Goal: Task Accomplishment & Management: Manage account settings

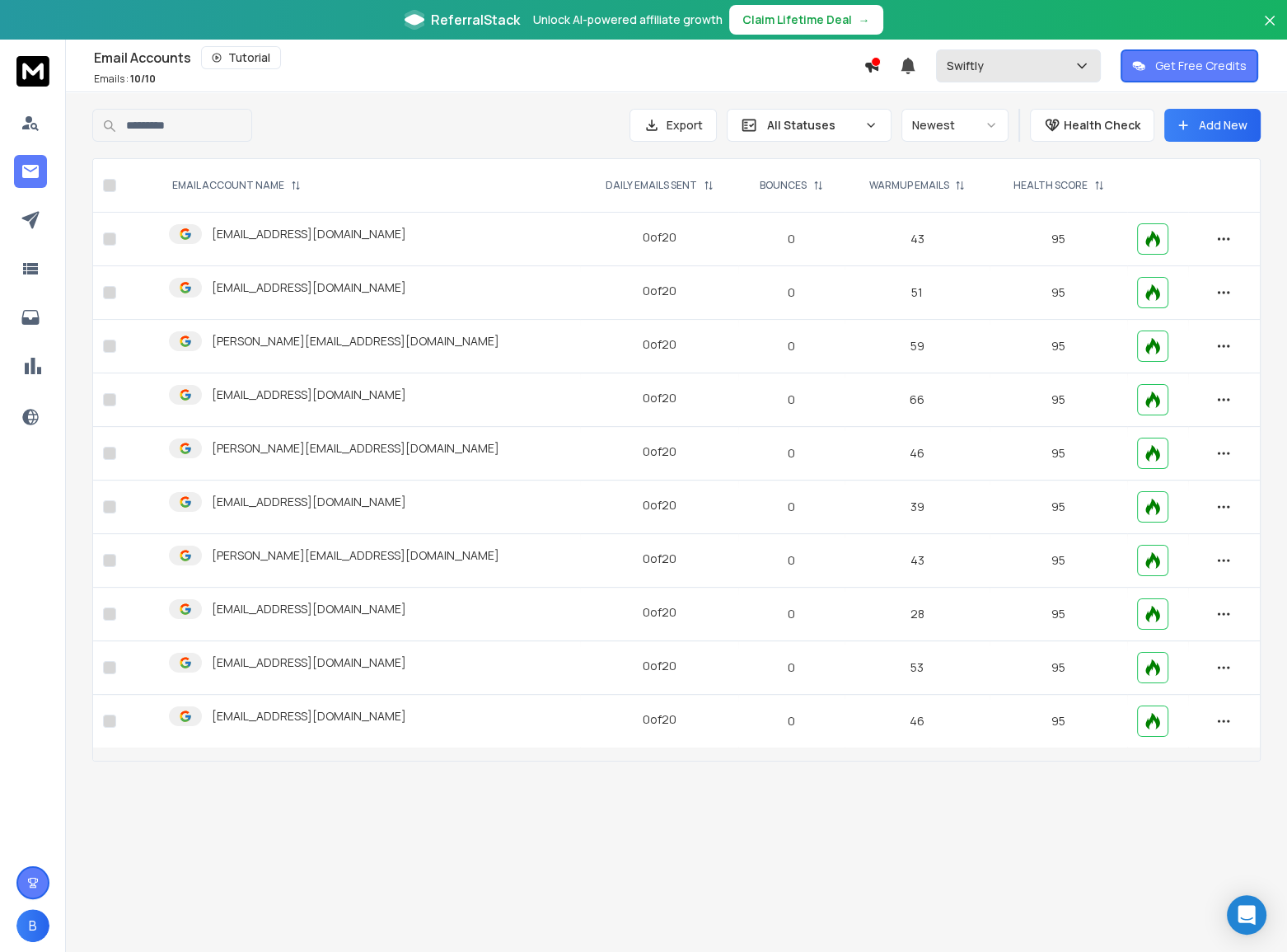
click at [1038, 72] on div "Swiftly" at bounding box center [1018, 65] width 143 height 17
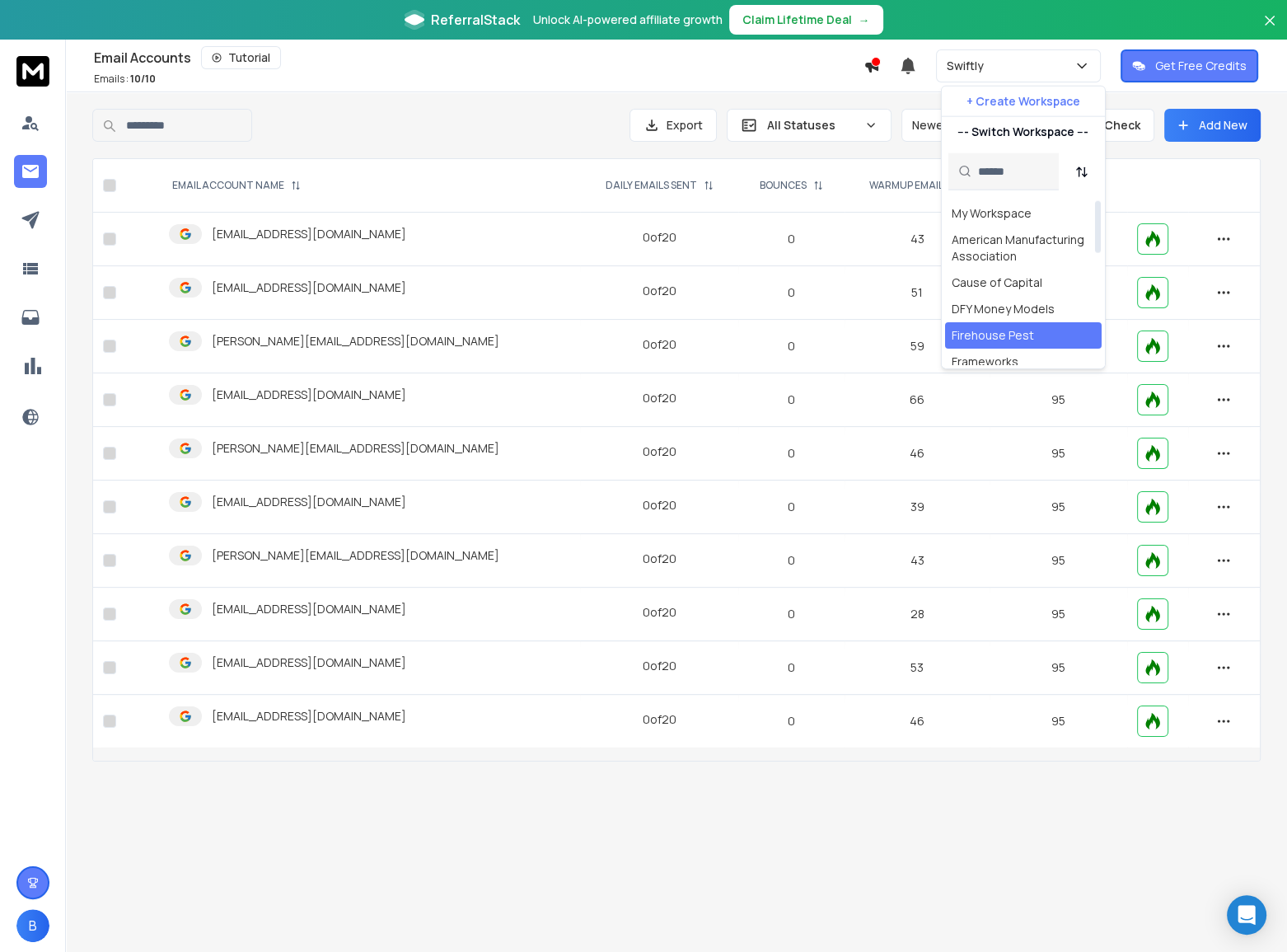
click at [1006, 322] on div "Firehouse Pest" at bounding box center [1023, 335] width 157 height 26
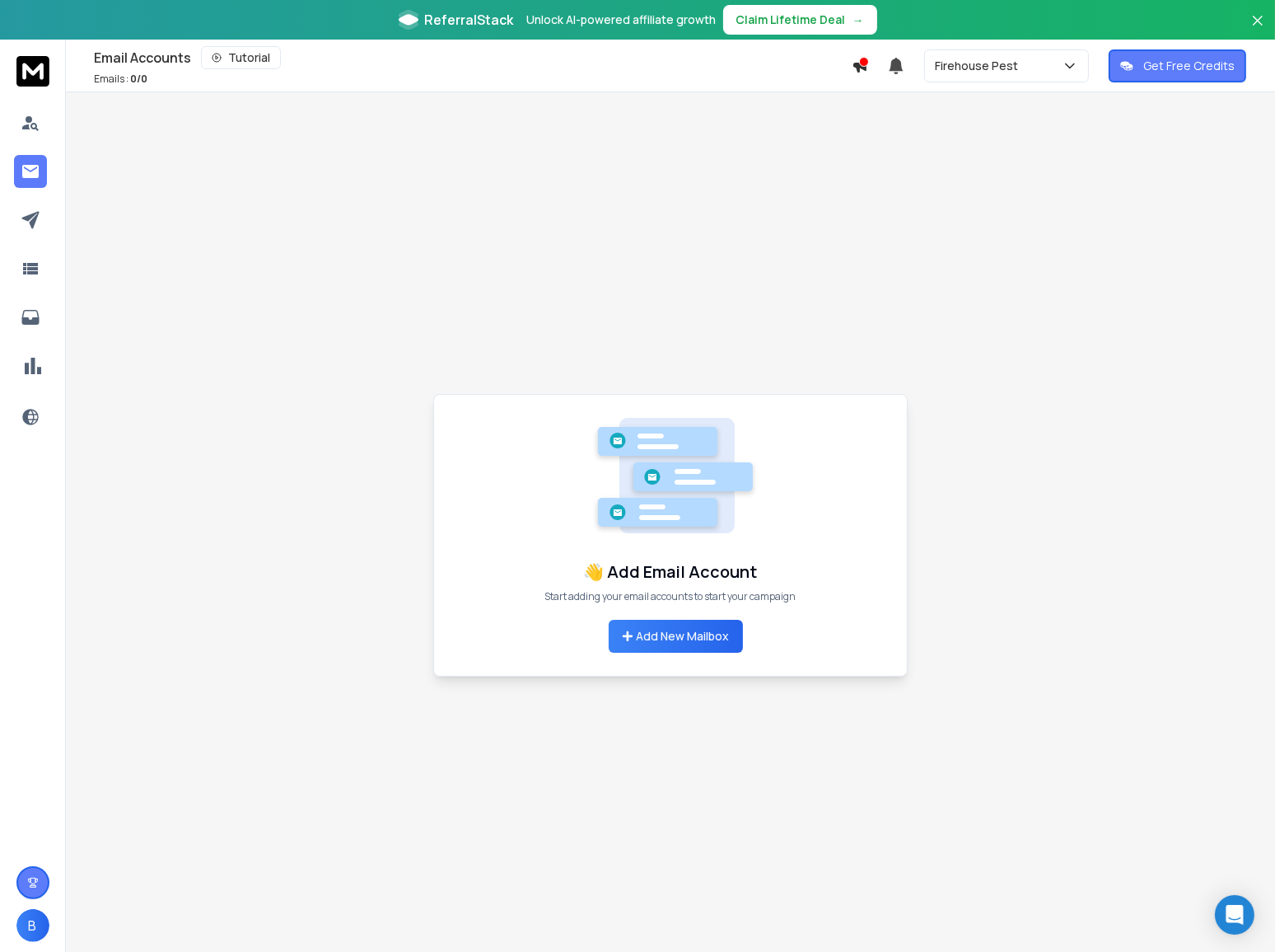
click at [12, 597] on div "B" at bounding box center [33, 499] width 66 height 919
click at [35, 414] on icon at bounding box center [30, 416] width 17 height 17
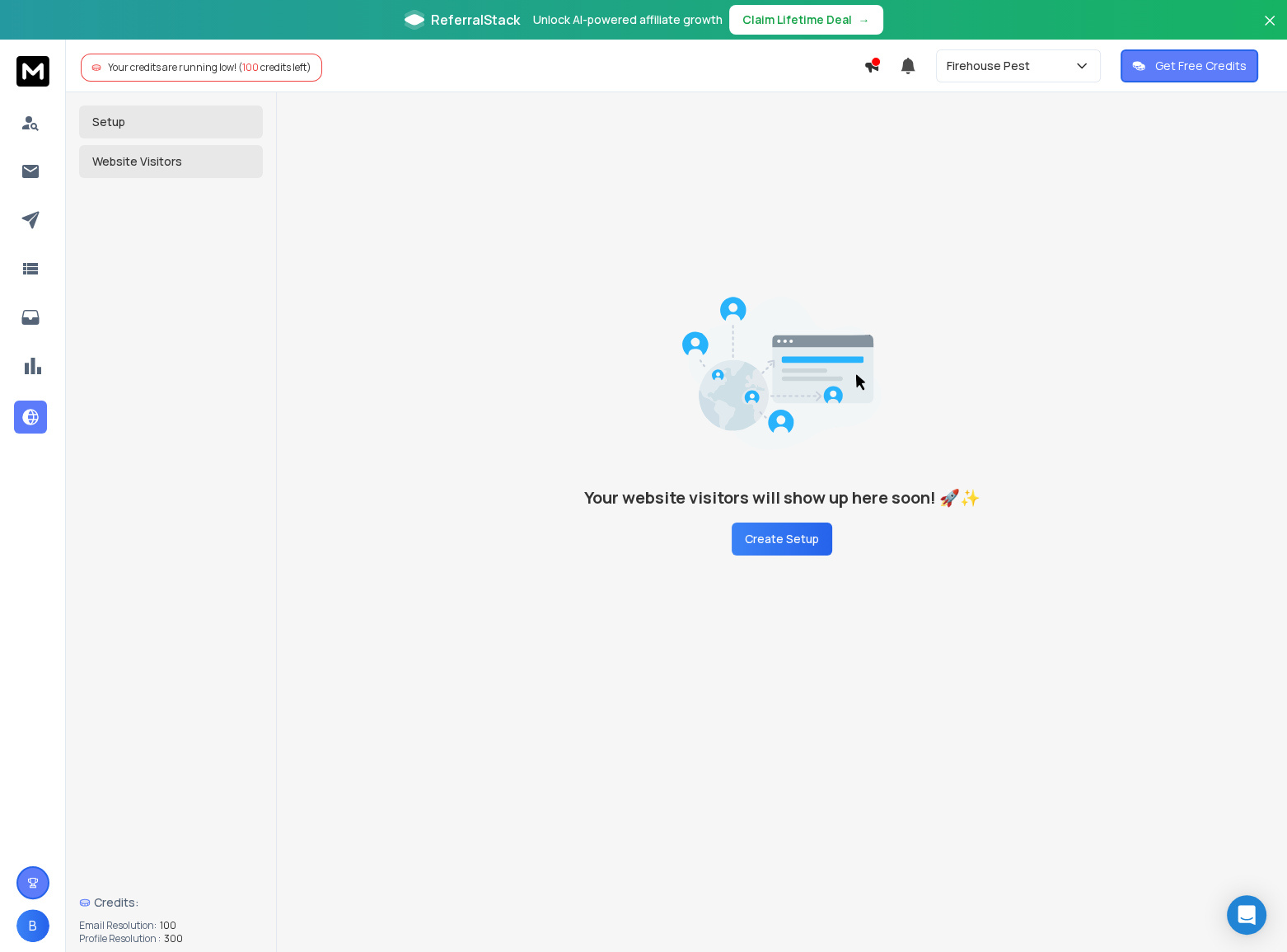
click at [115, 126] on button "Setup" at bounding box center [170, 122] width 184 height 33
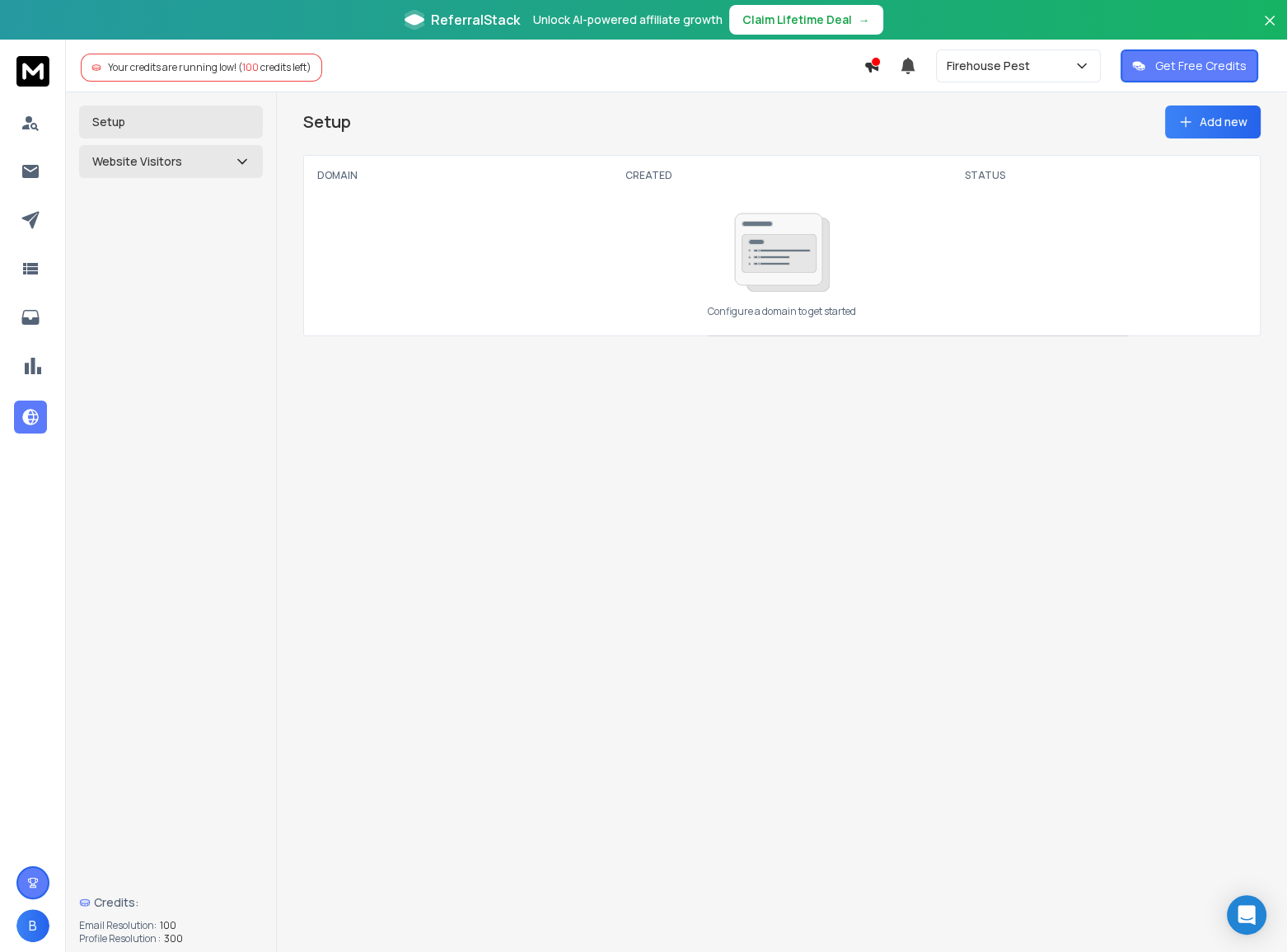
click at [153, 157] on button "Website Visitors" at bounding box center [170, 161] width 184 height 33
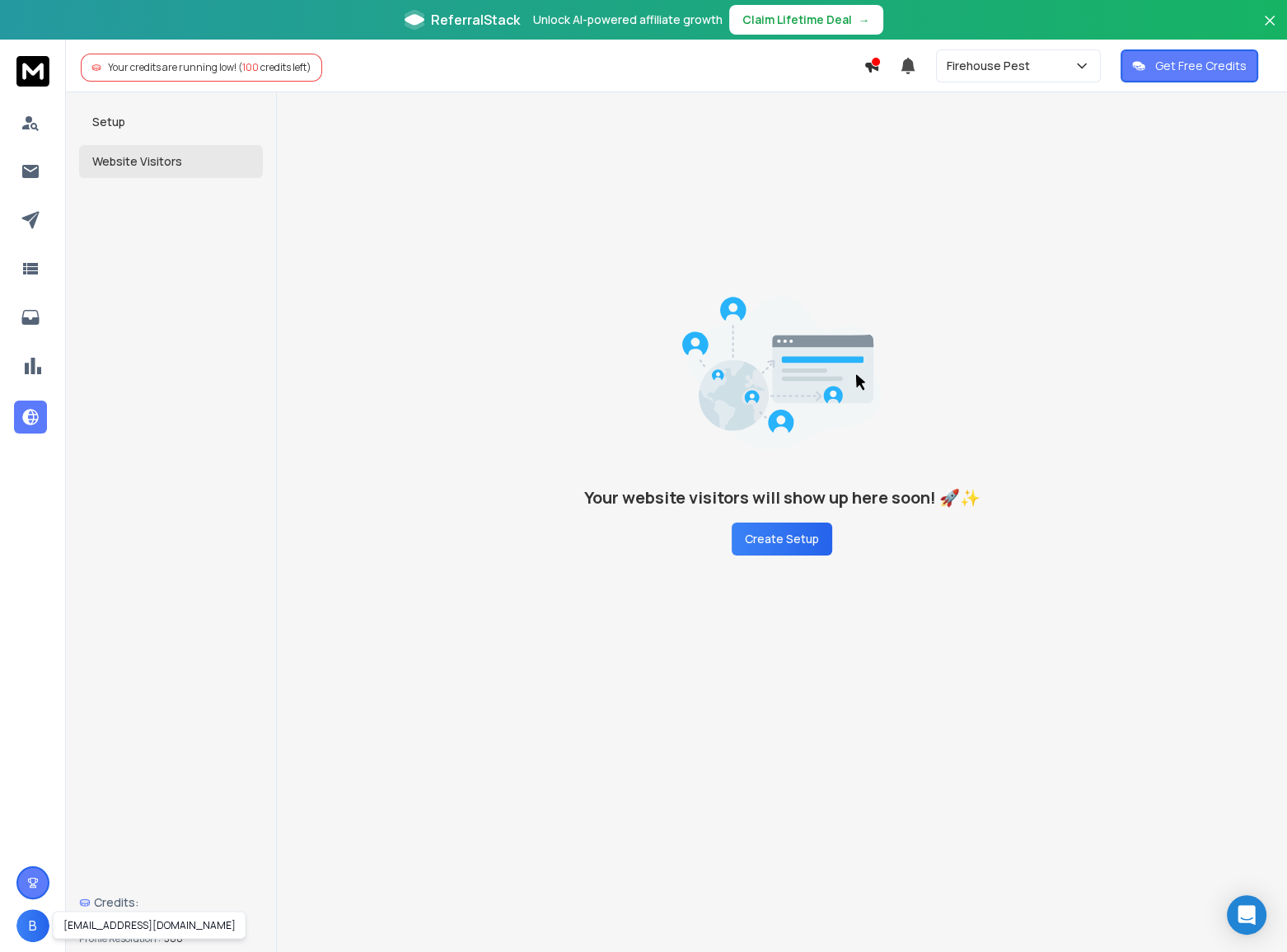
click at [38, 925] on span "B" at bounding box center [33, 925] width 33 height 33
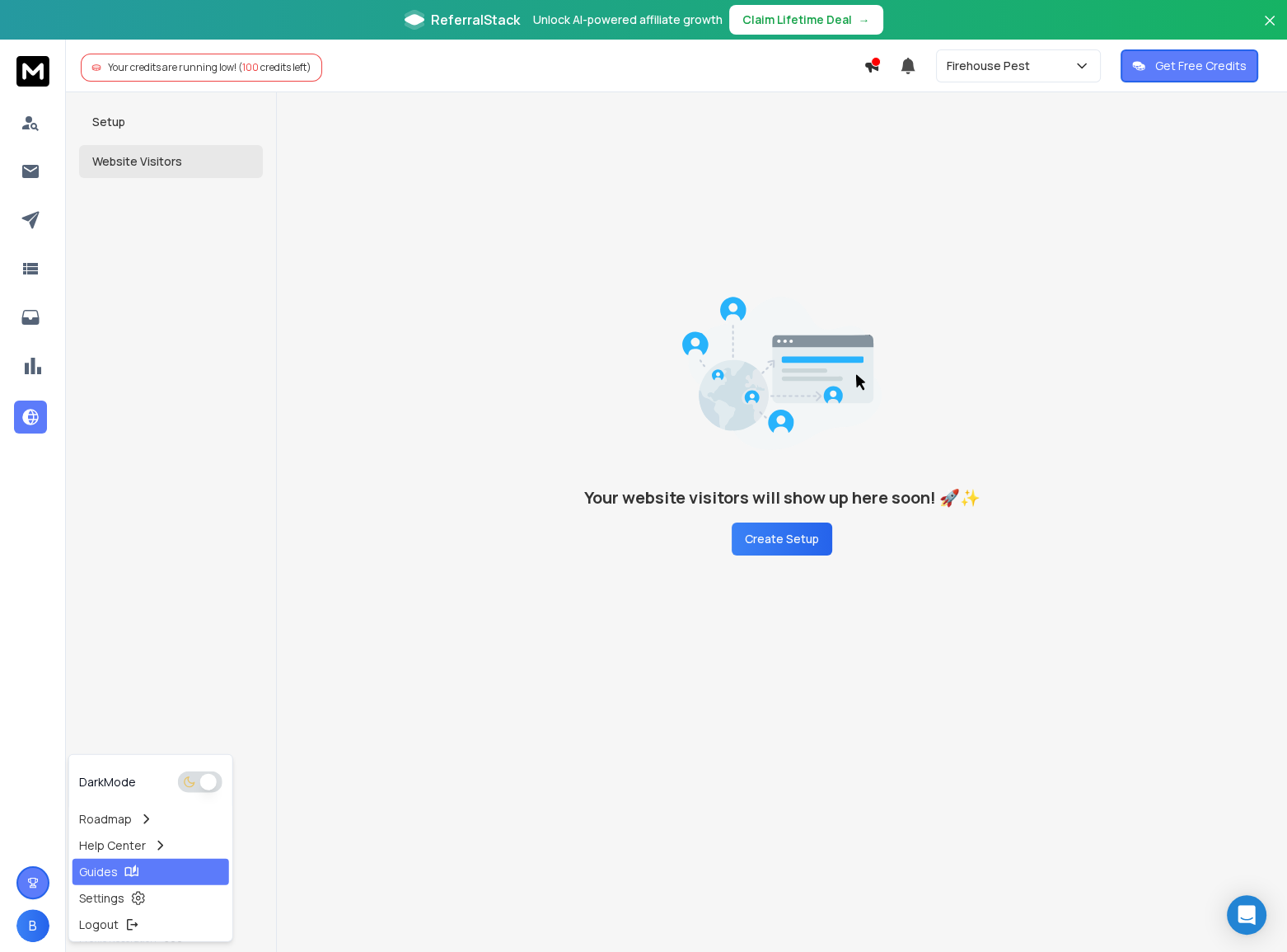
drag, startPoint x: 720, startPoint y: 552, endPoint x: 704, endPoint y: 552, distance: 16.0
click at [704, 552] on div "Your website visitors will show up here soon! 🚀✨ Create Setup" at bounding box center [782, 414] width 971 height 618
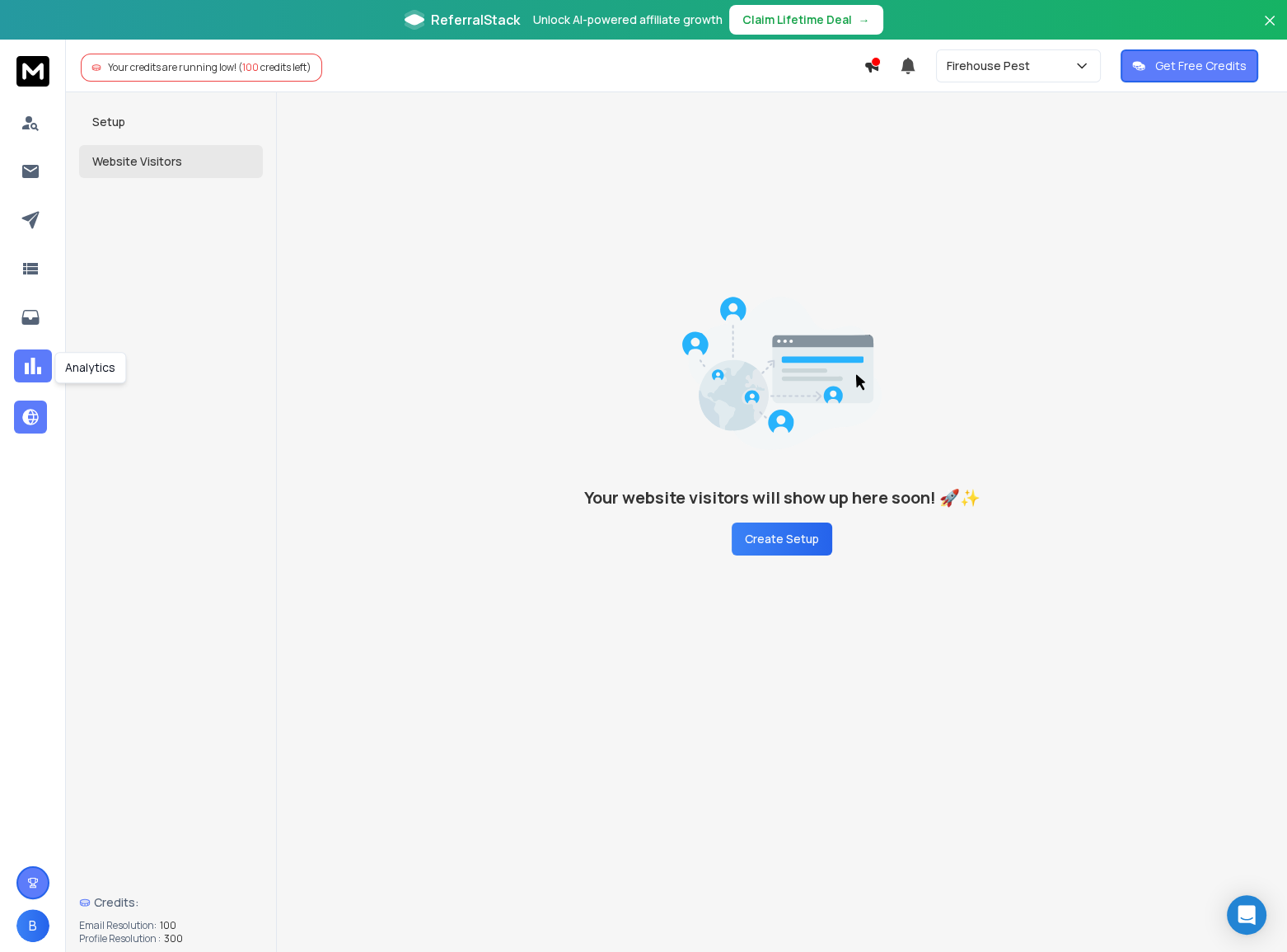
click at [50, 370] on link at bounding box center [32, 366] width 38 height 38
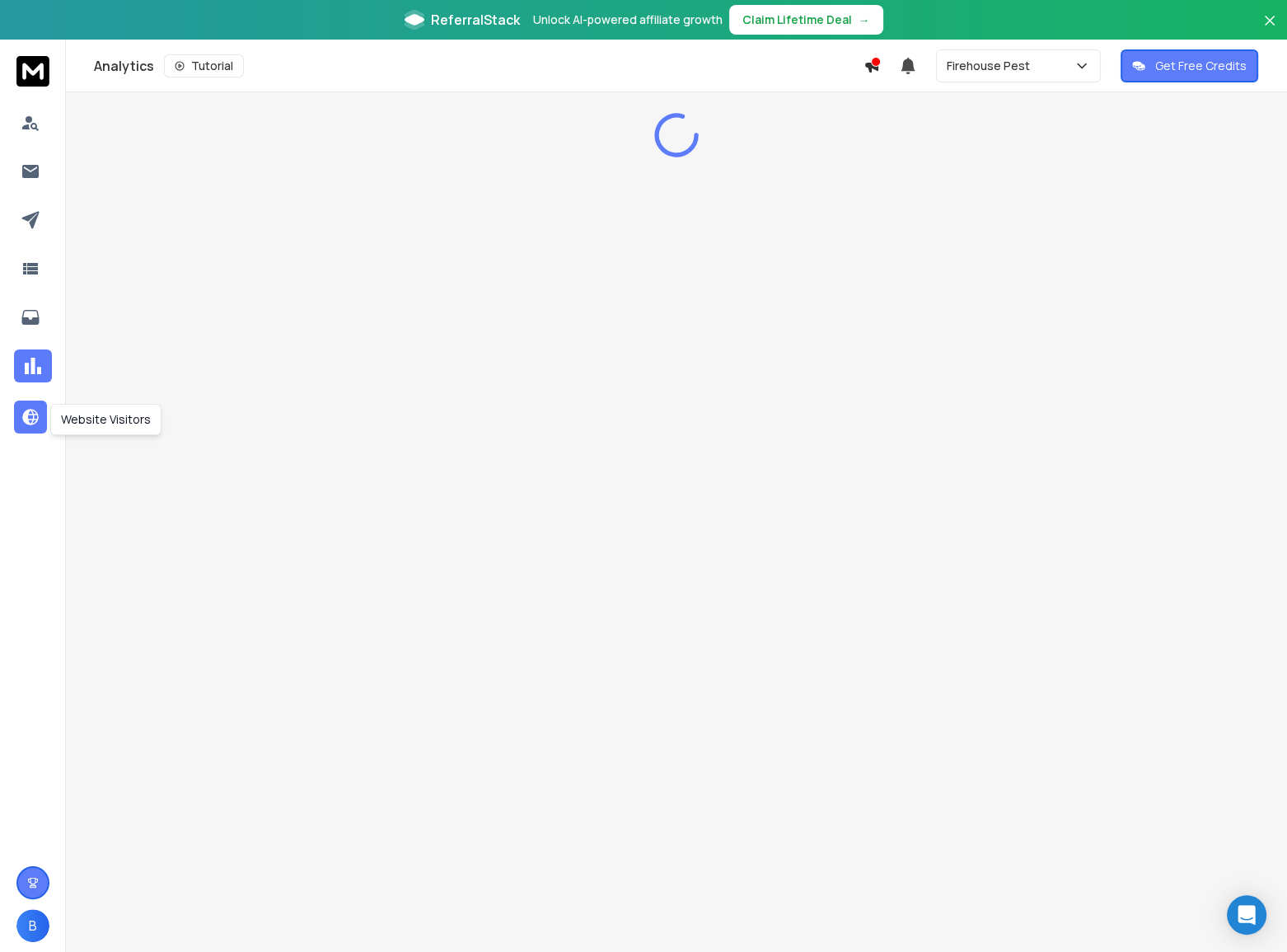
click at [44, 413] on link at bounding box center [30, 417] width 33 height 33
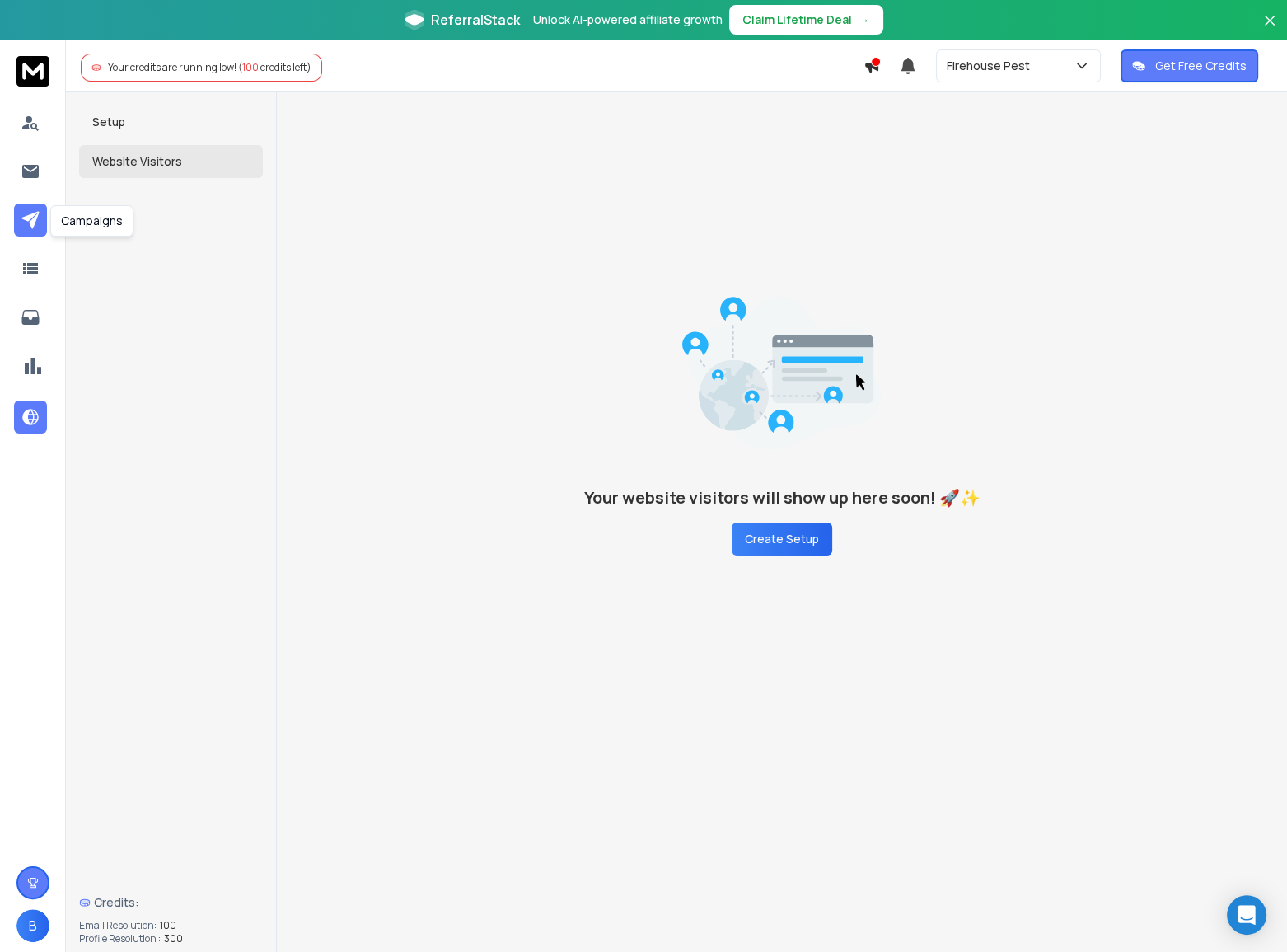
click at [42, 230] on link at bounding box center [30, 220] width 33 height 33
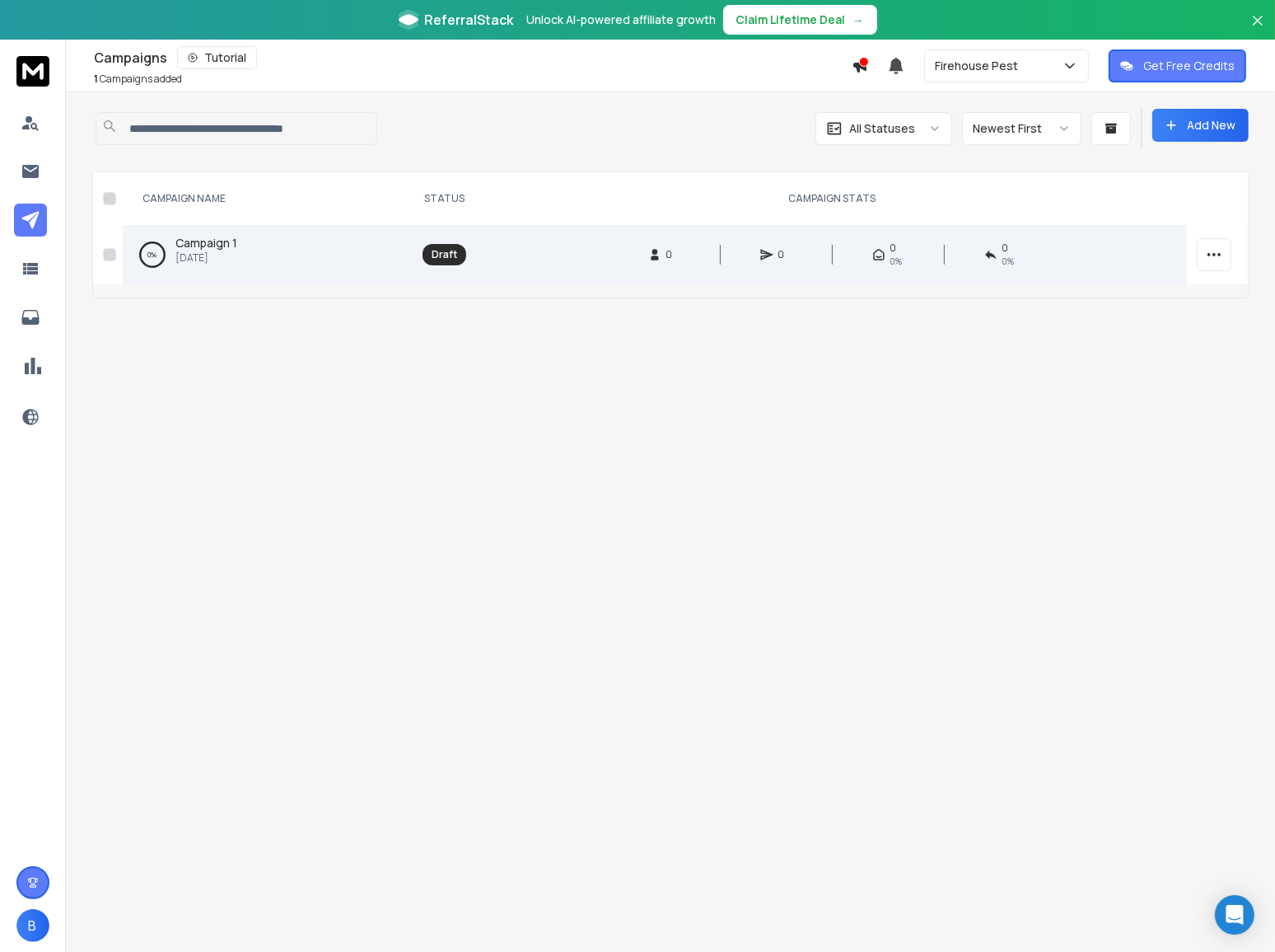
click at [262, 239] on div "0 % Campaign 1 17 days ago" at bounding box center [266, 254] width 256 height 40
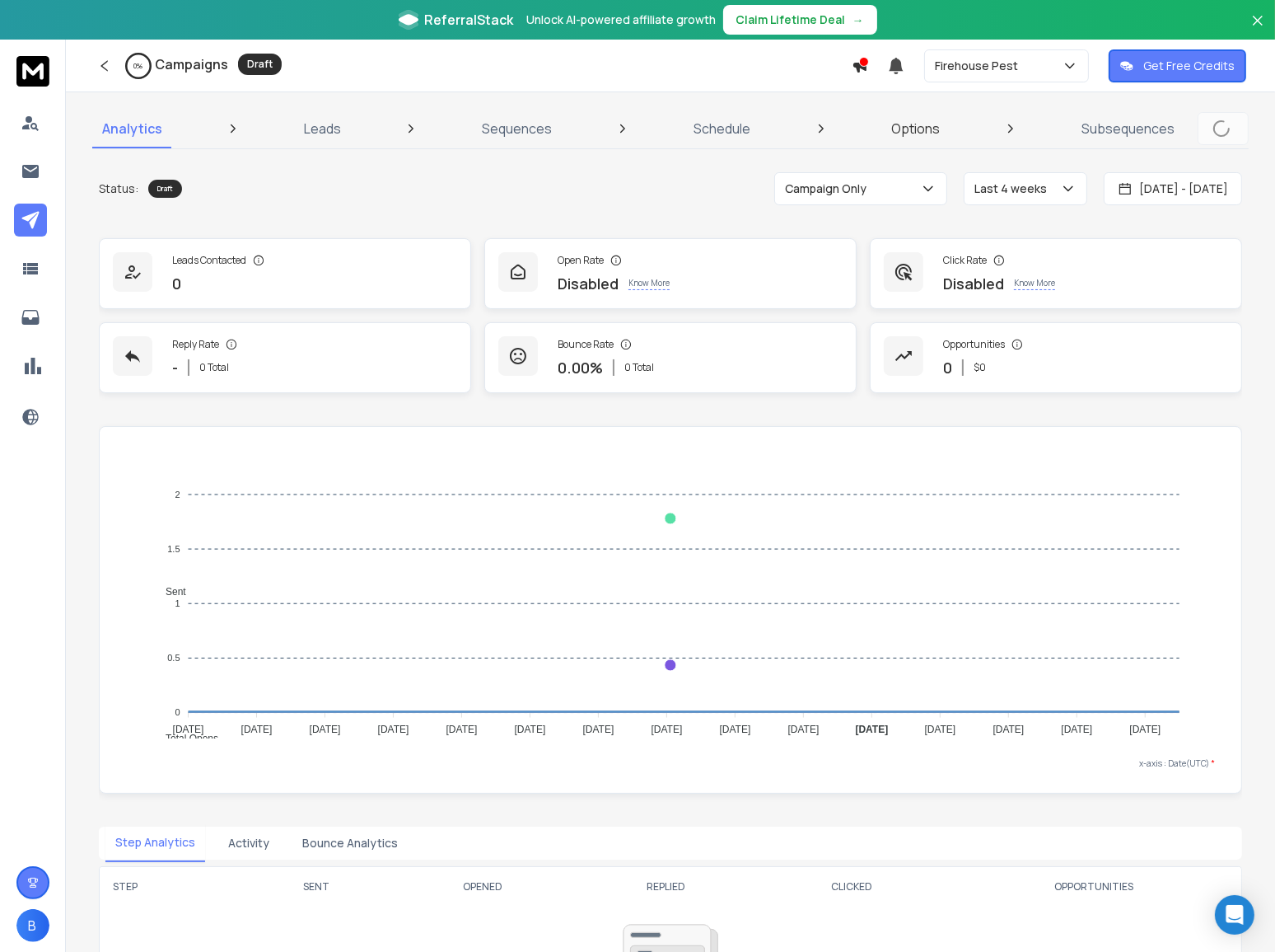
click at [947, 132] on link "Options" at bounding box center [916, 128] width 68 height 40
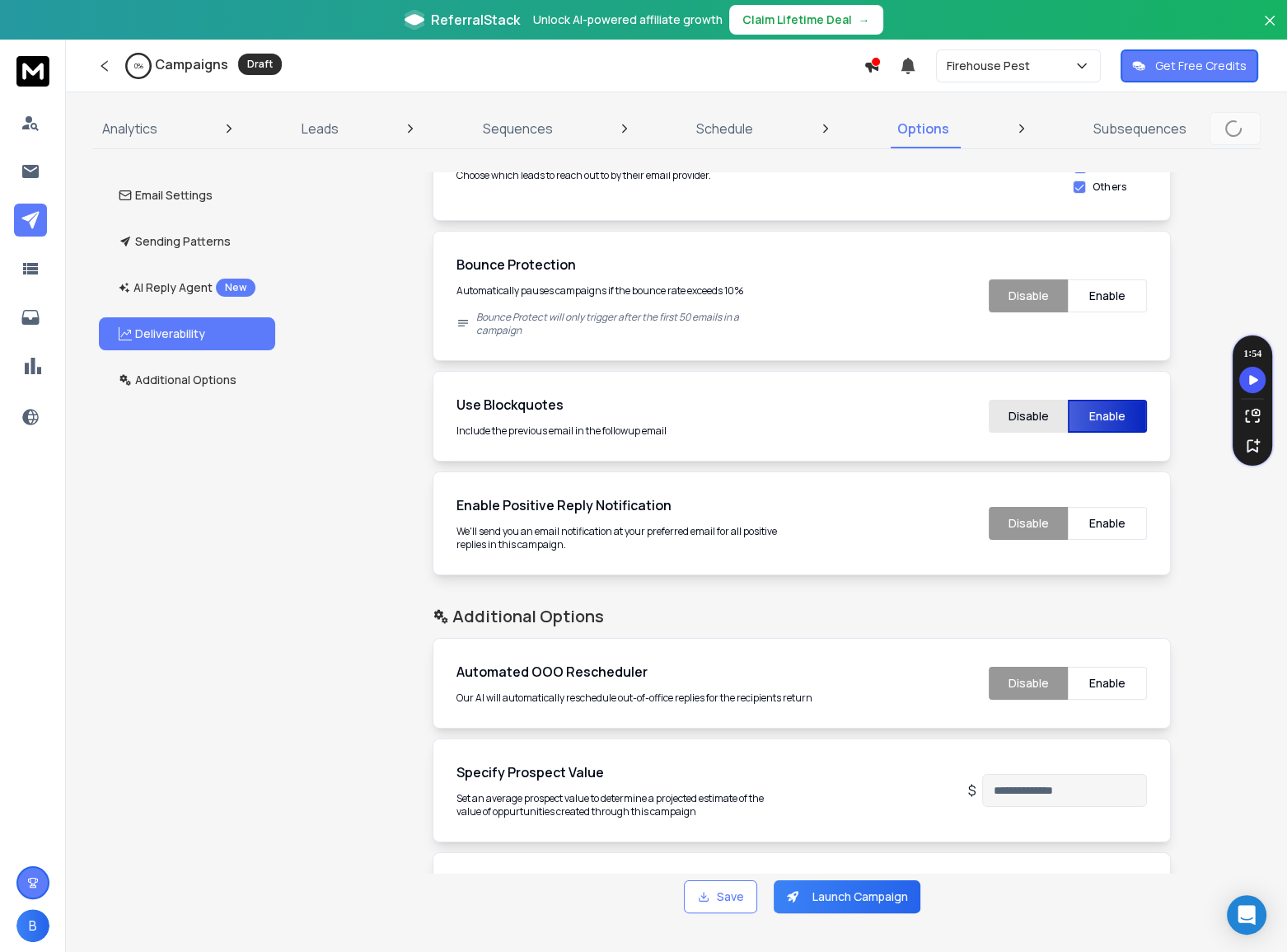
scroll to position [2246, 0]
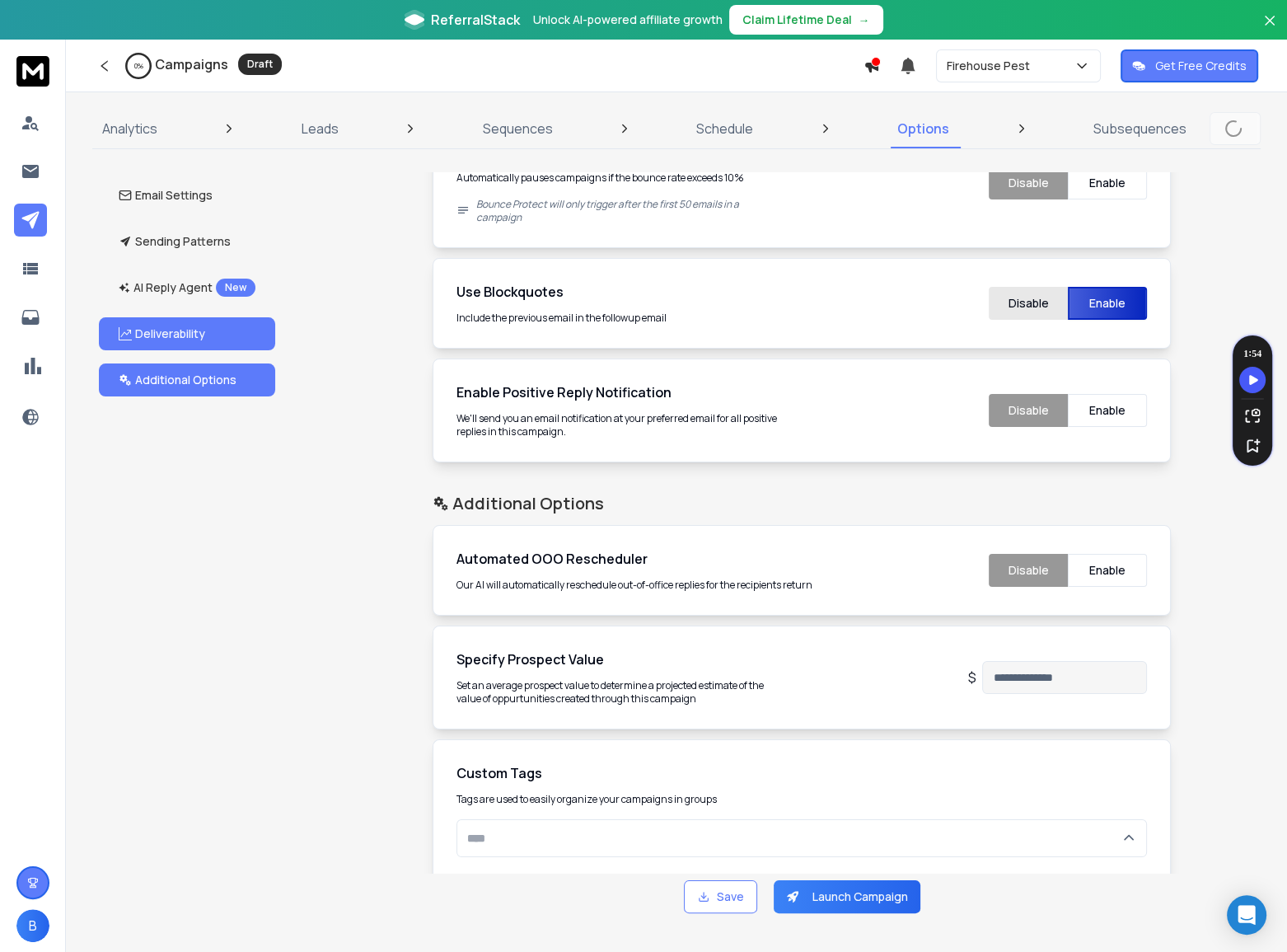
click at [238, 392] on button "Additional Options" at bounding box center [187, 380] width 176 height 33
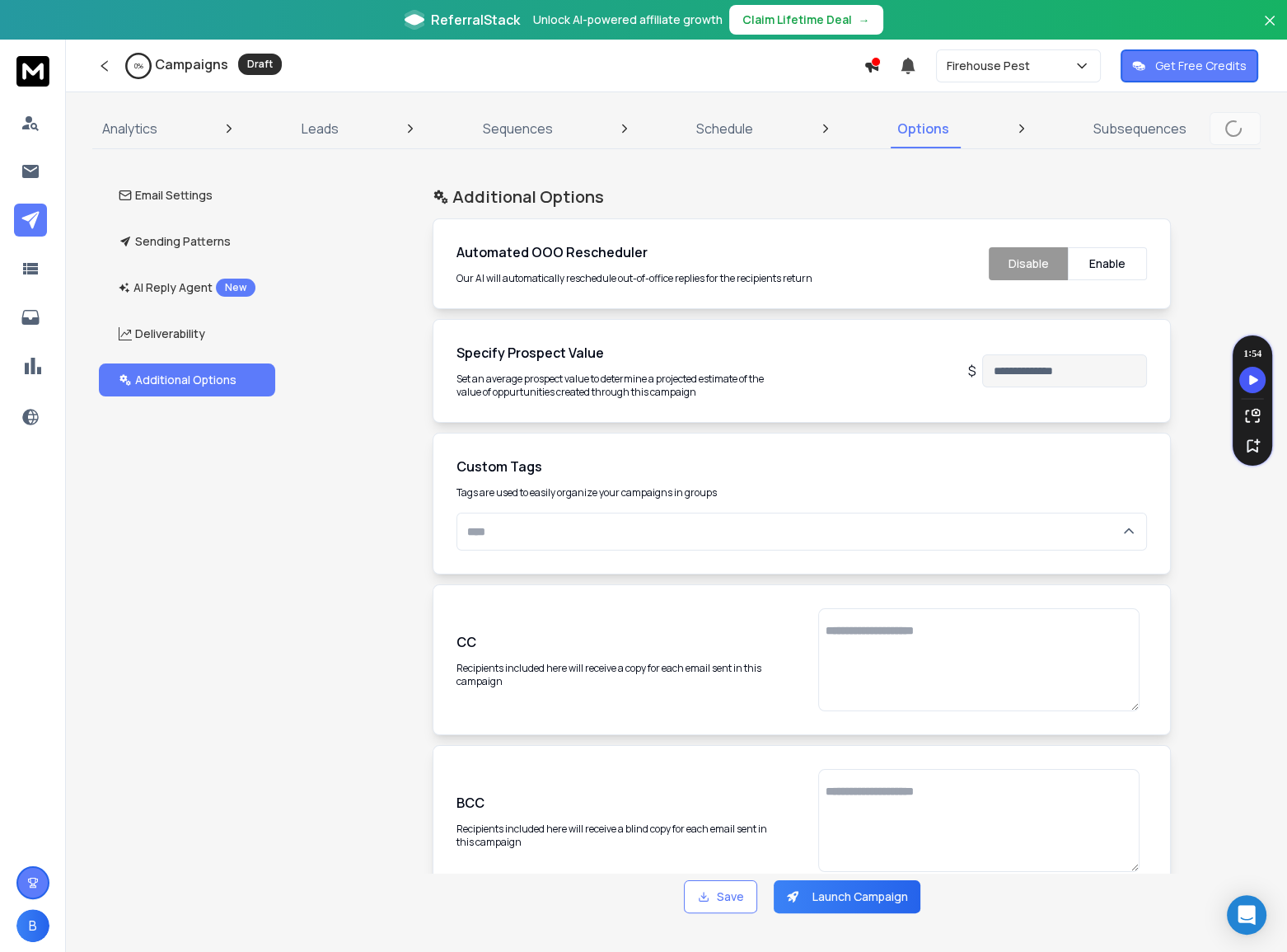
scroll to position [2562, 0]
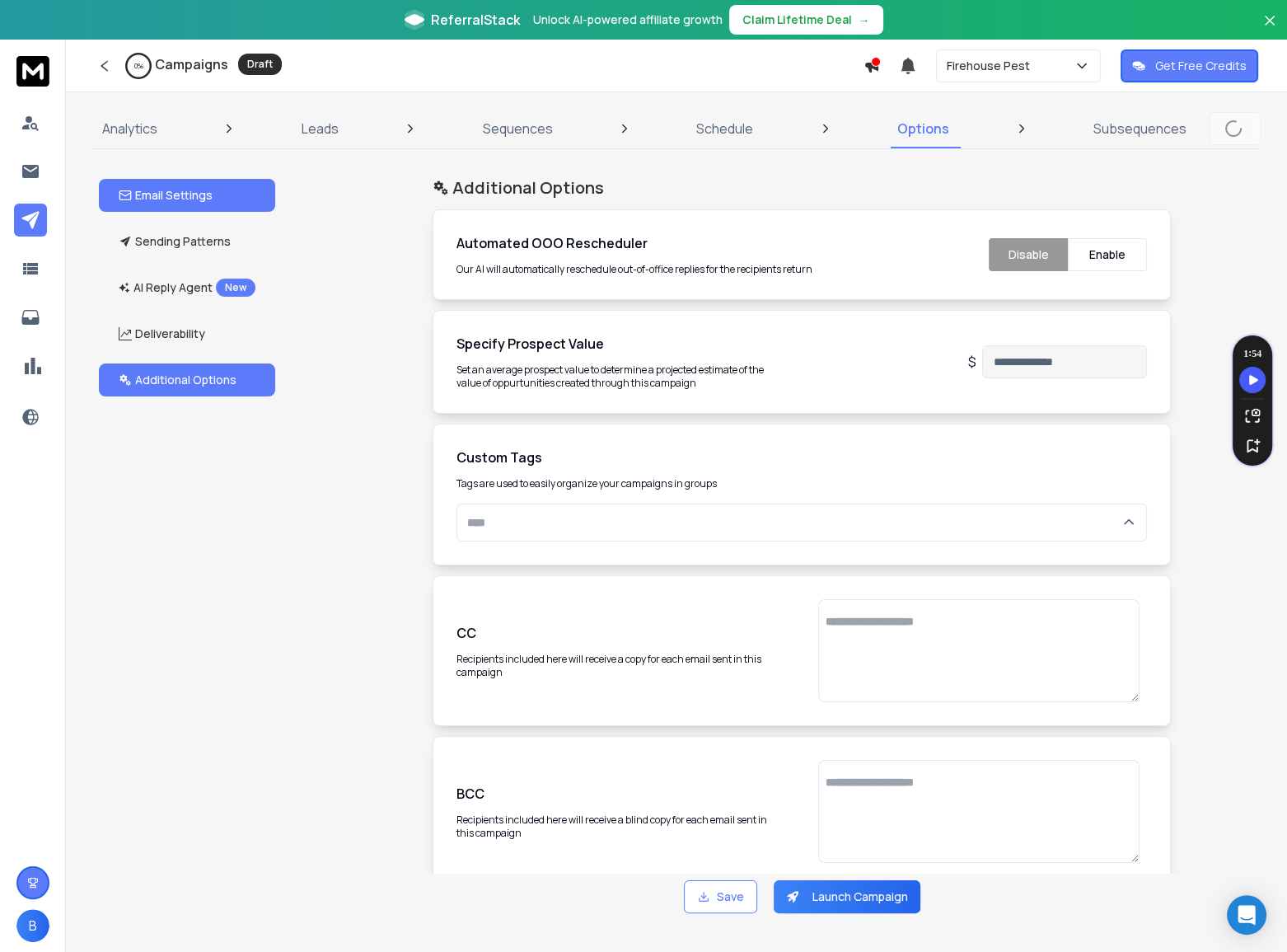
click at [157, 203] on button "Email Settings" at bounding box center [187, 195] width 176 height 33
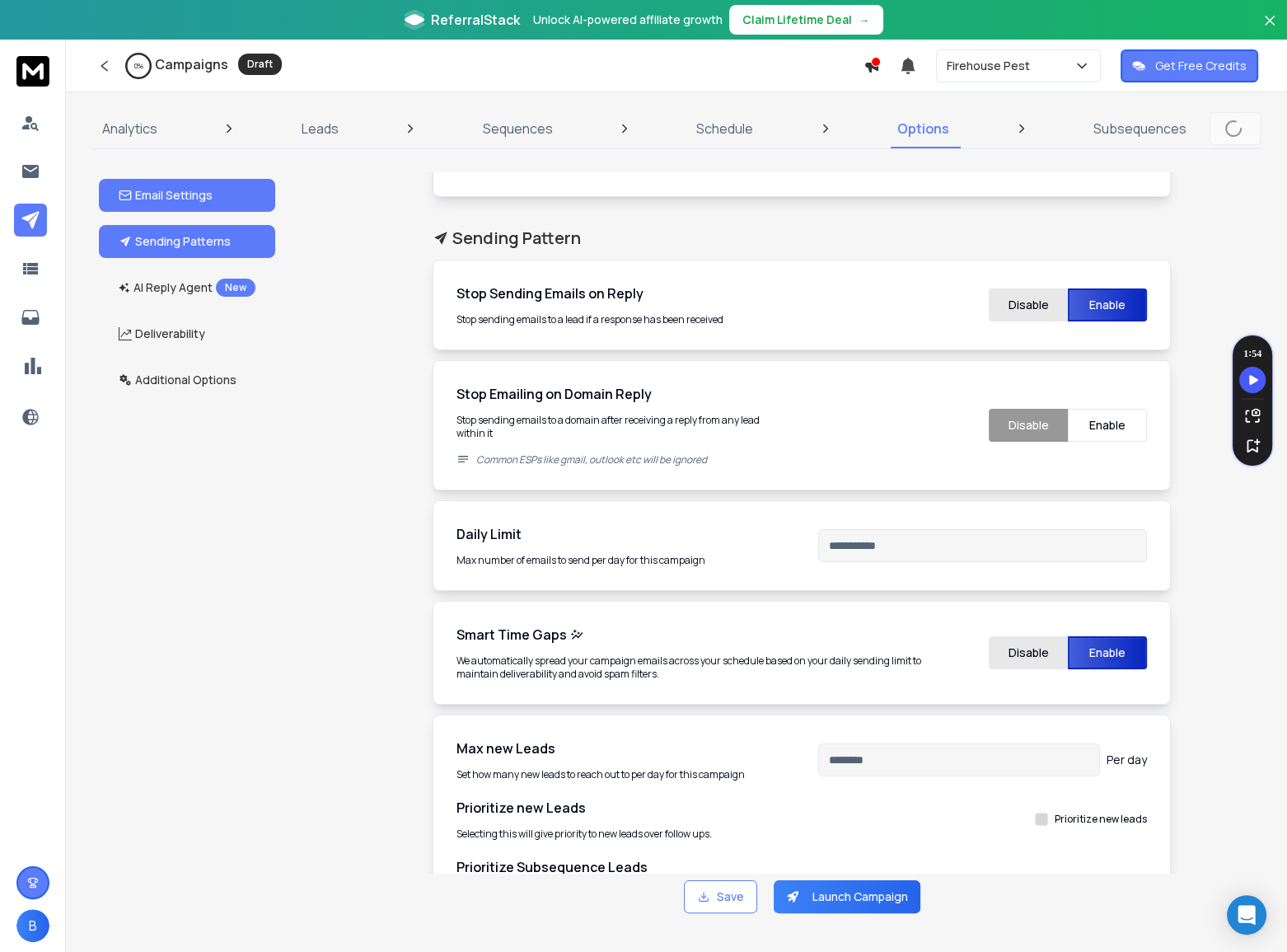
click at [170, 231] on button "Sending Patterns" at bounding box center [187, 241] width 176 height 33
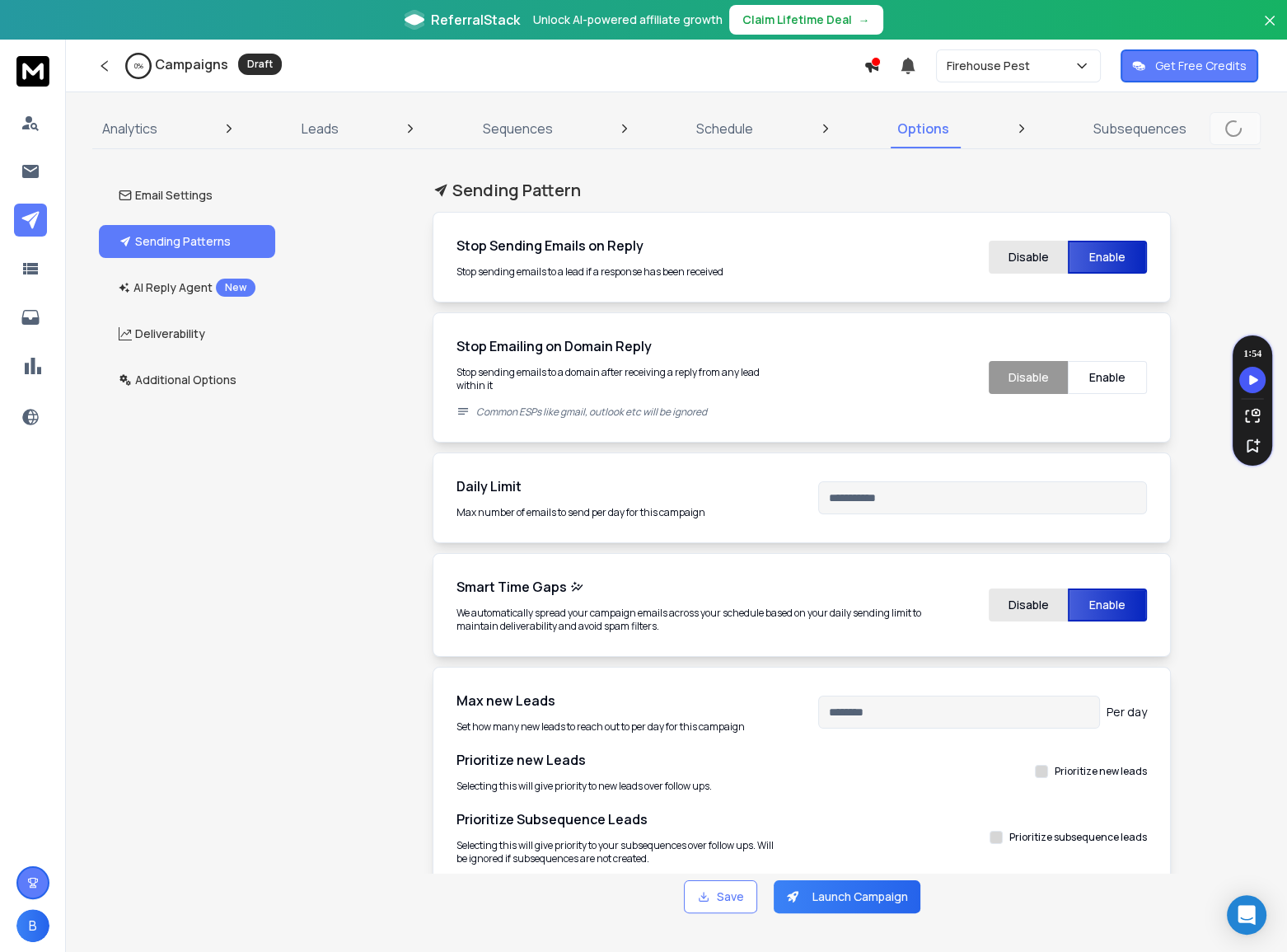
scroll to position [154, 0]
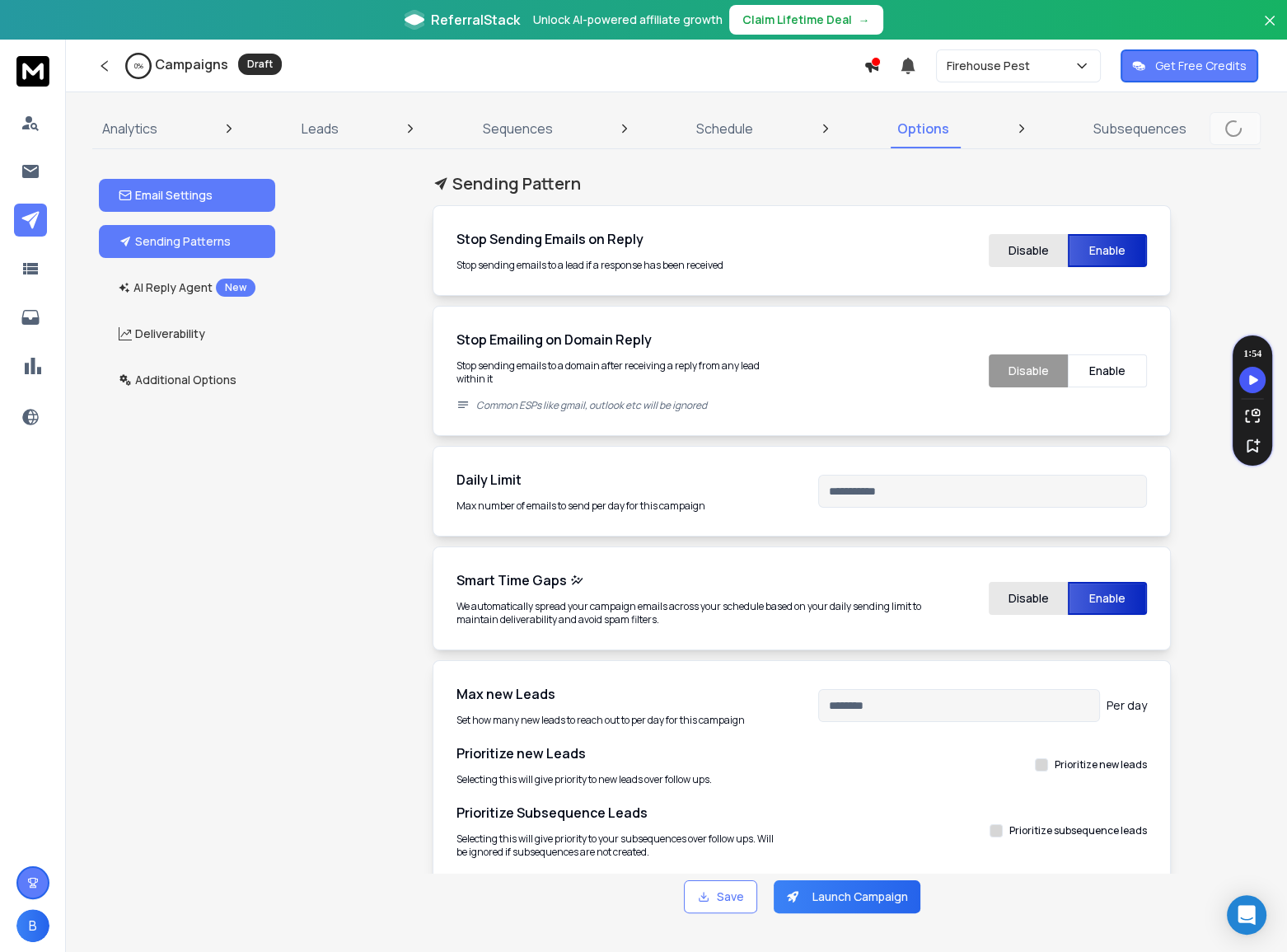
click at [157, 202] on p "Email Settings" at bounding box center [165, 194] width 94 height 17
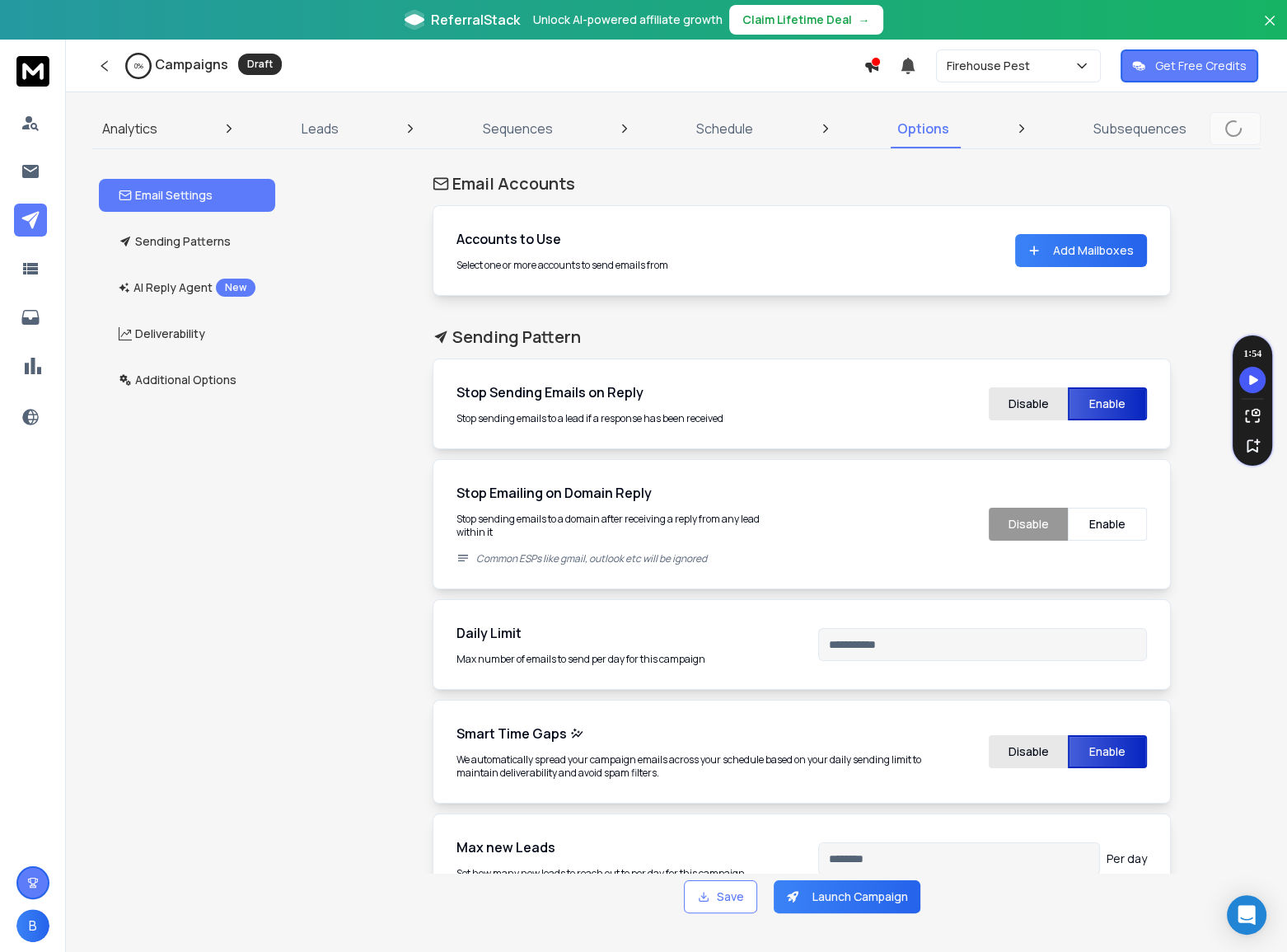
click at [165, 131] on link "Analytics" at bounding box center [129, 128] width 75 height 40
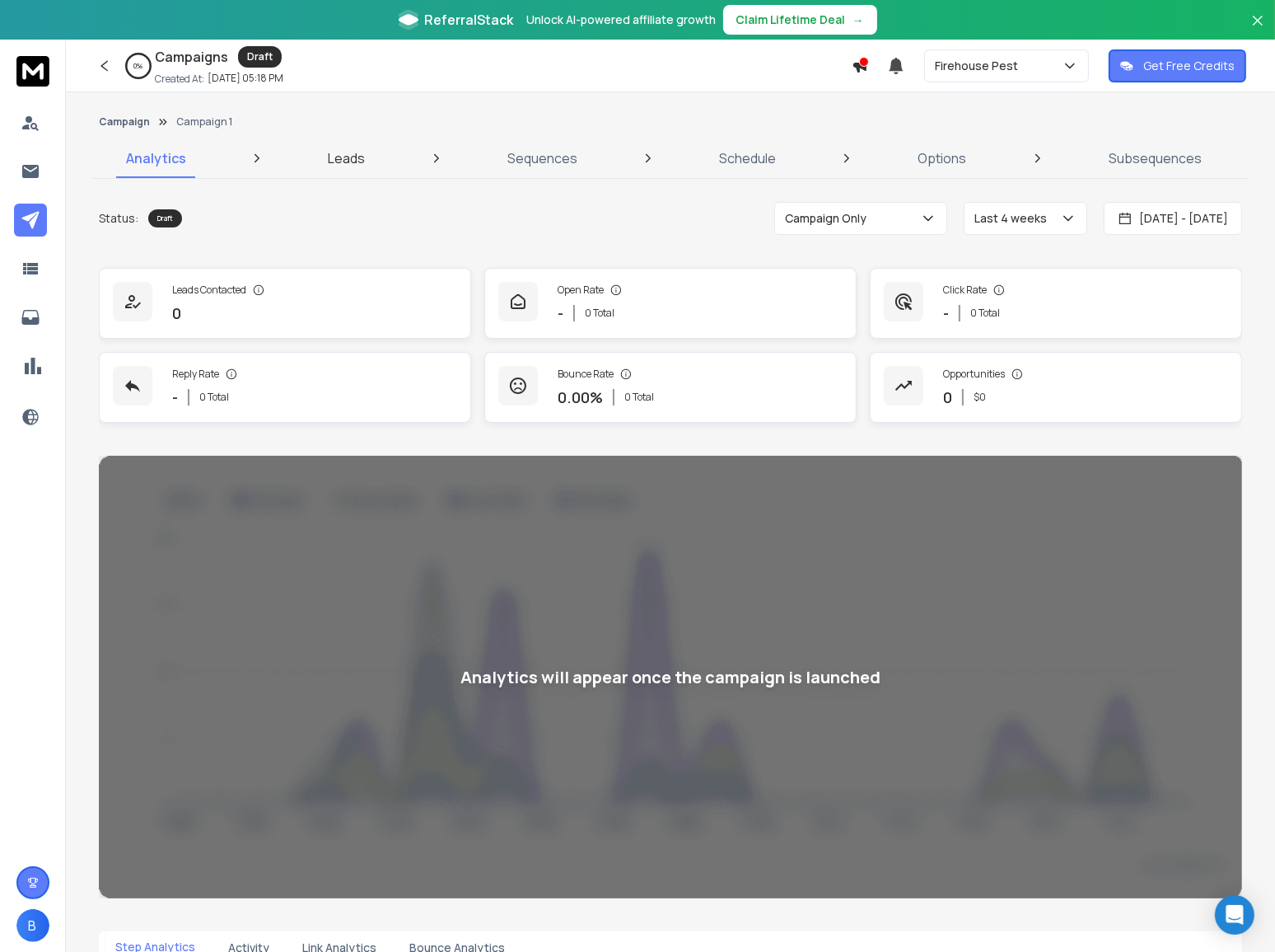
click at [322, 159] on link "Leads" at bounding box center [346, 158] width 56 height 40
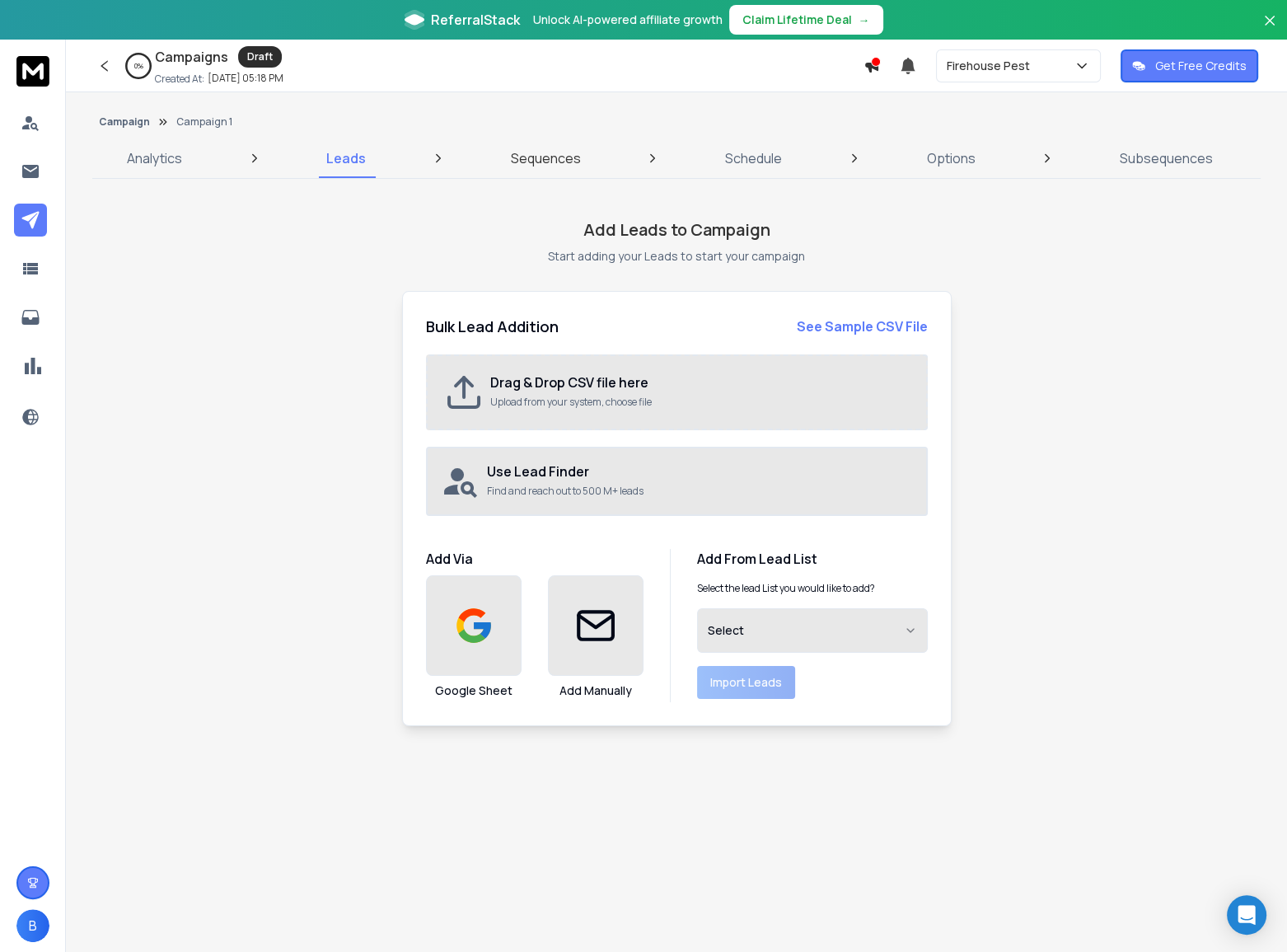
click at [531, 159] on p "Sequences" at bounding box center [546, 158] width 70 height 19
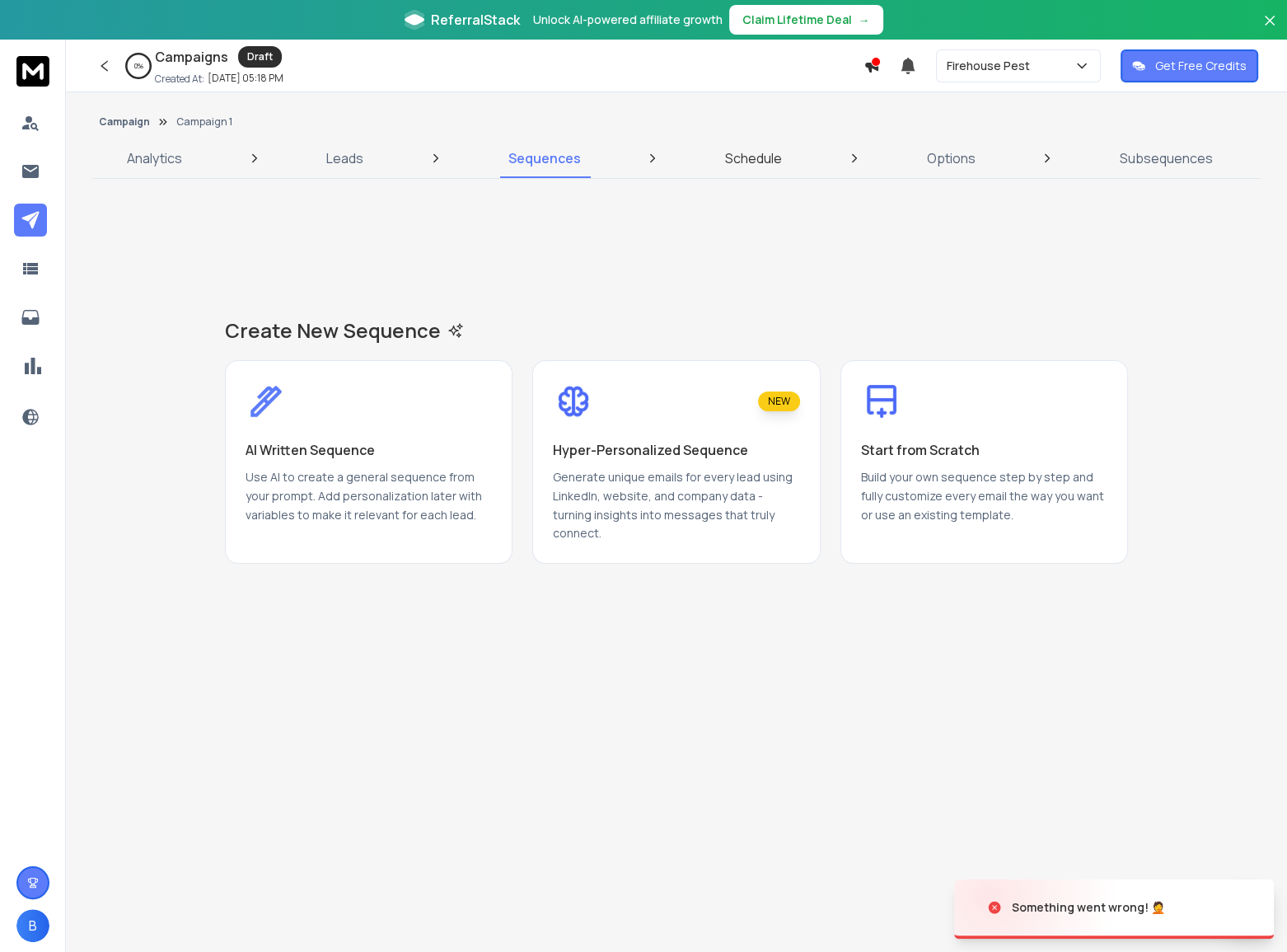
click at [757, 171] on link "Schedule" at bounding box center [753, 158] width 77 height 40
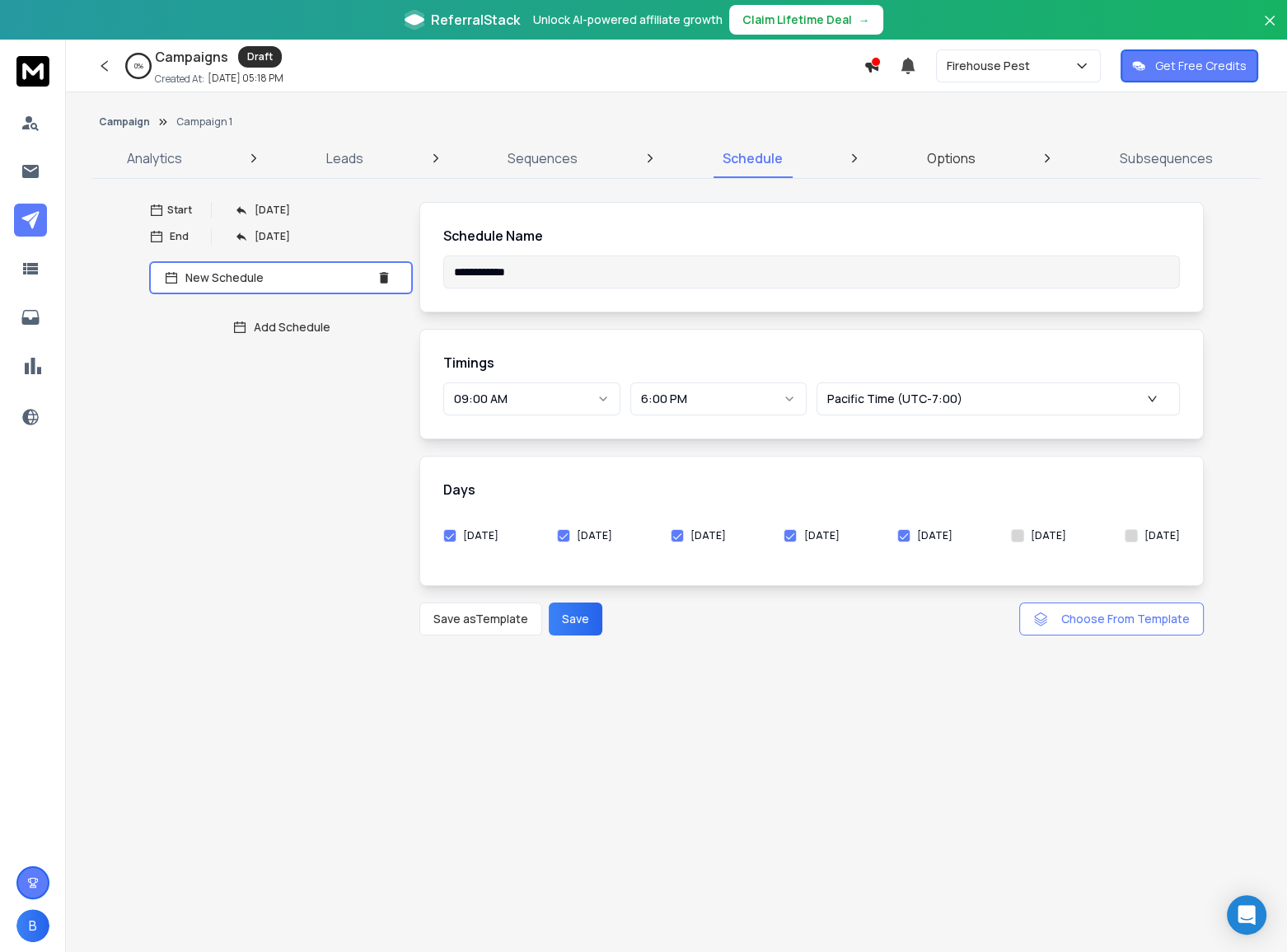
click at [962, 157] on p "Options" at bounding box center [951, 158] width 49 height 19
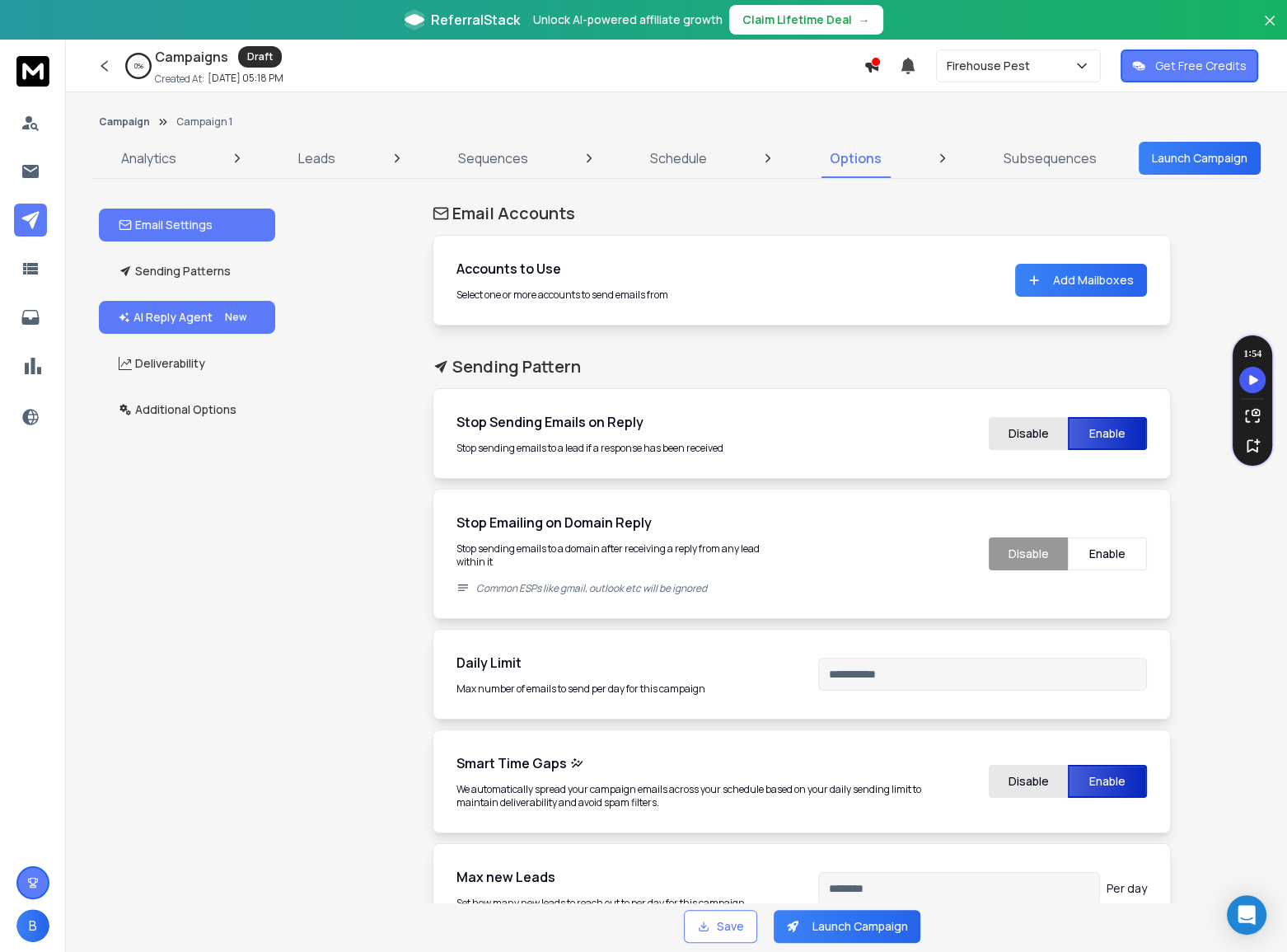
click at [176, 326] on button "AI Reply Agent New" at bounding box center [187, 317] width 176 height 33
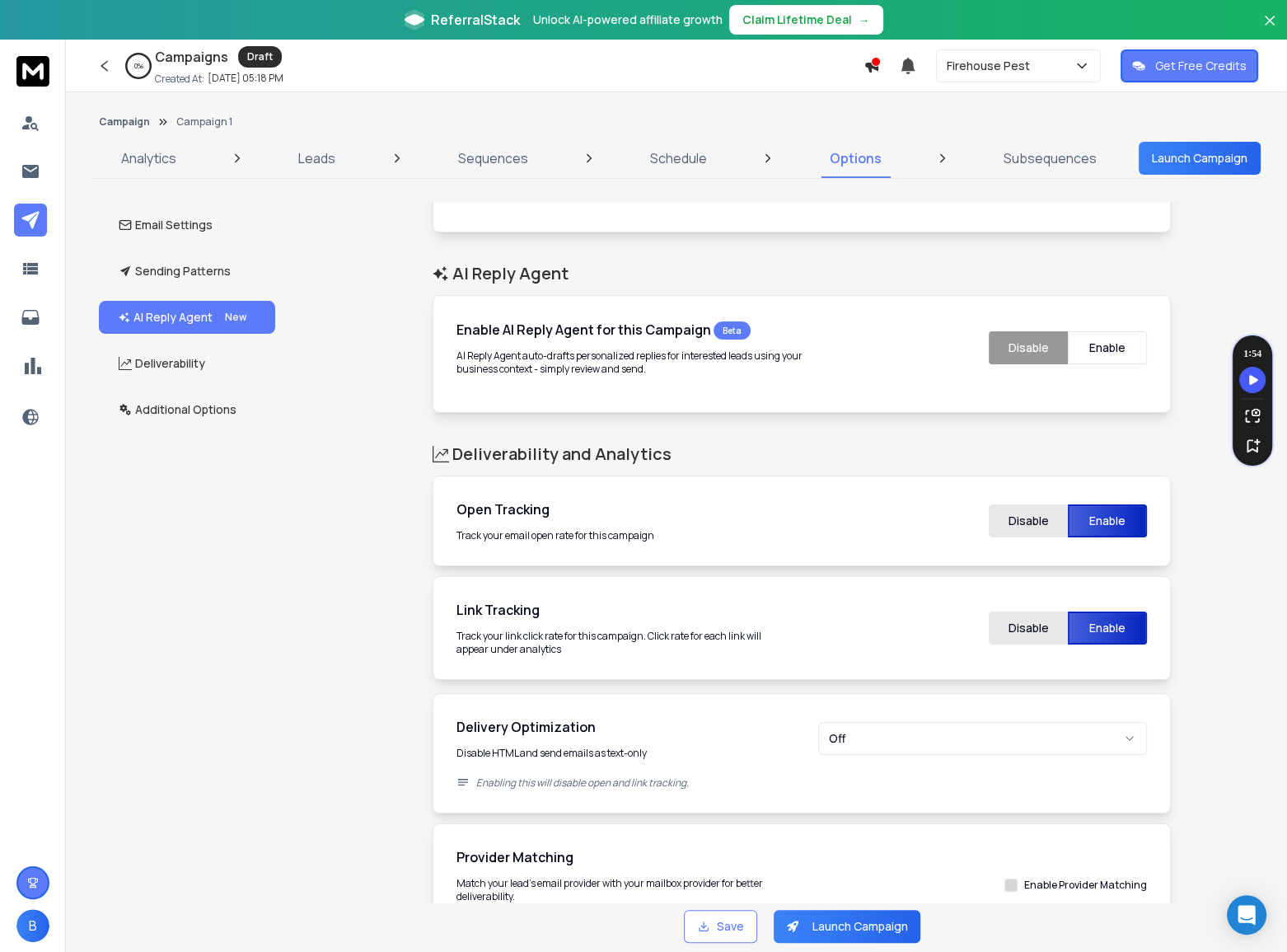
scroll to position [1275, 0]
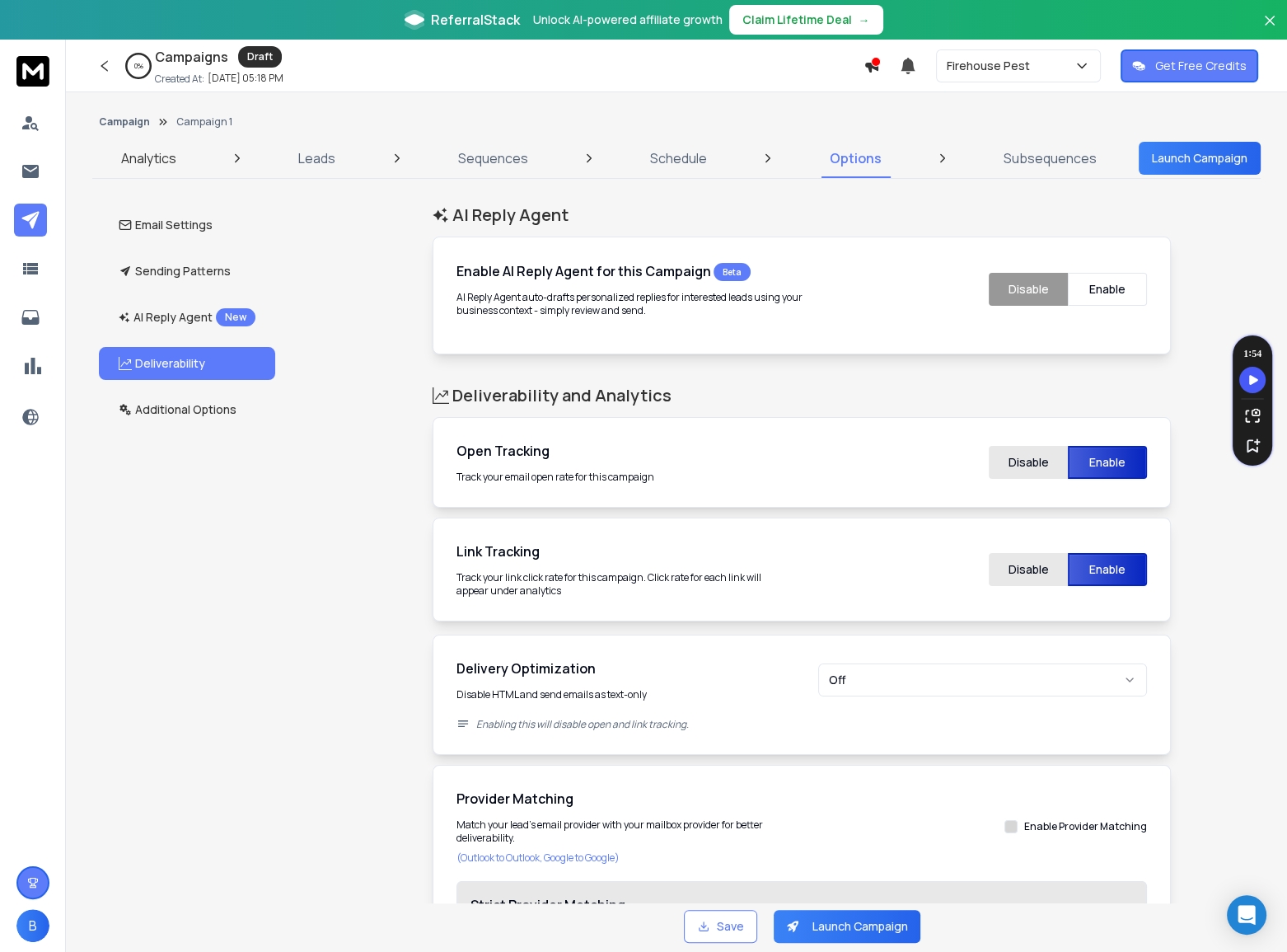
click at [136, 155] on p "Analytics" at bounding box center [149, 158] width 55 height 19
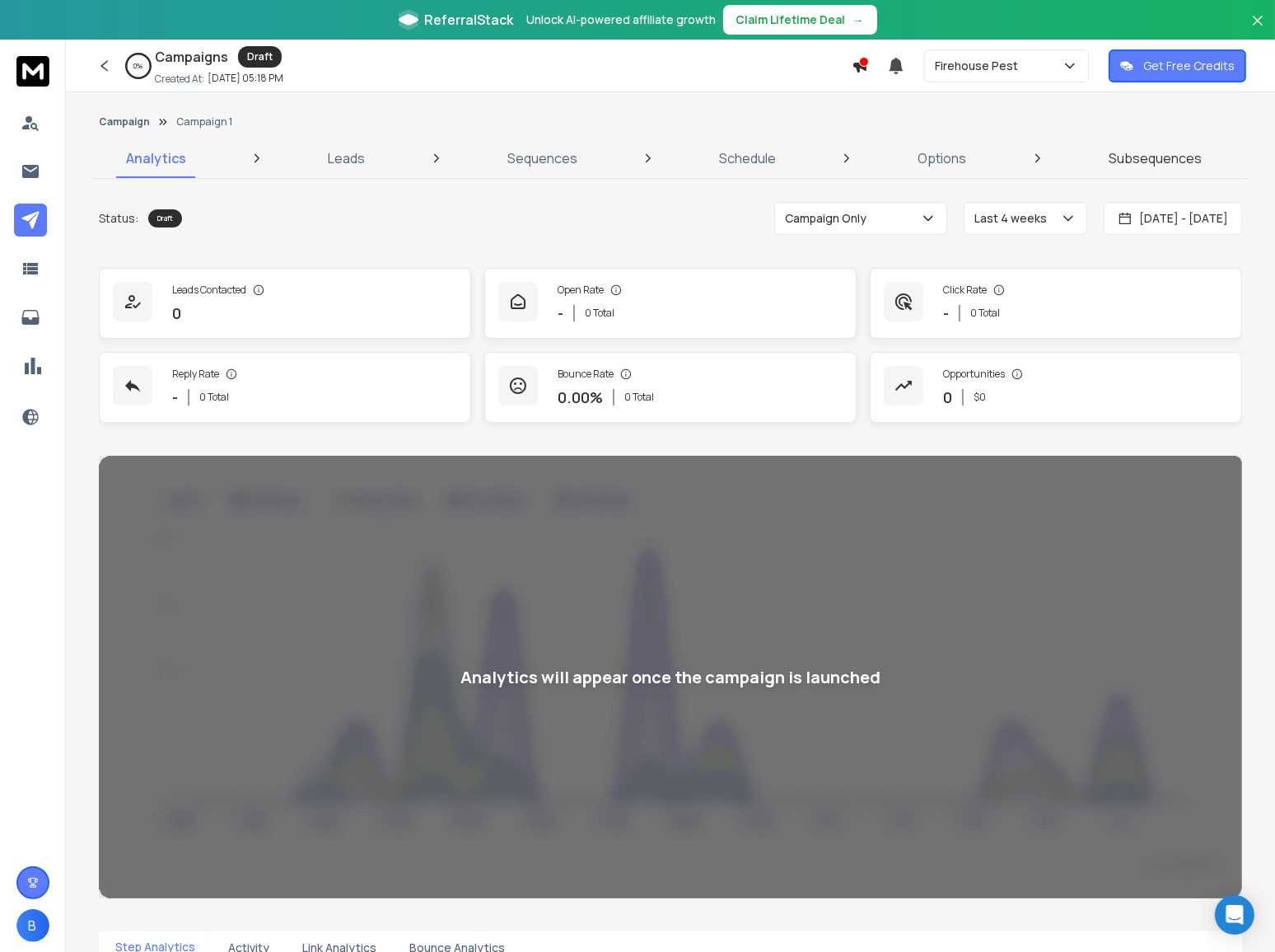
click at [1151, 166] on p "Subsequences" at bounding box center [1155, 158] width 93 height 19
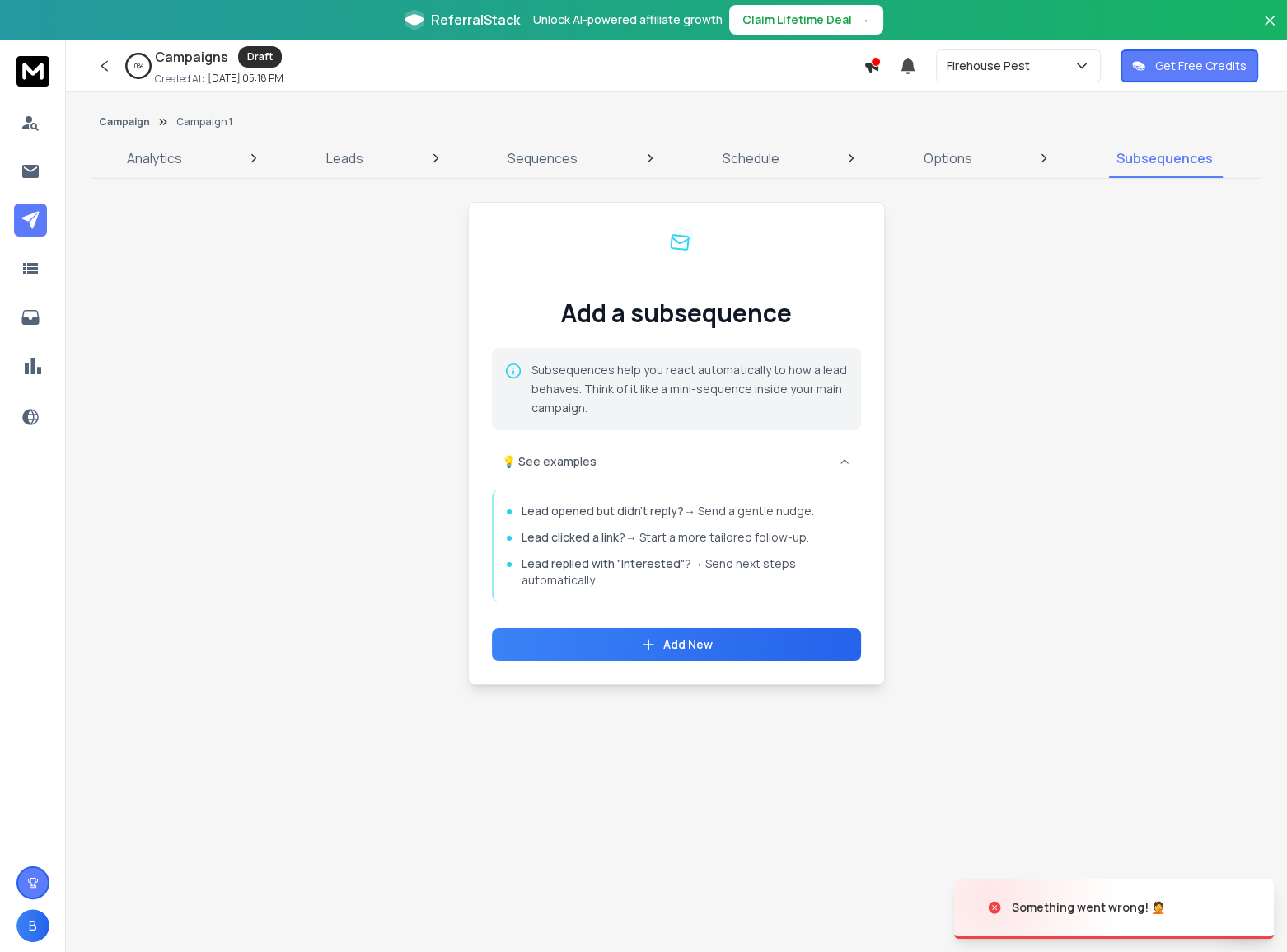
click at [919, 126] on div "Campaign Campaign 1" at bounding box center [677, 123] width 1156 height 14
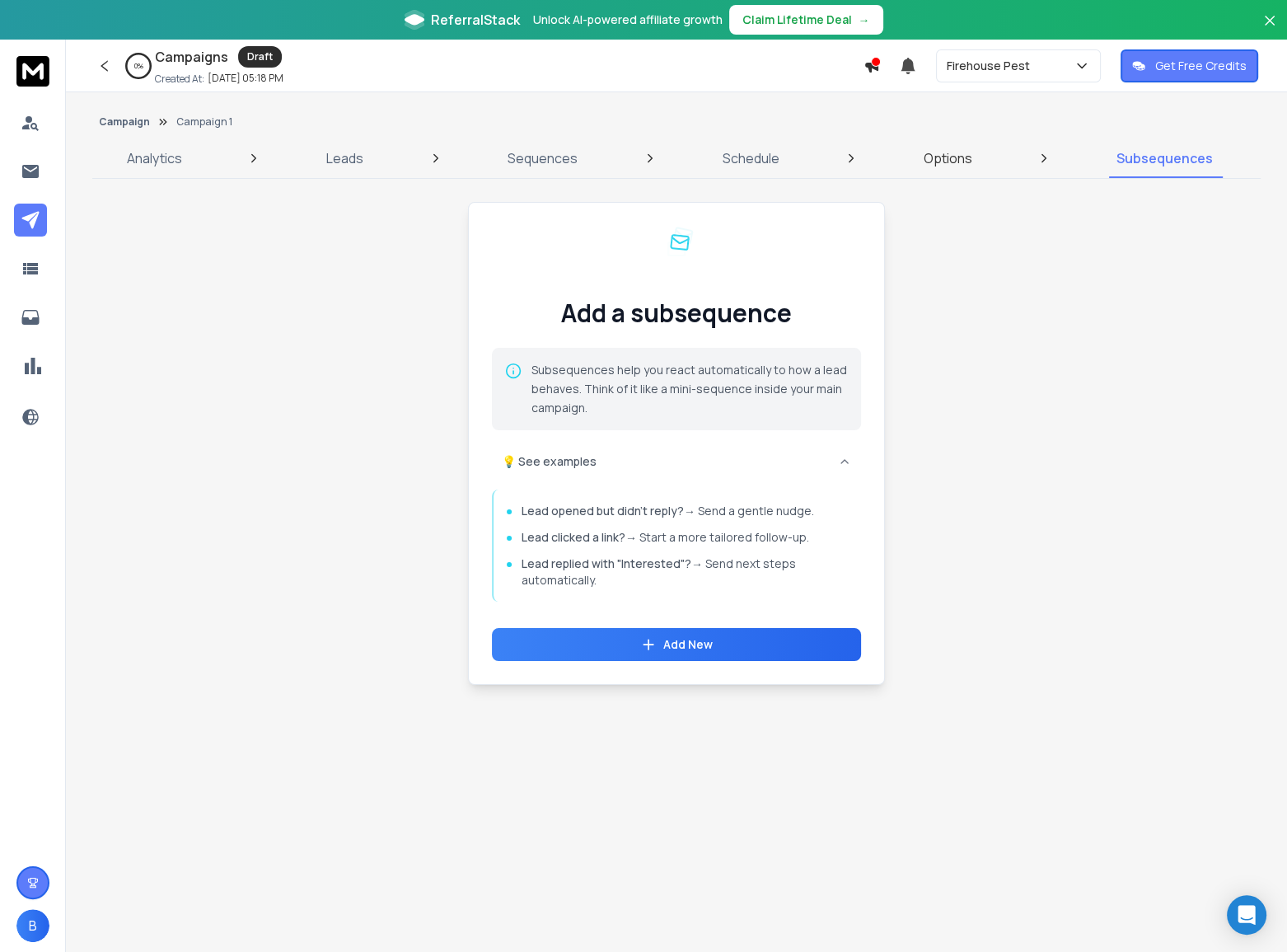
click at [947, 175] on link "Options" at bounding box center [948, 158] width 68 height 40
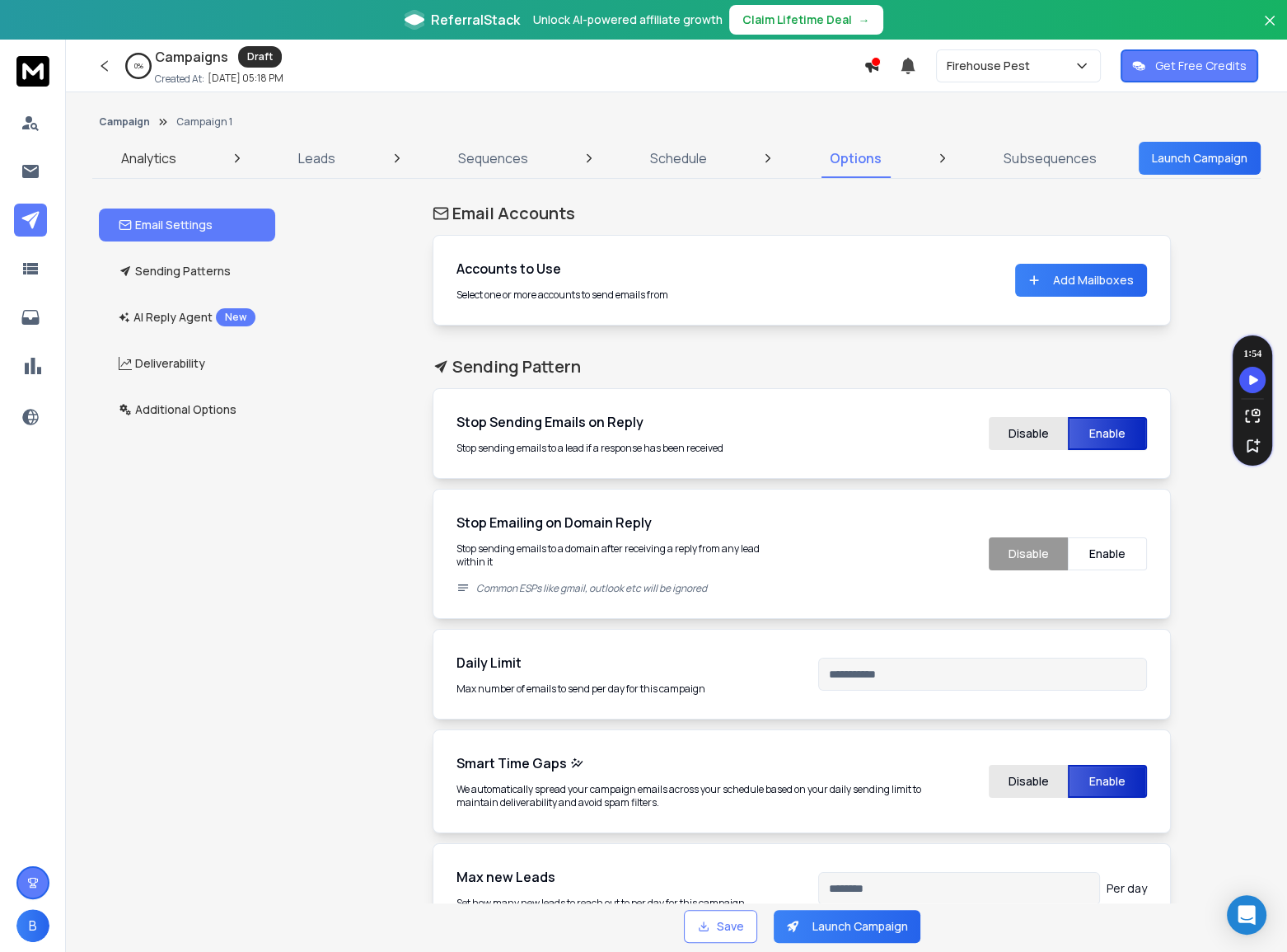
click at [156, 164] on p "Analytics" at bounding box center [149, 158] width 55 height 19
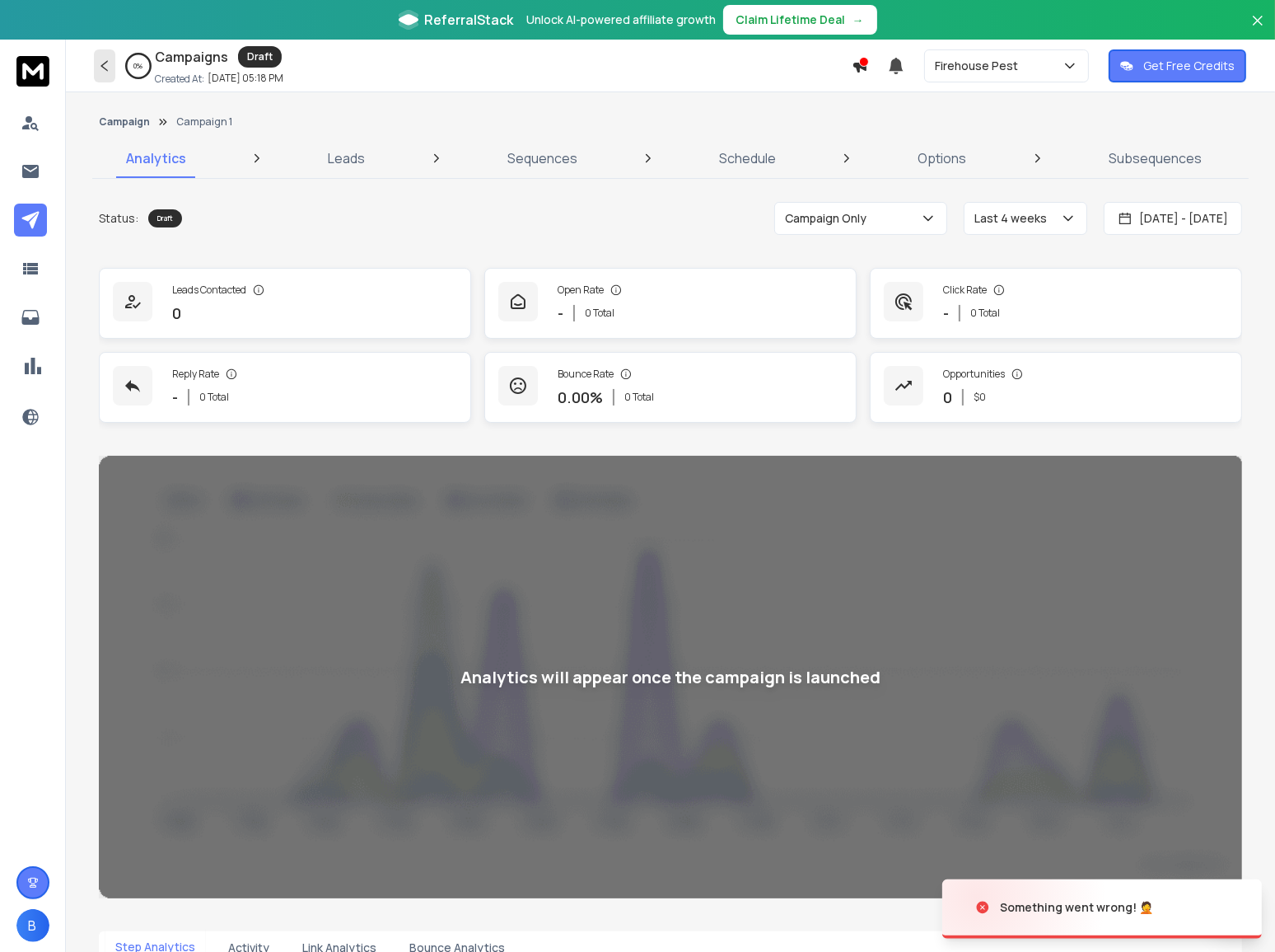
click at [108, 75] on button at bounding box center [105, 66] width 21 height 33
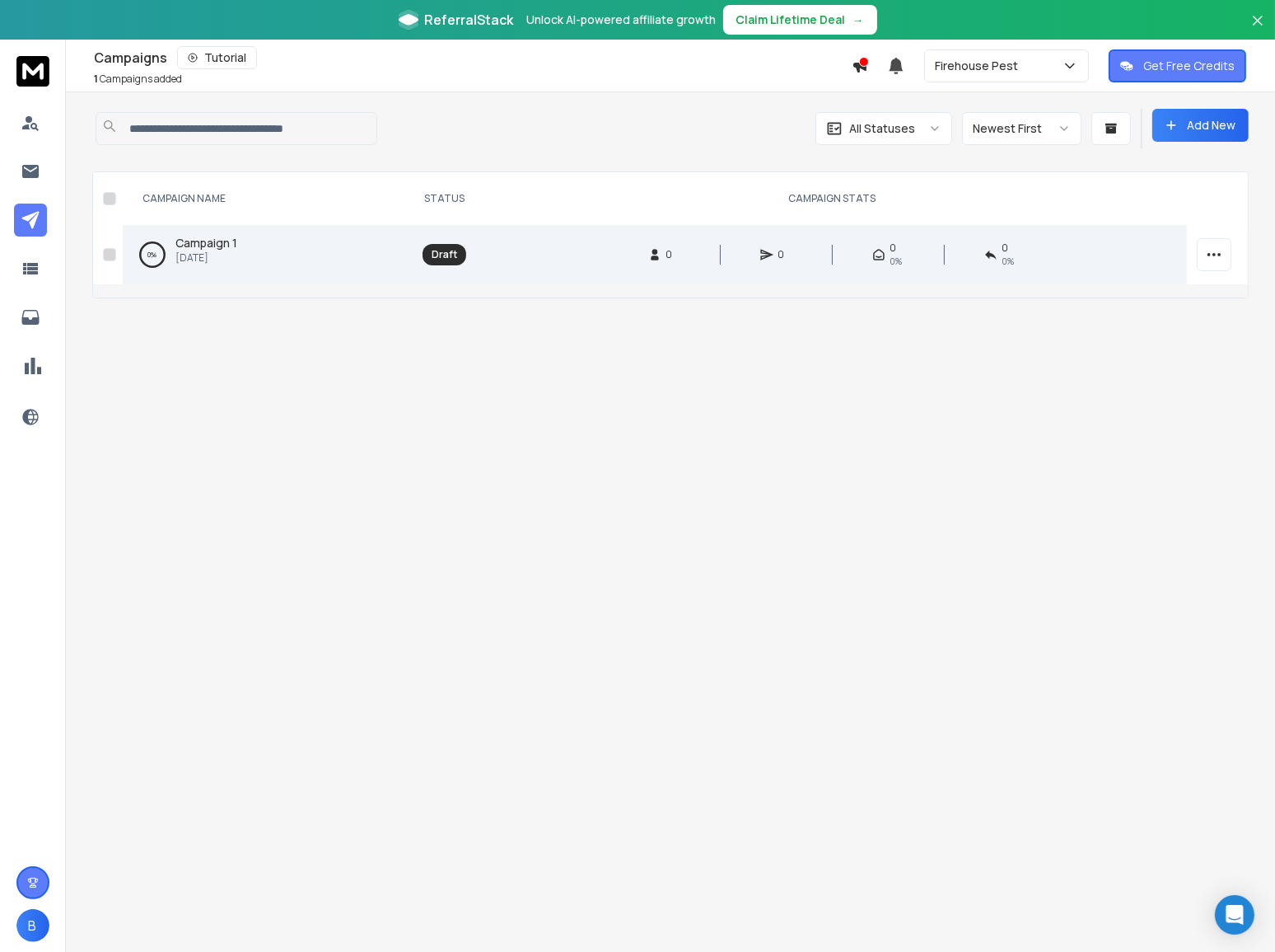
click at [1201, 264] on button "button" at bounding box center [1215, 255] width 35 height 33
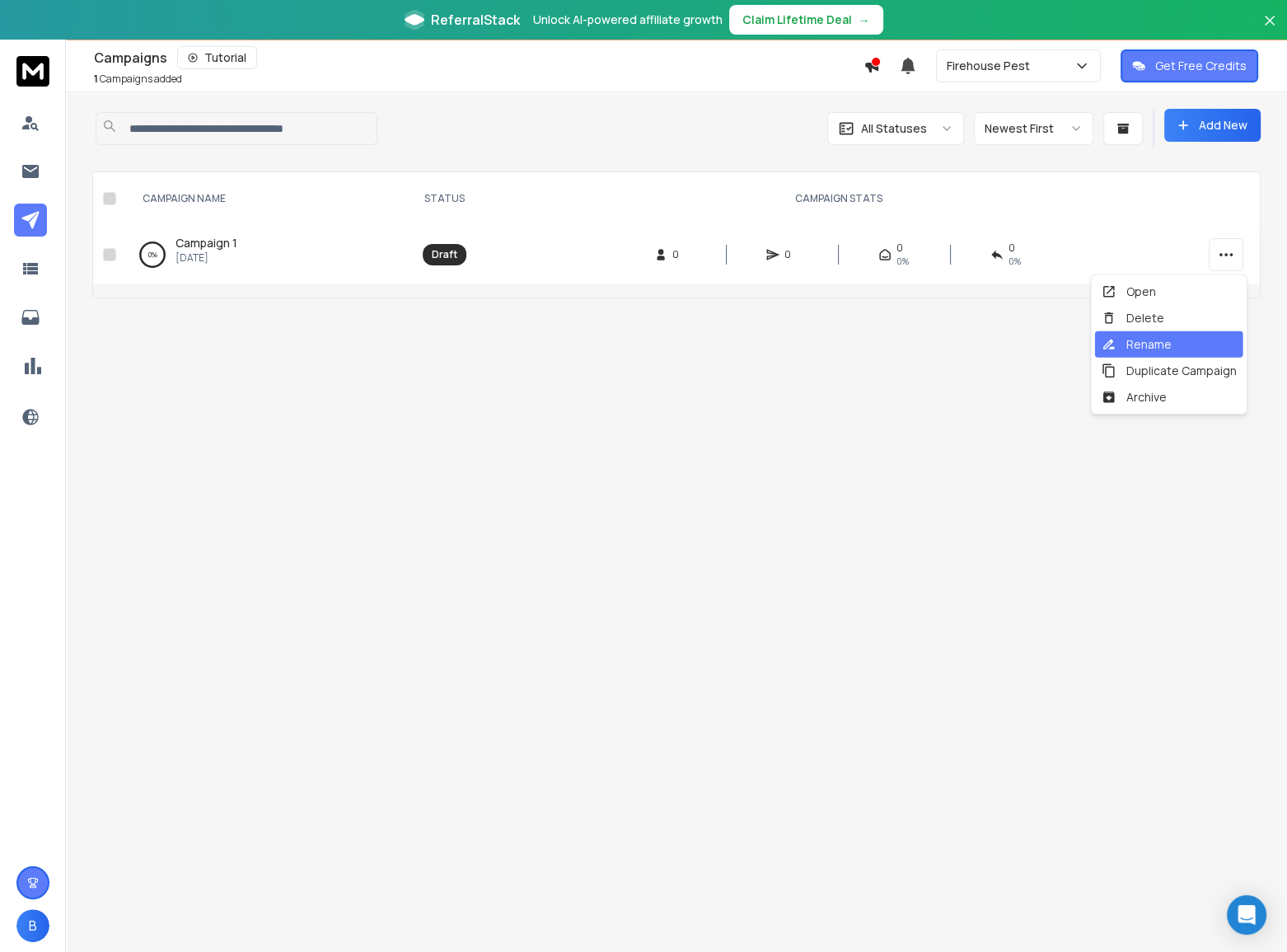
click at [1146, 348] on div "Rename" at bounding box center [1137, 344] width 70 height 17
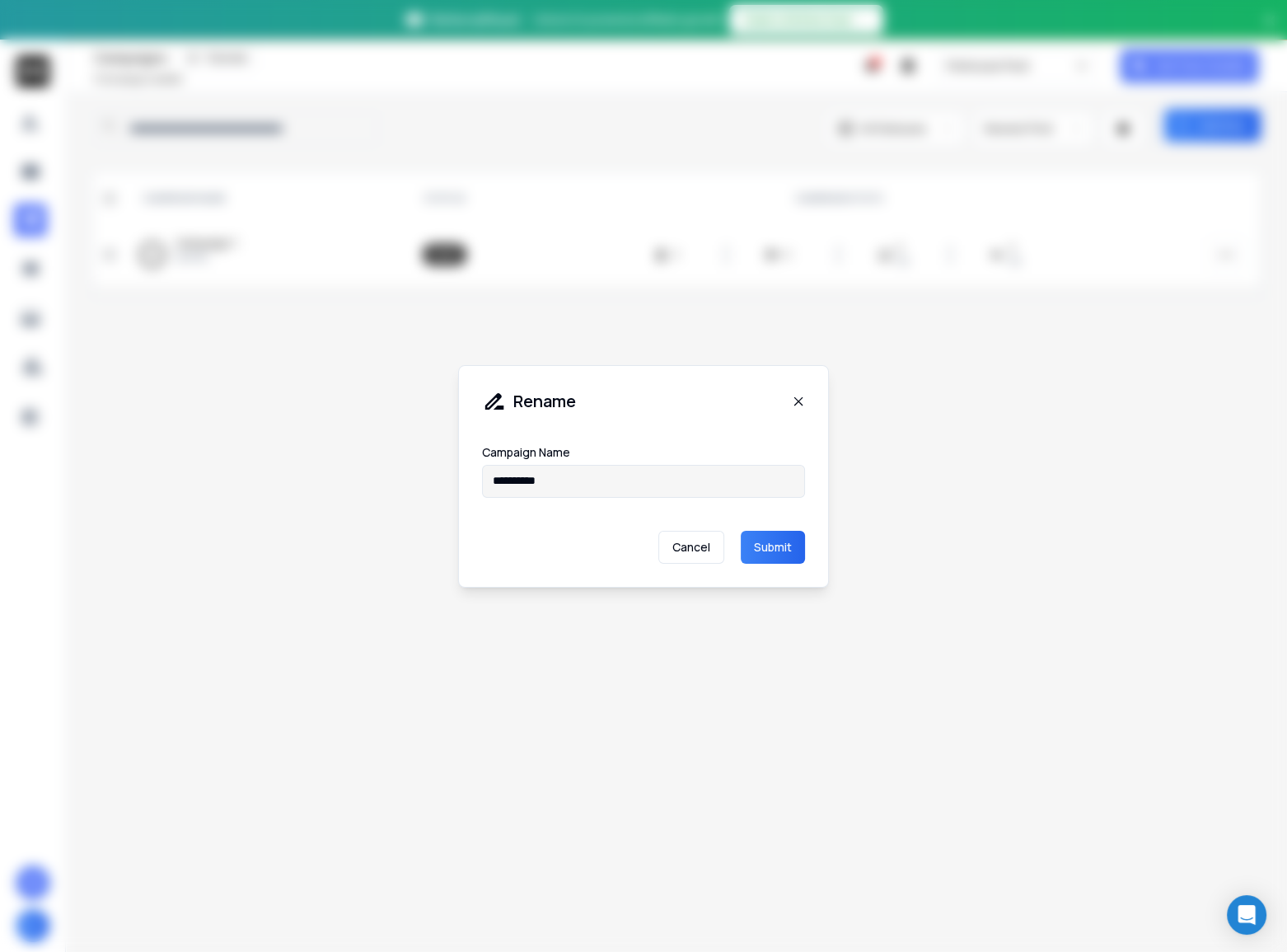
drag, startPoint x: 567, startPoint y: 477, endPoint x: 389, endPoint y: 476, distance: 178.0
click at [389, 476] on div "**********" at bounding box center [643, 476] width 1287 height 256
type input "*"
click at [648, 486] on input "text" at bounding box center [644, 481] width 323 height 33
type input "*"
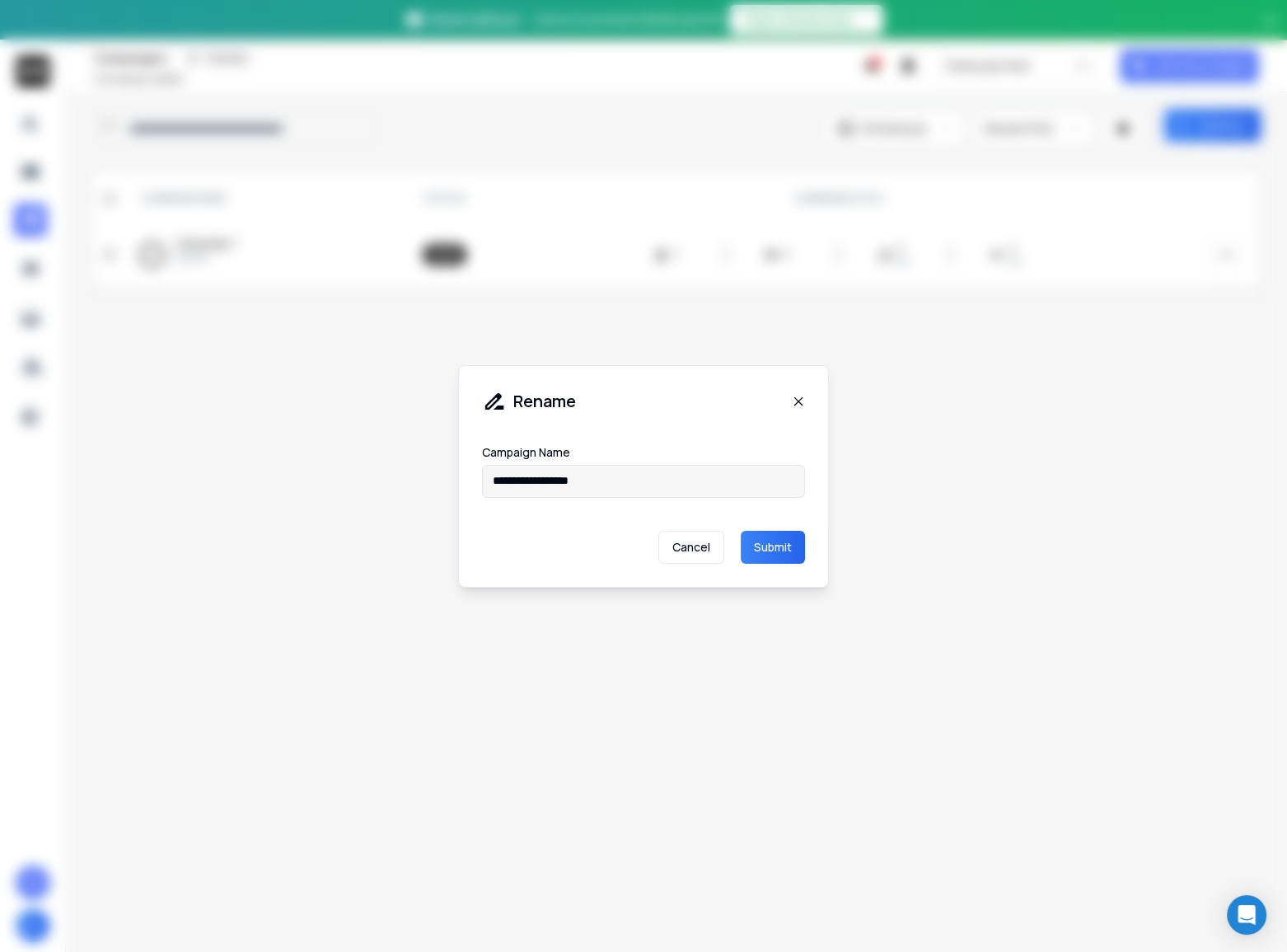
type input "**********"
click at [781, 546] on button "Submit" at bounding box center [773, 547] width 64 height 33
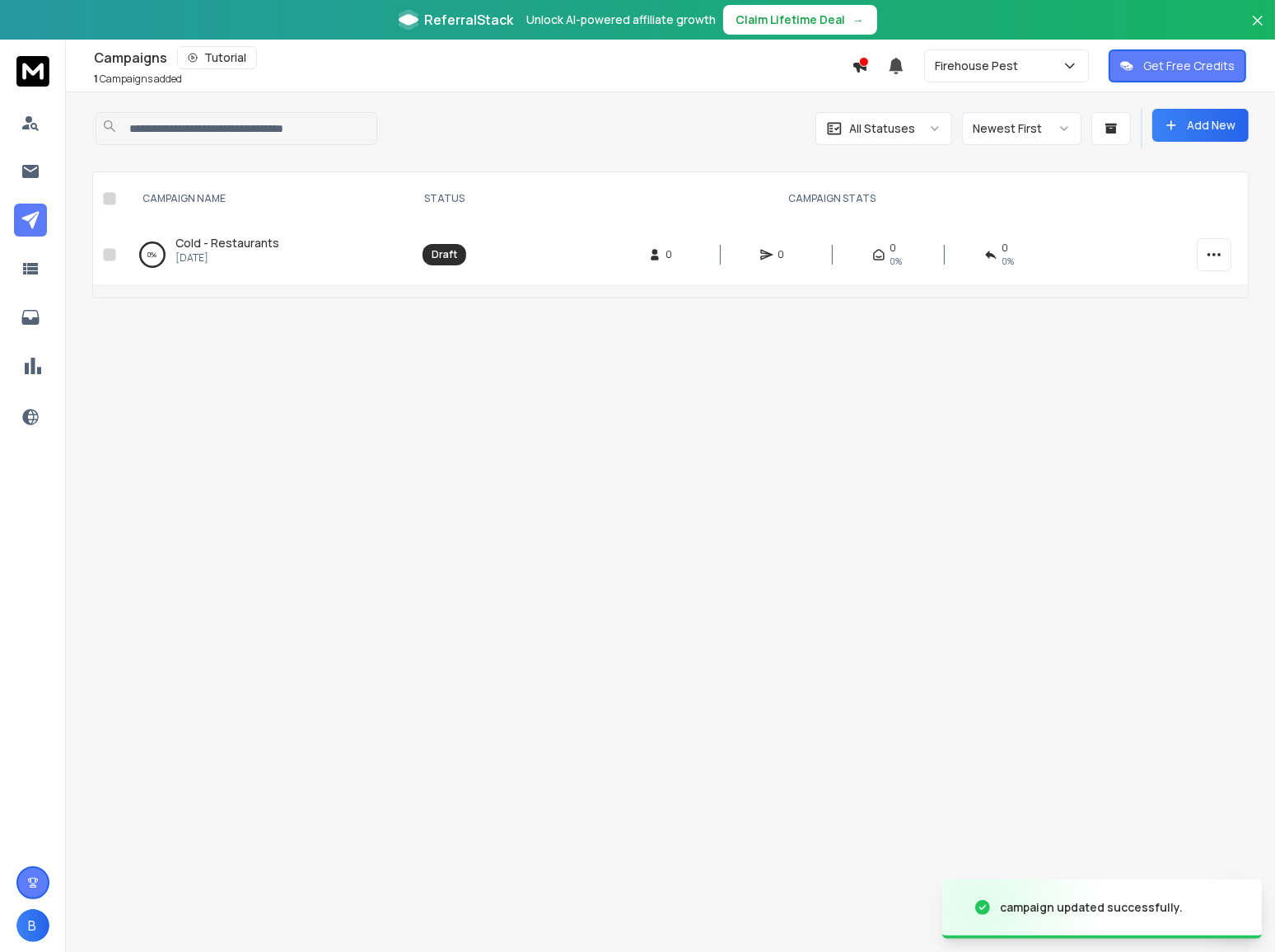
click at [786, 560] on div "Campaigns 1 Campaigns Added All Statuses Newest First Add New CAMPAIGN NAME STA…" at bounding box center [670, 584] width 1156 height 952
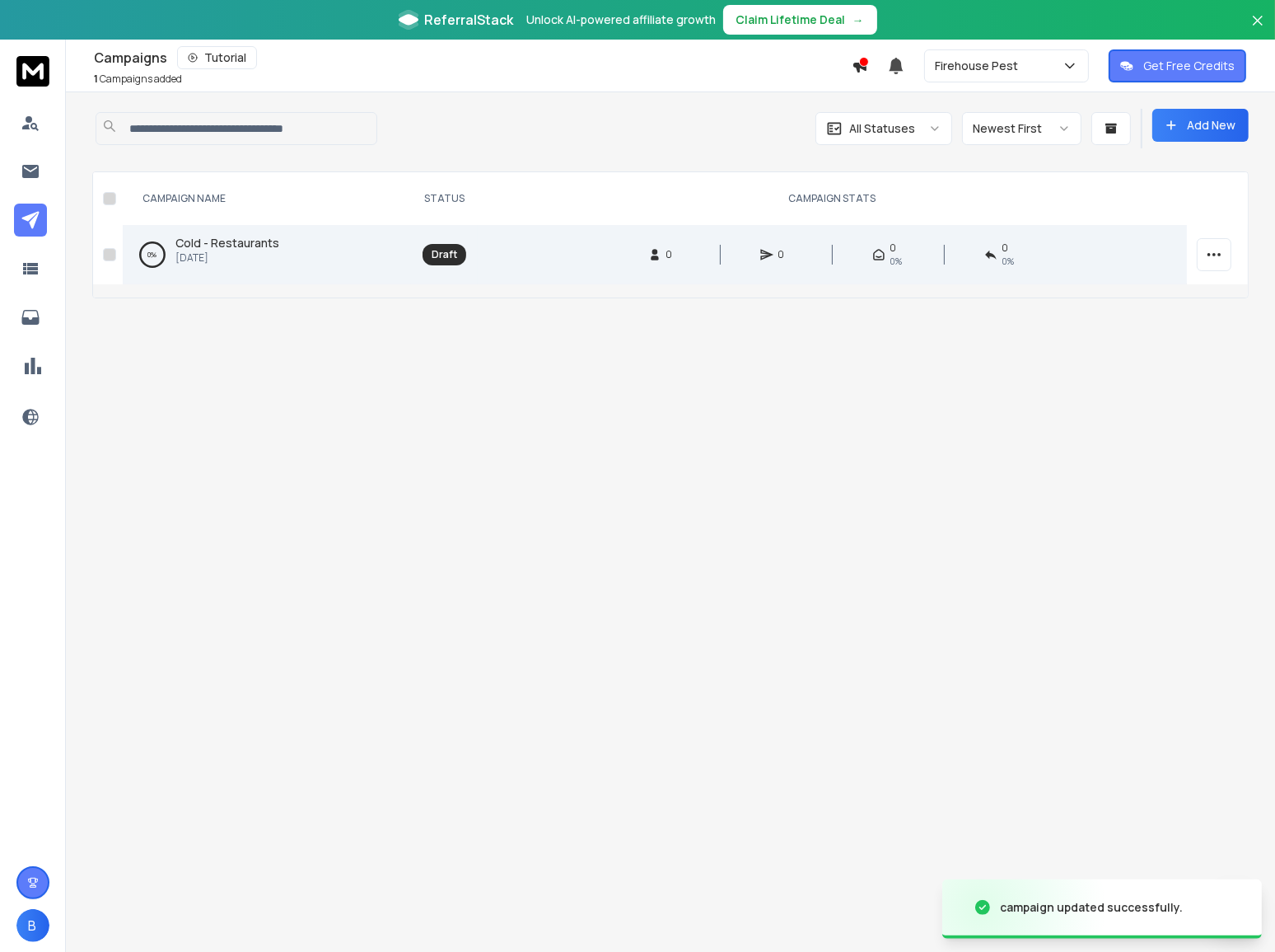
click at [1230, 252] on button "button" at bounding box center [1215, 255] width 35 height 33
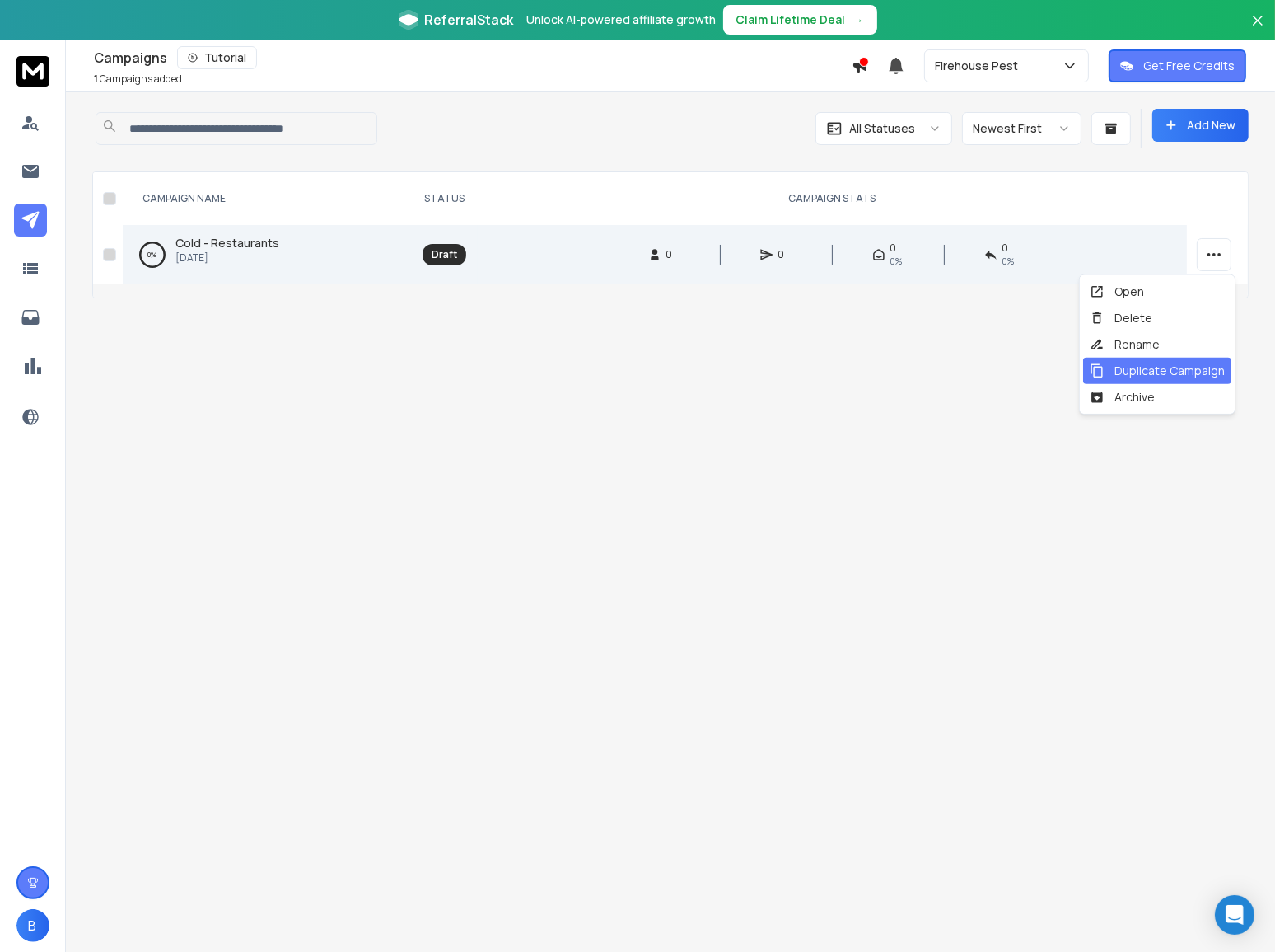
click at [280, 231] on td "0 % Cold - Restaurants 17 days ago" at bounding box center [266, 254] width 289 height 59
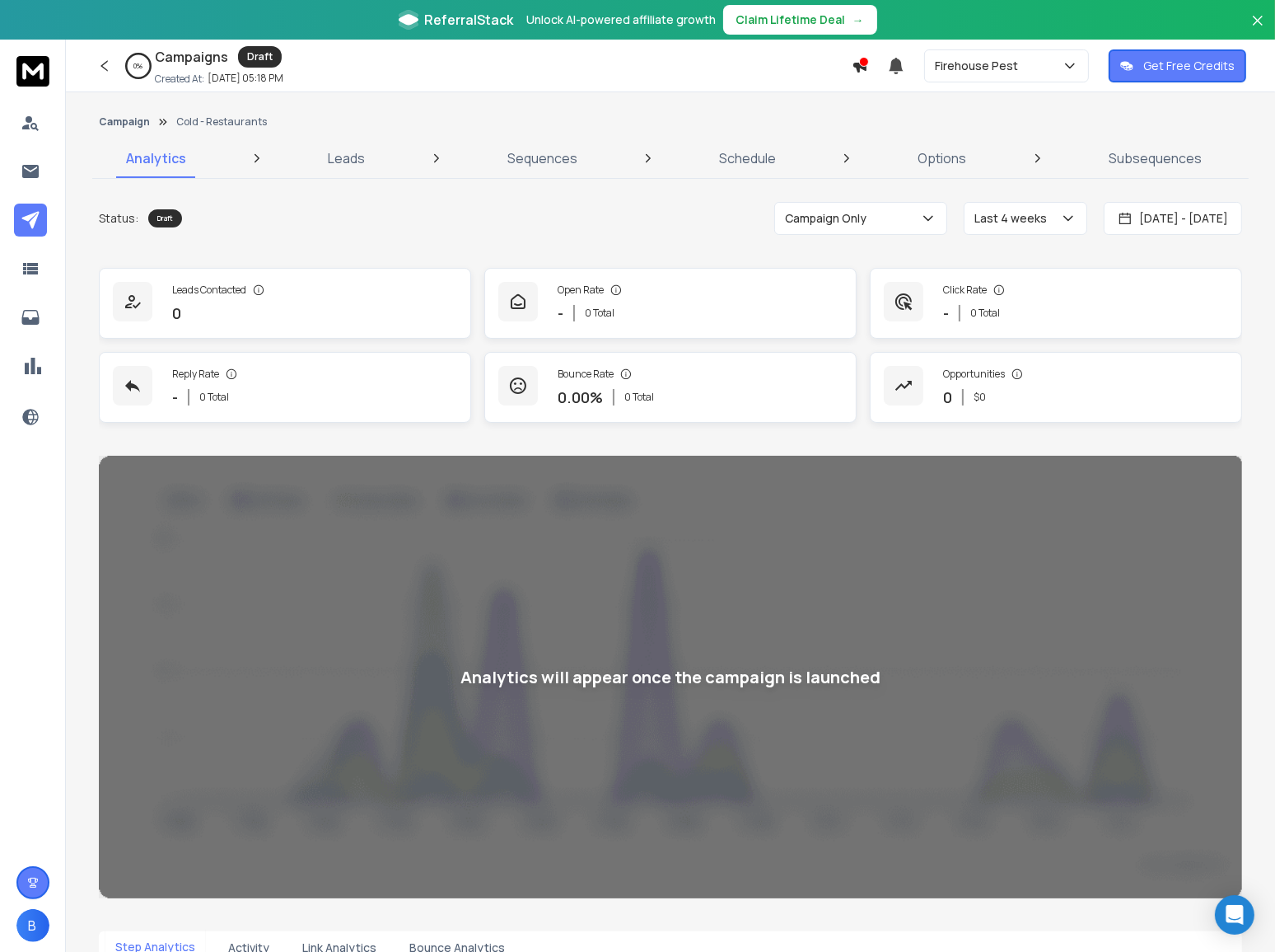
click at [509, 217] on div "Status: Draft Campaign Only Last 4 weeks 11 Sep 2025 - 10 Oct 2025" at bounding box center [671, 219] width 1144 height 33
click at [38, 170] on icon at bounding box center [30, 171] width 17 height 14
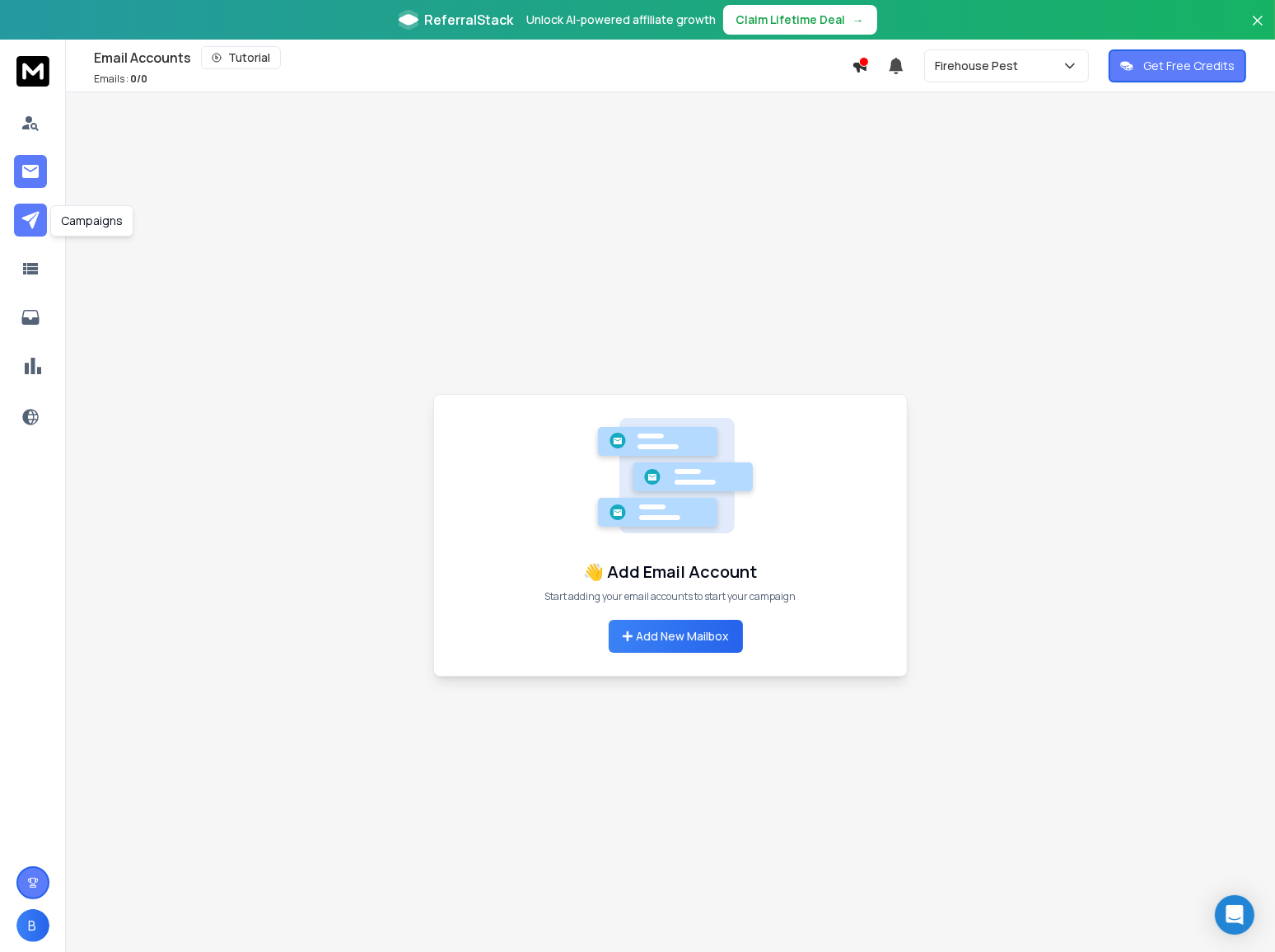
click at [25, 219] on icon at bounding box center [30, 221] width 18 height 18
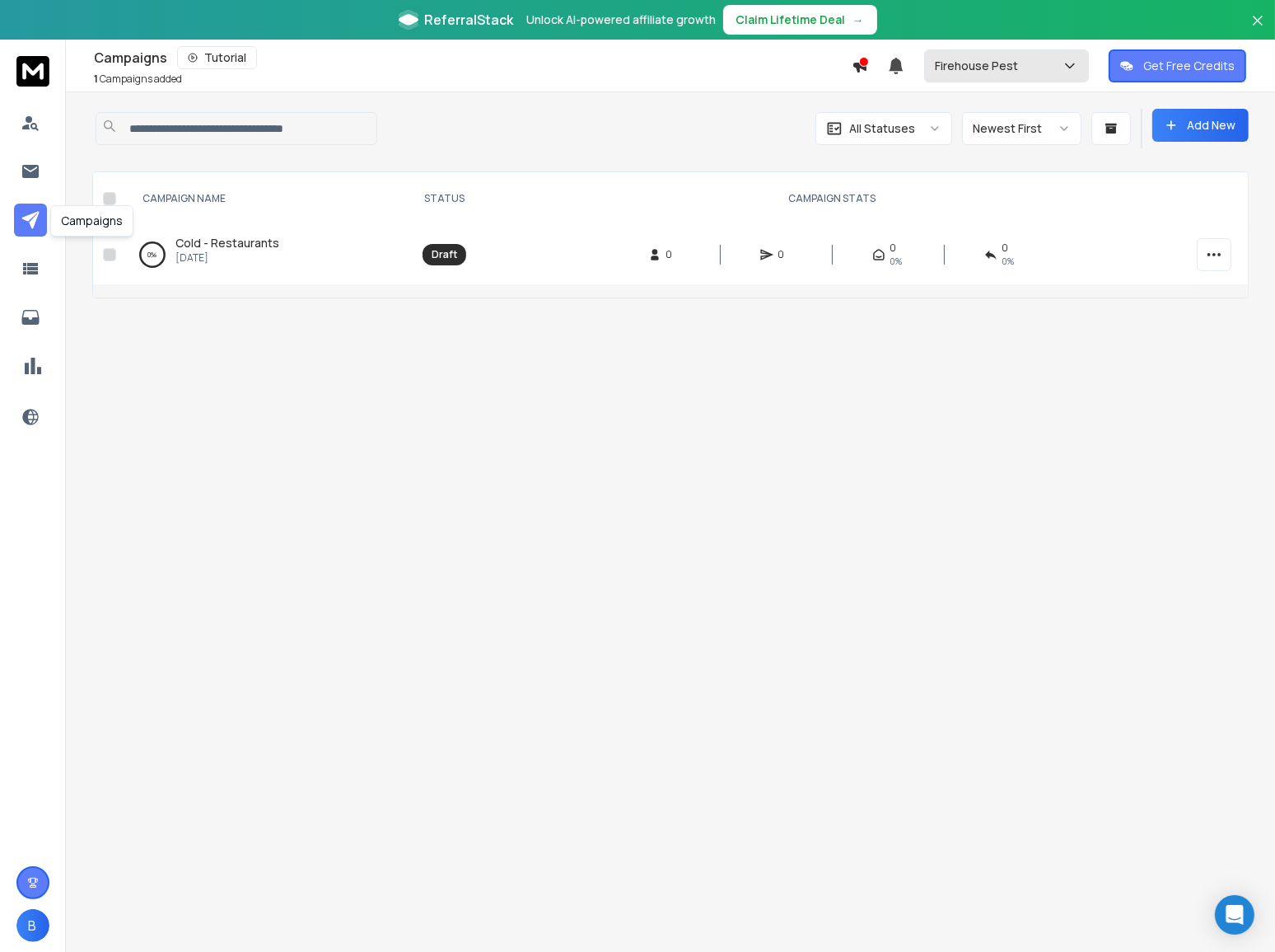
click at [999, 67] on p "Firehouse Pest" at bounding box center [980, 65] width 89 height 17
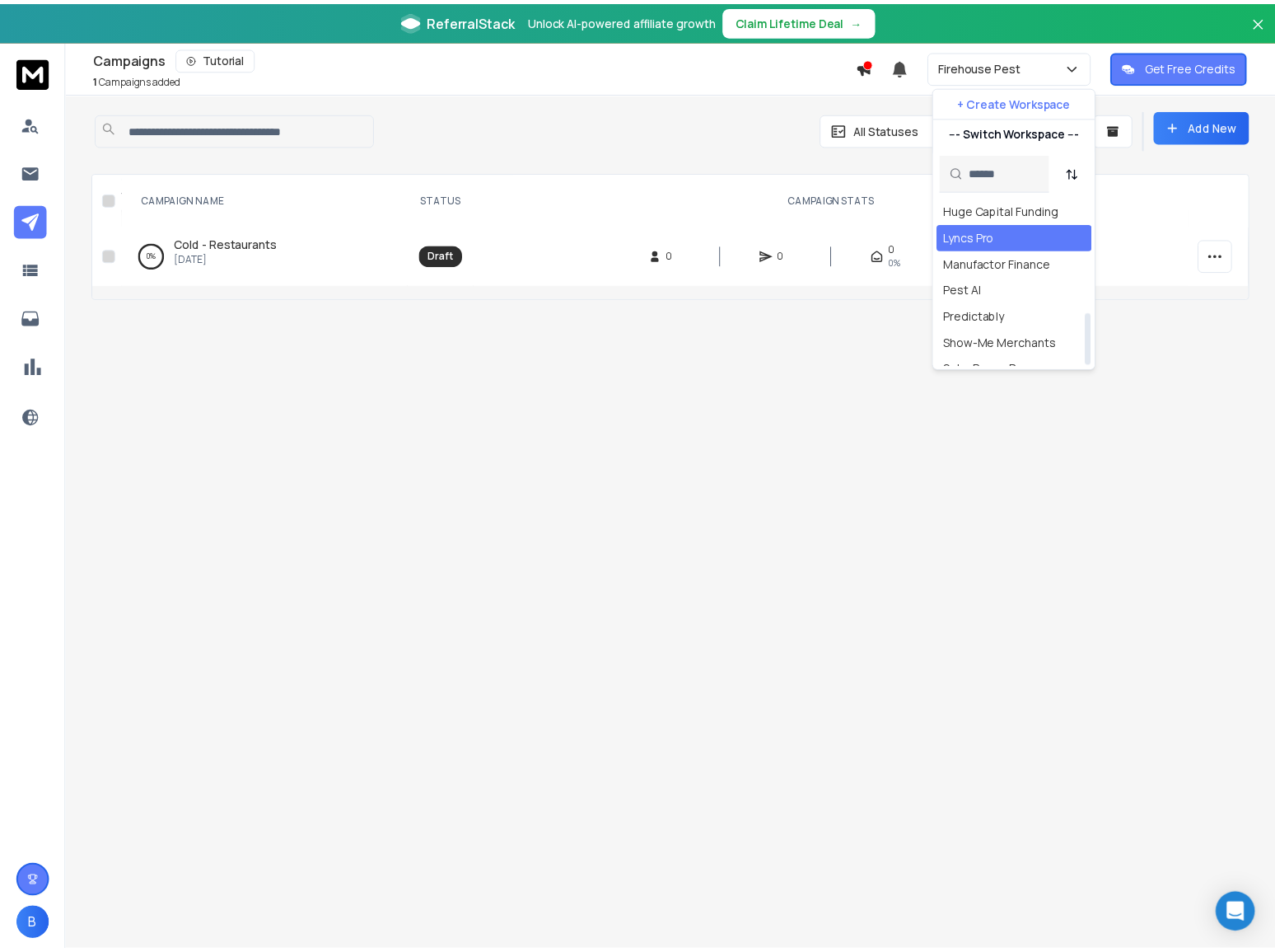
scroll to position [352, 0]
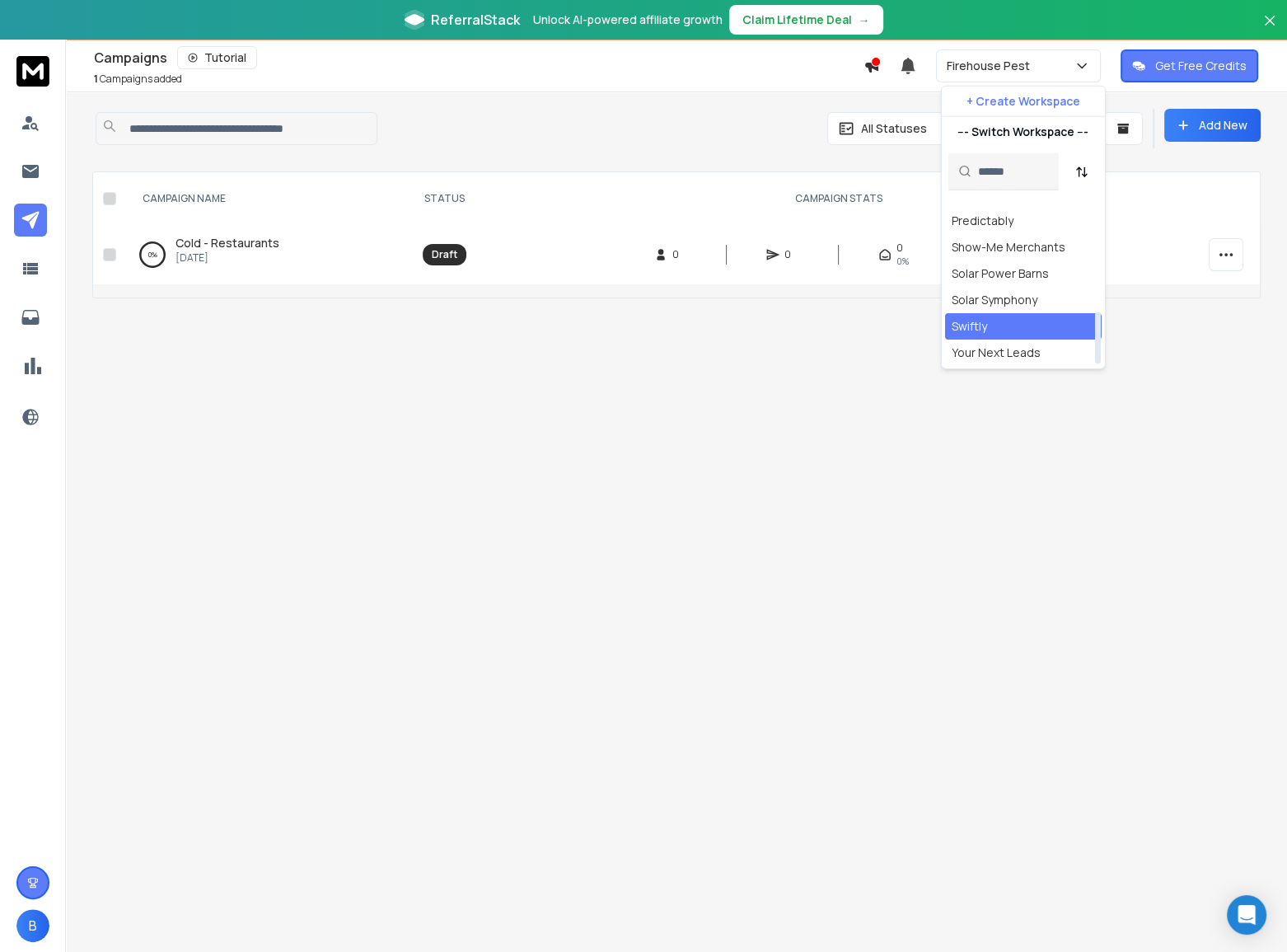
click at [1006, 321] on div "Swiftly" at bounding box center [1023, 326] width 157 height 26
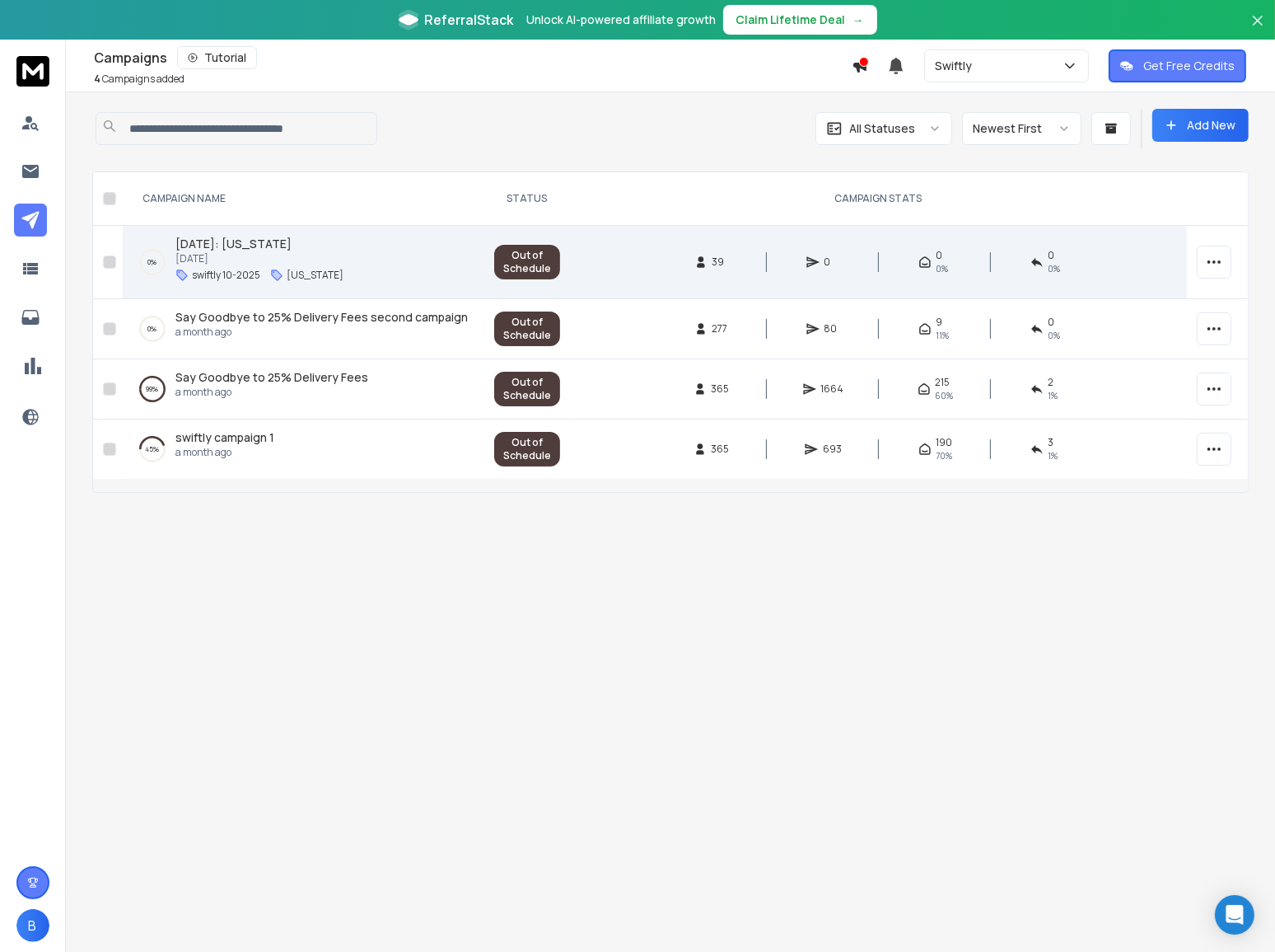
click at [260, 248] on span "[DATE]: [US_STATE]" at bounding box center [232, 243] width 116 height 16
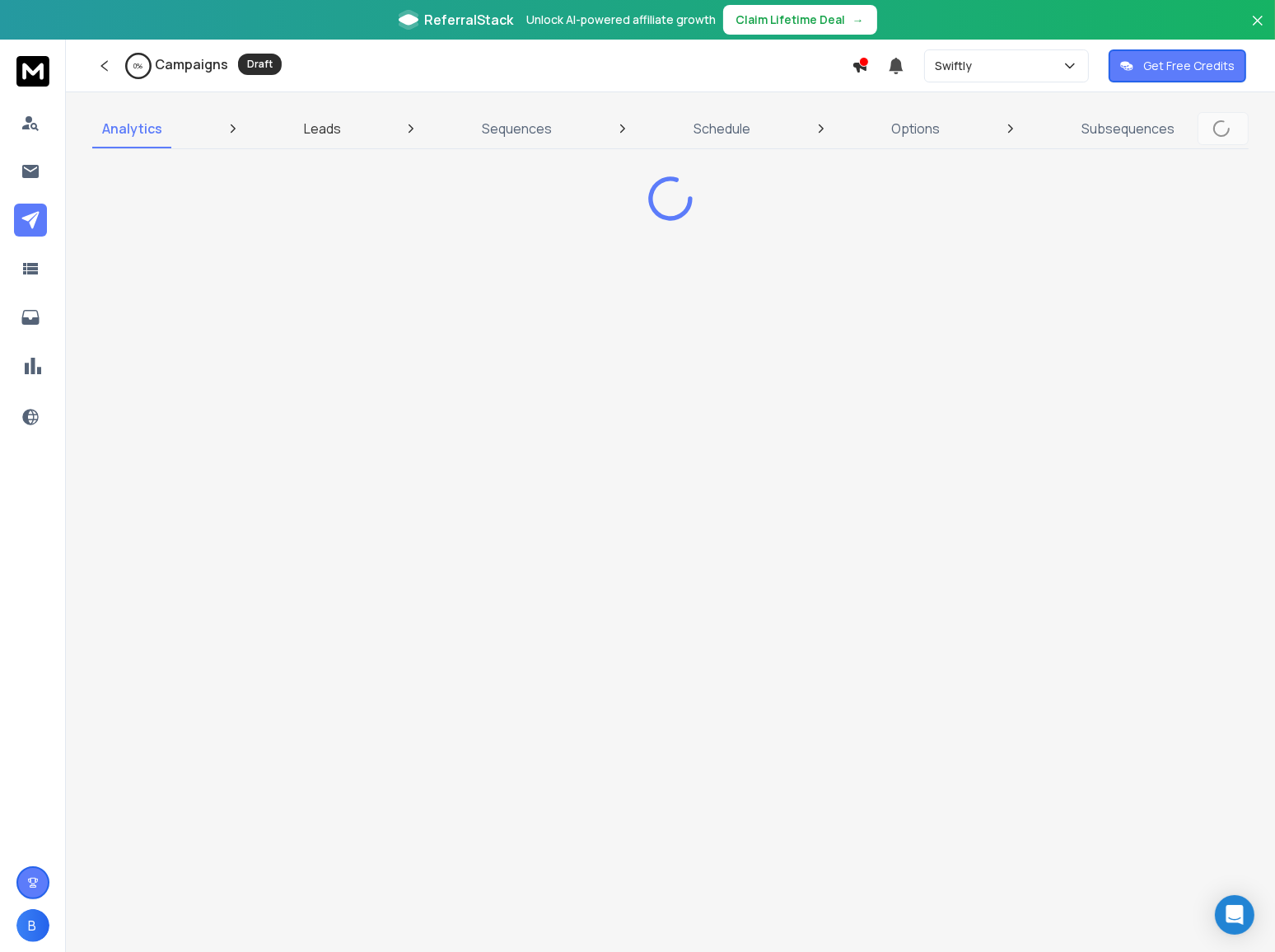
click at [326, 132] on p "Leads" at bounding box center [323, 128] width 37 height 19
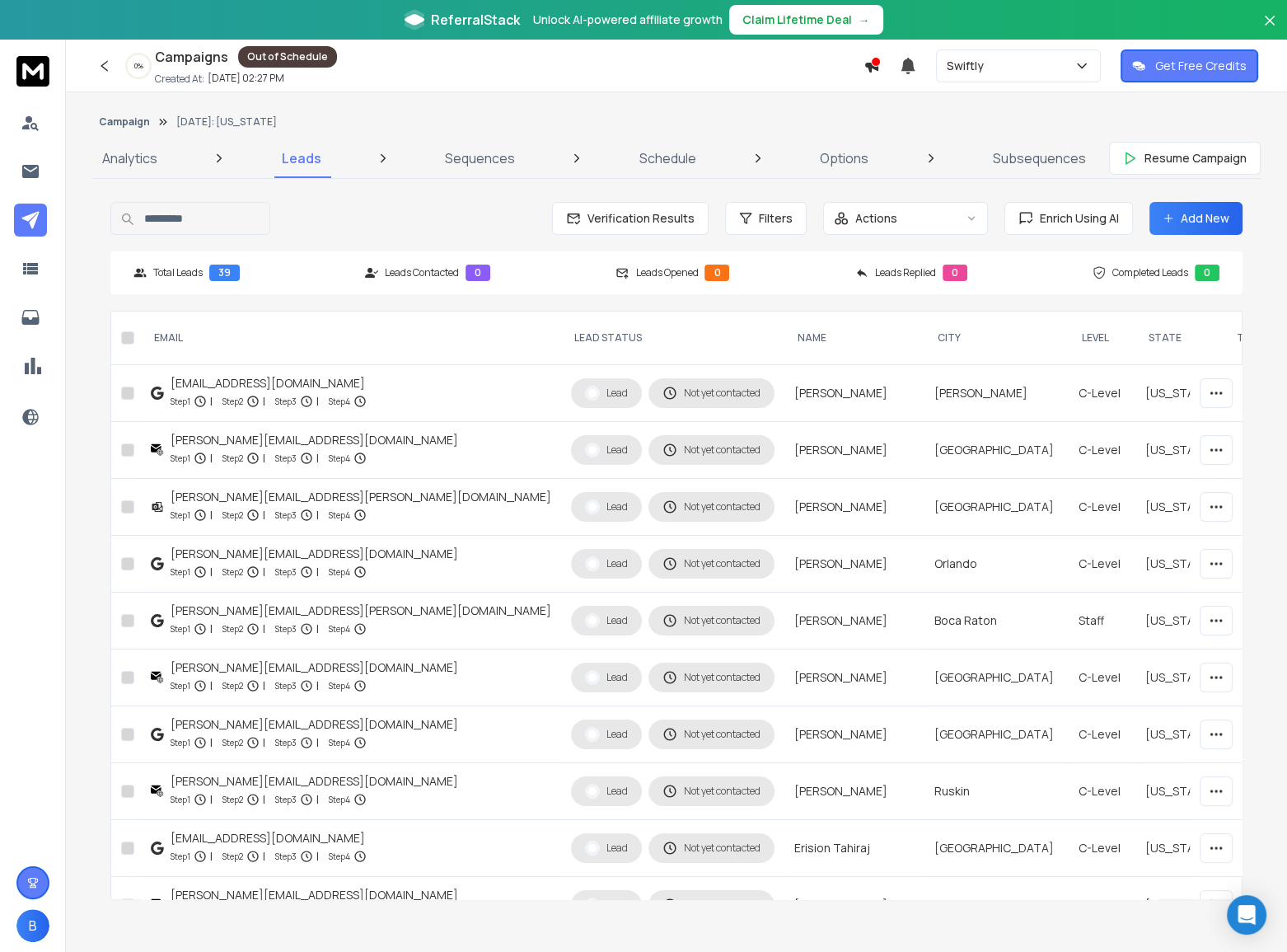
click at [1203, 220] on button "Add New" at bounding box center [1197, 219] width 93 height 33
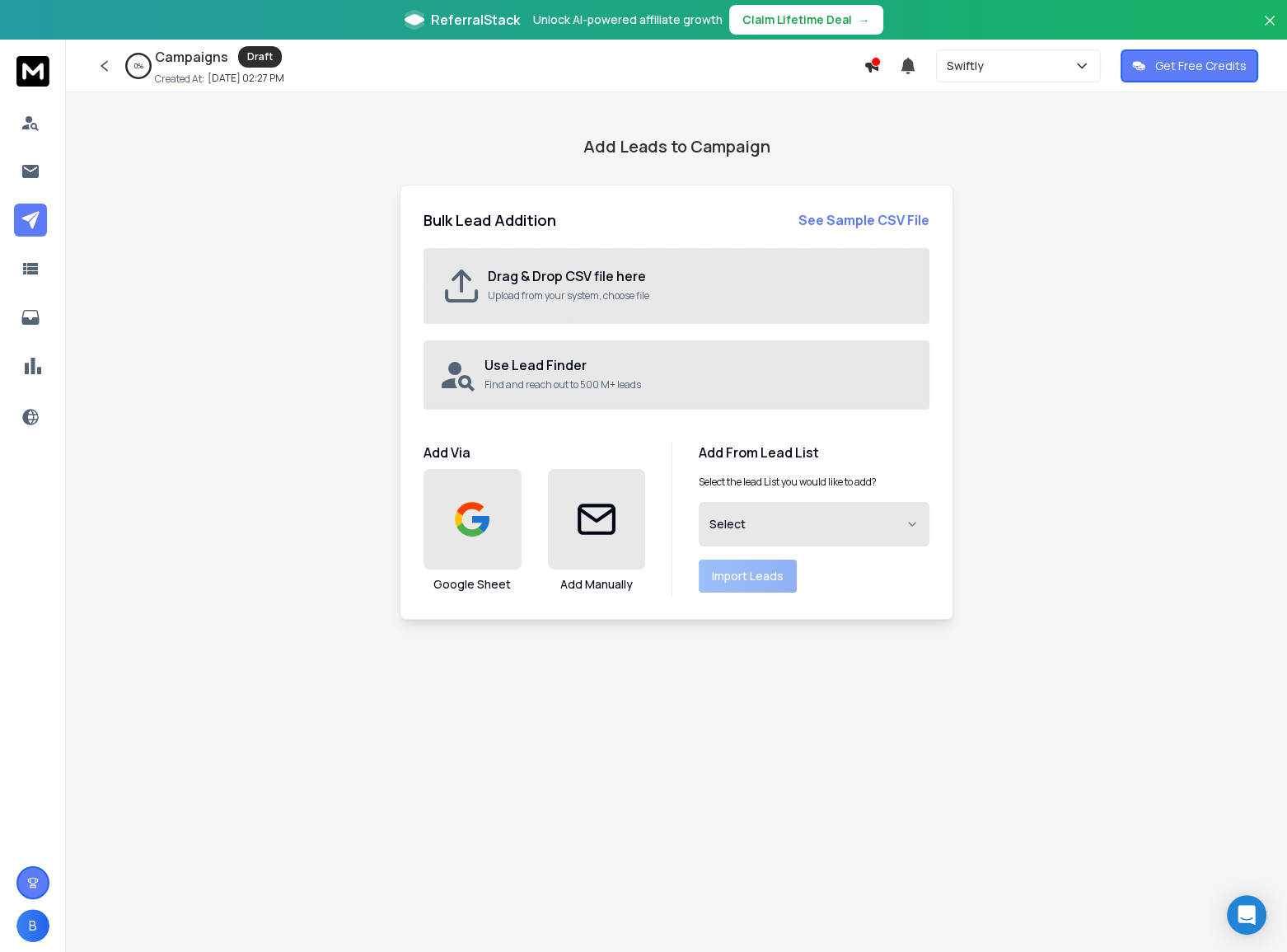
click at [650, 298] on p "Upload from your system, choose file" at bounding box center [699, 296] width 423 height 14
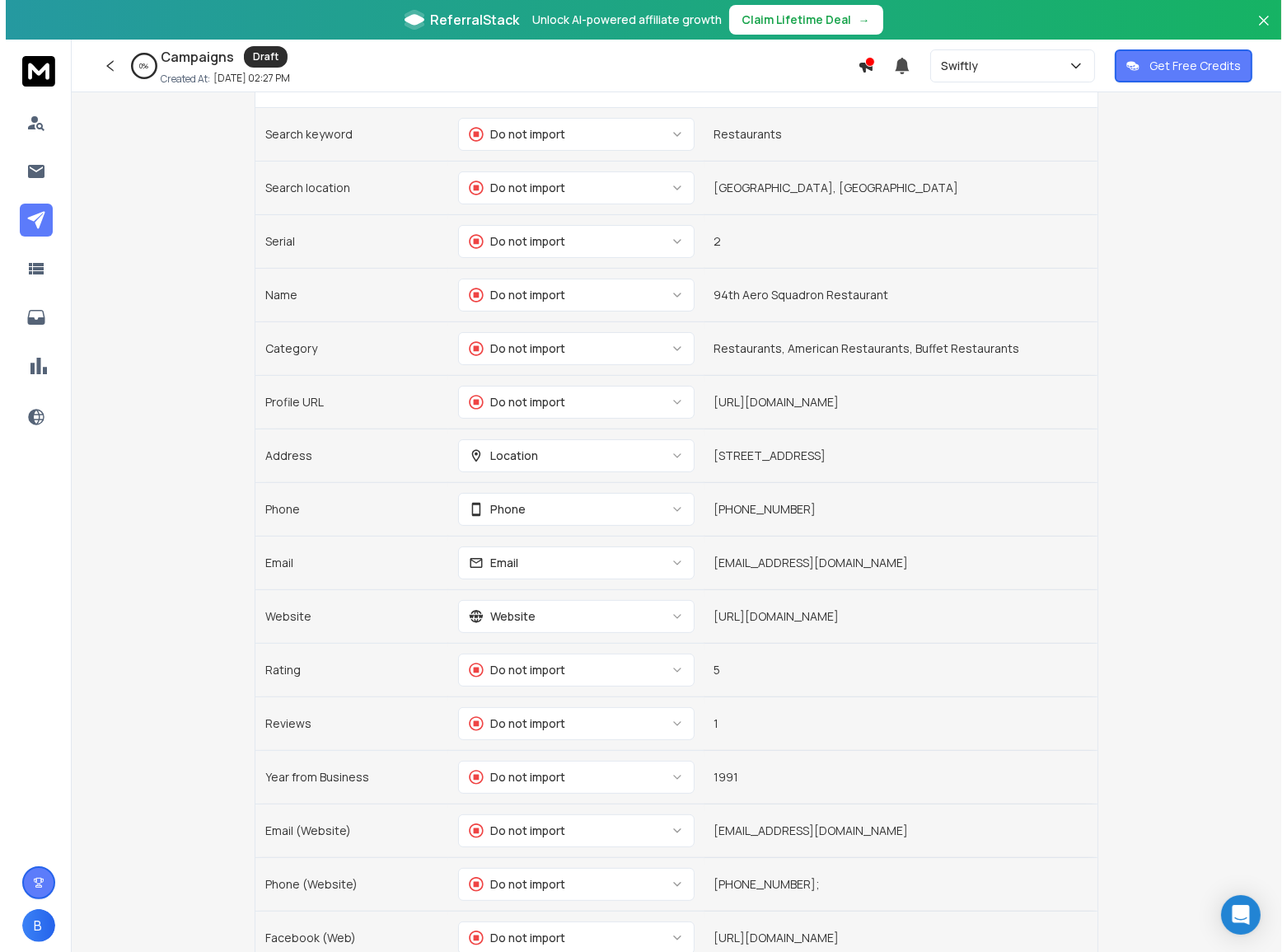
scroll to position [249, 0]
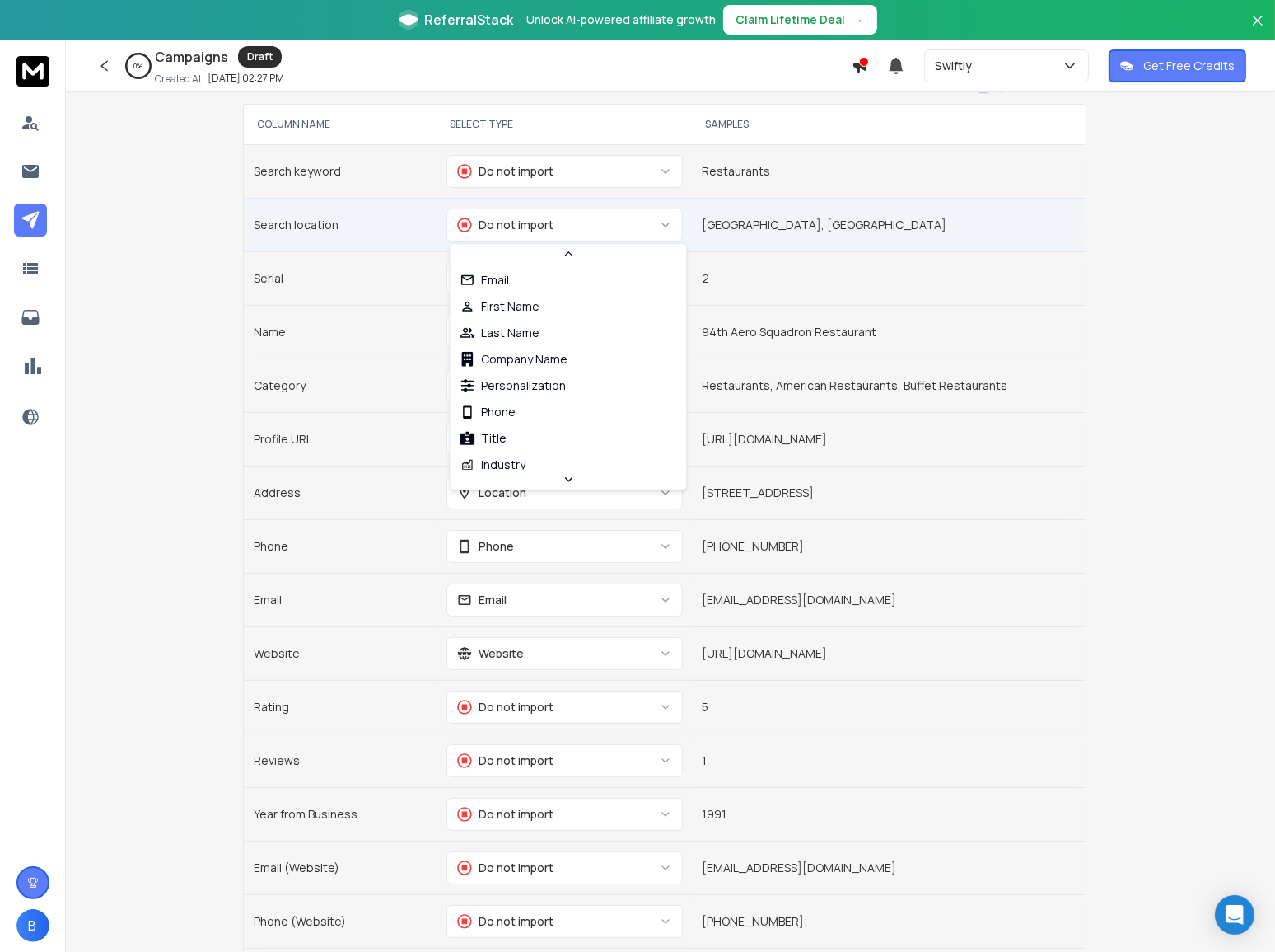
click at [571, 229] on button "Do not import" at bounding box center [564, 225] width 235 height 33
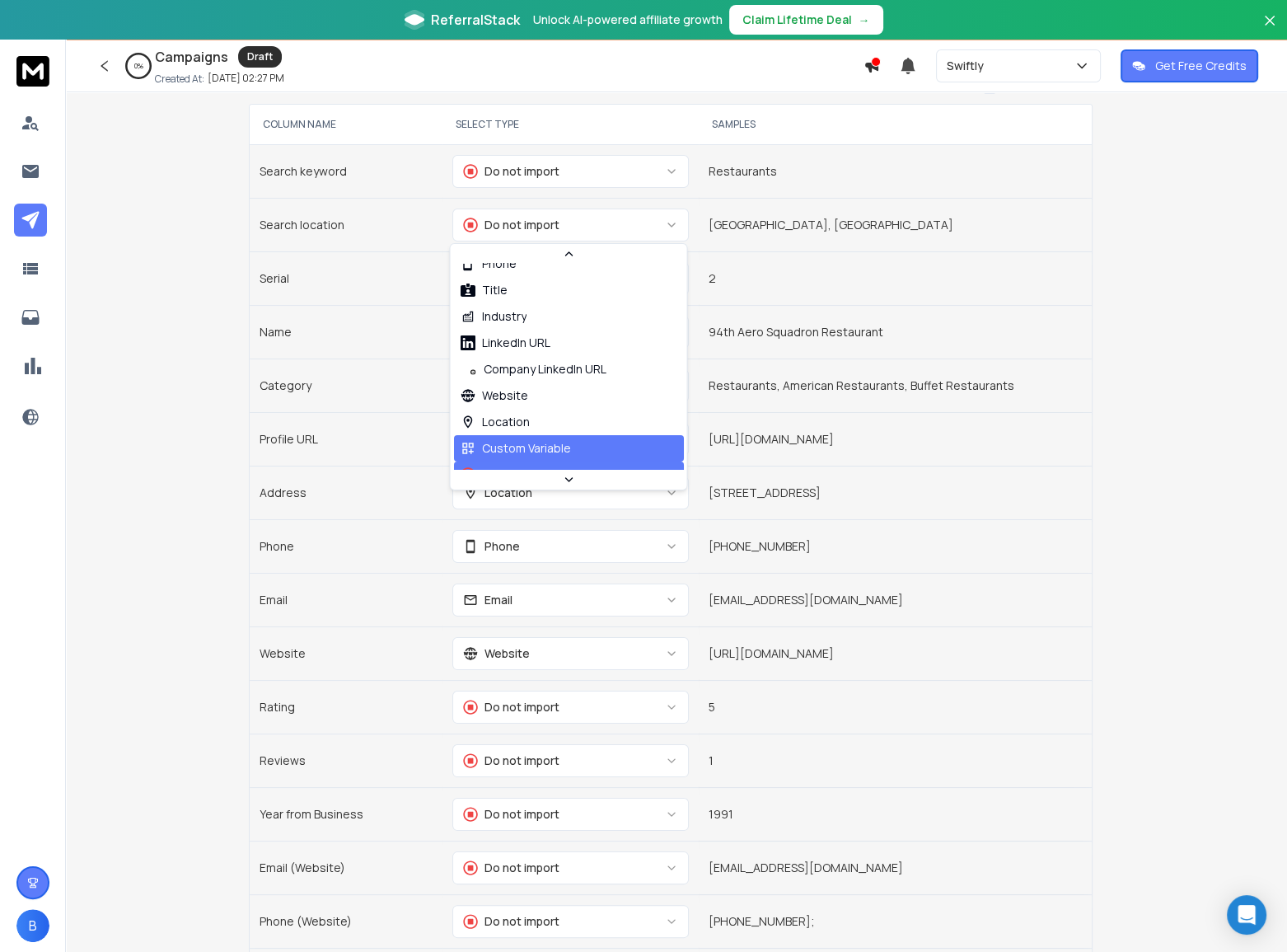
scroll to position [148, 0]
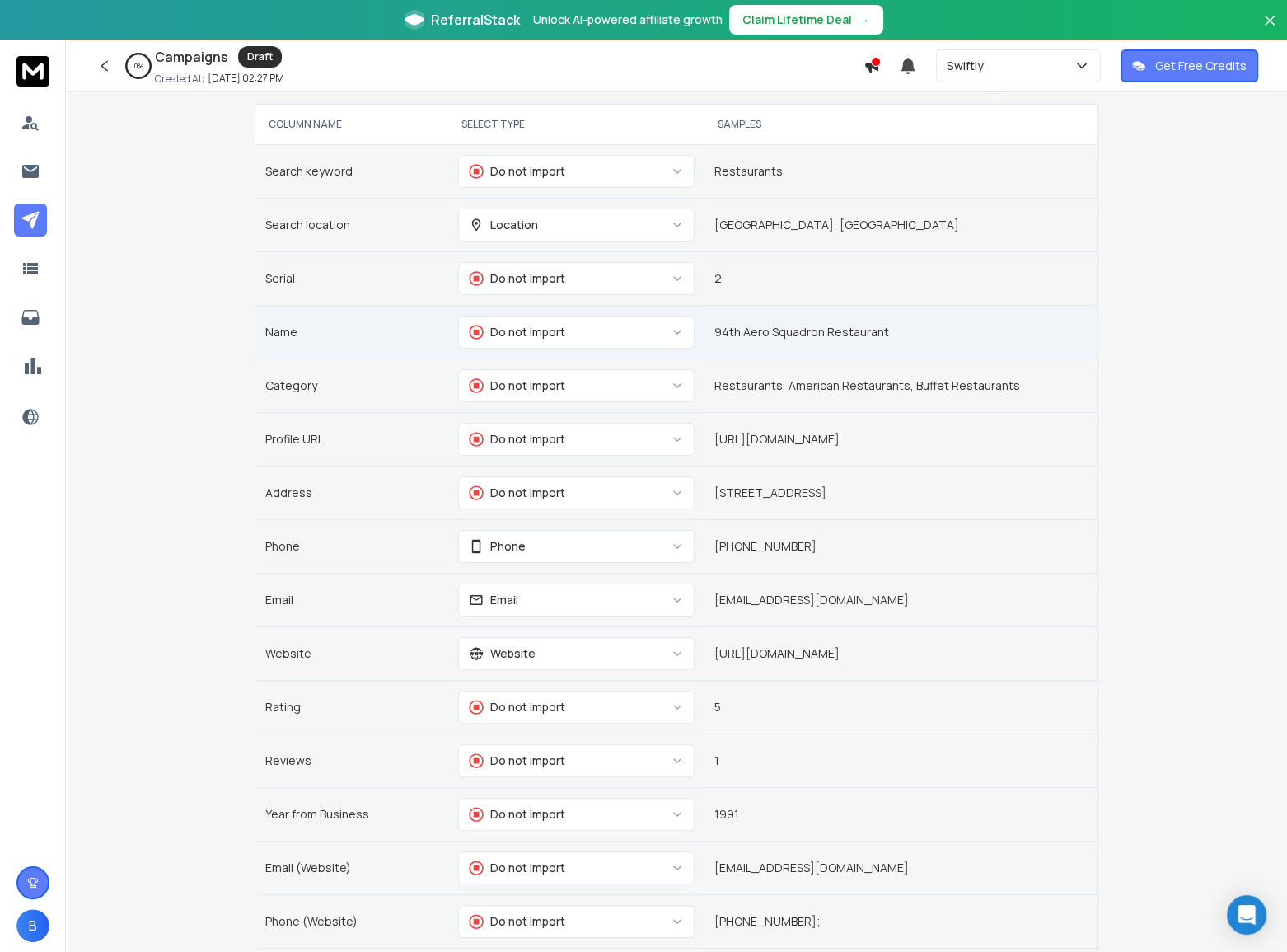
click at [641, 338] on button "Do not import" at bounding box center [576, 332] width 235 height 33
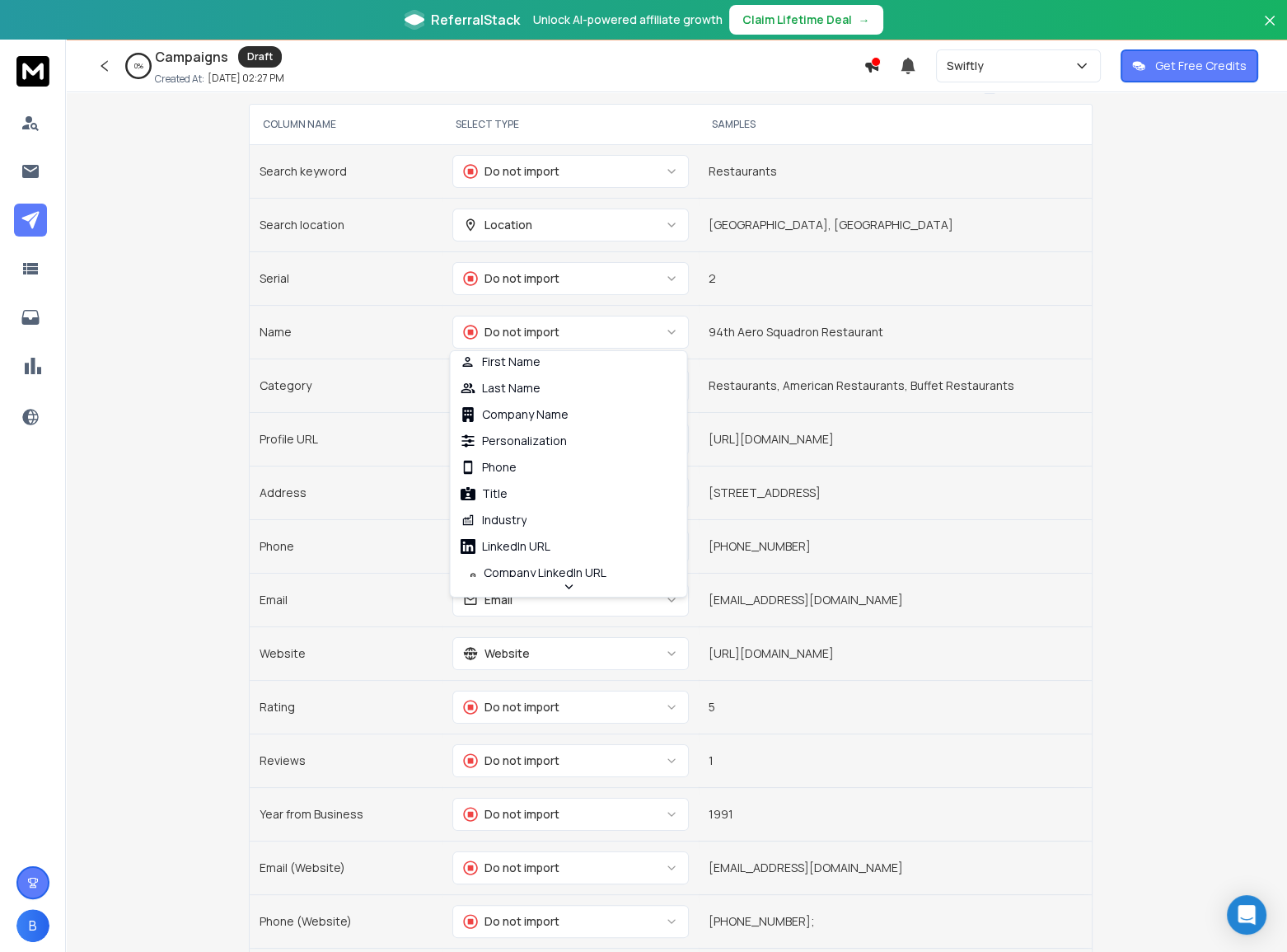
scroll to position [0, 0]
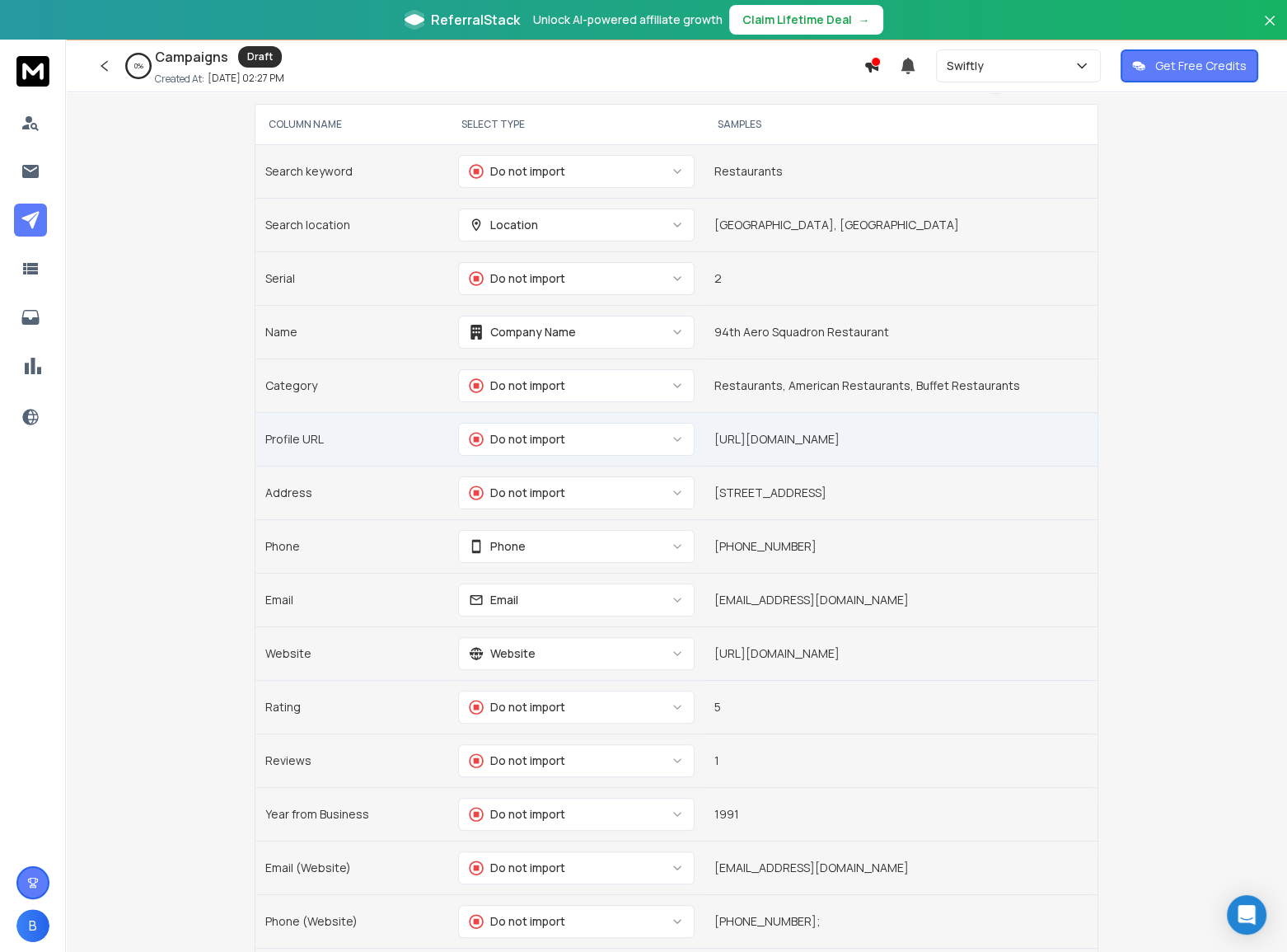
click at [569, 437] on button "Do not import" at bounding box center [576, 440] width 235 height 33
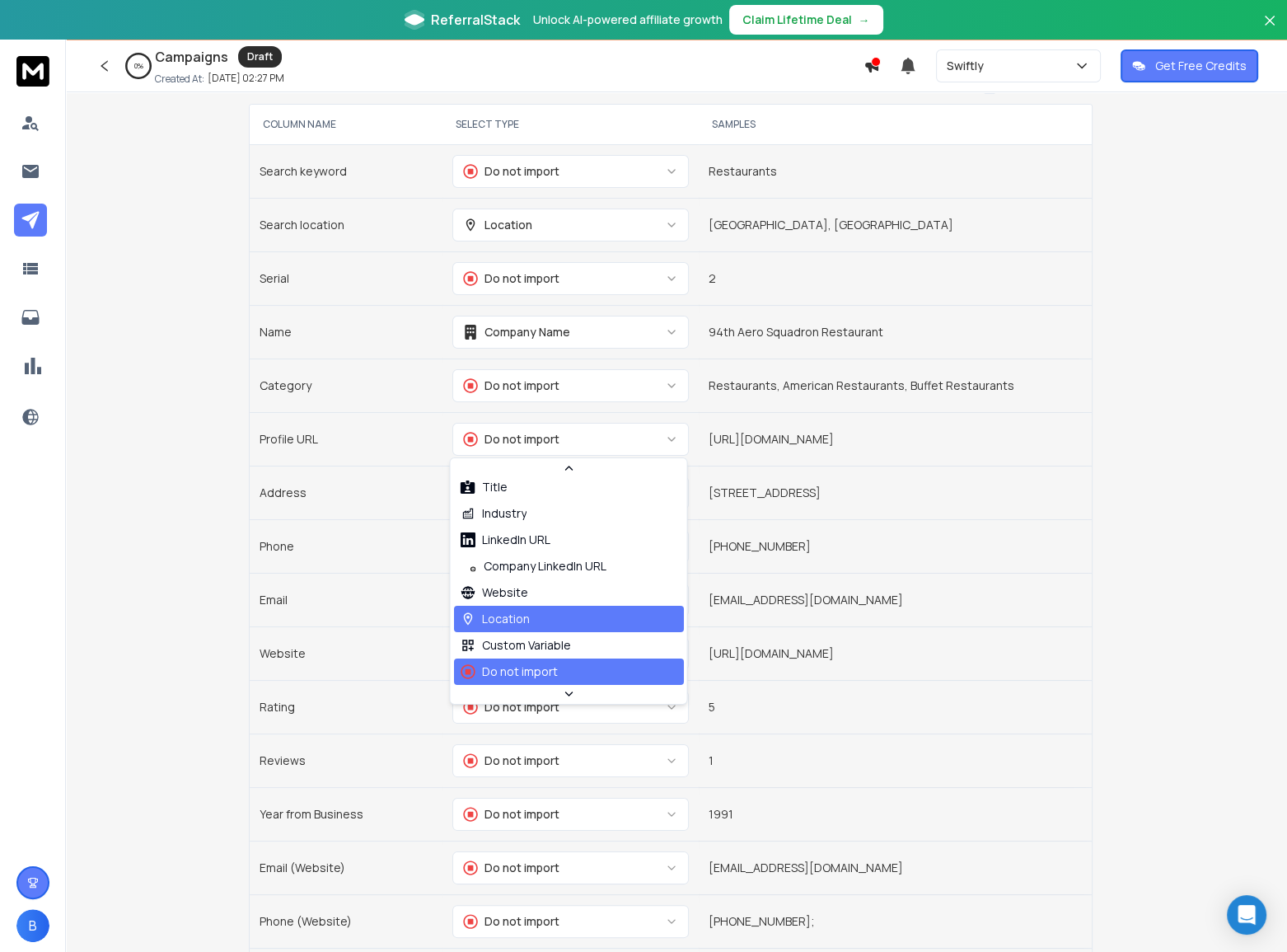
scroll to position [148, 0]
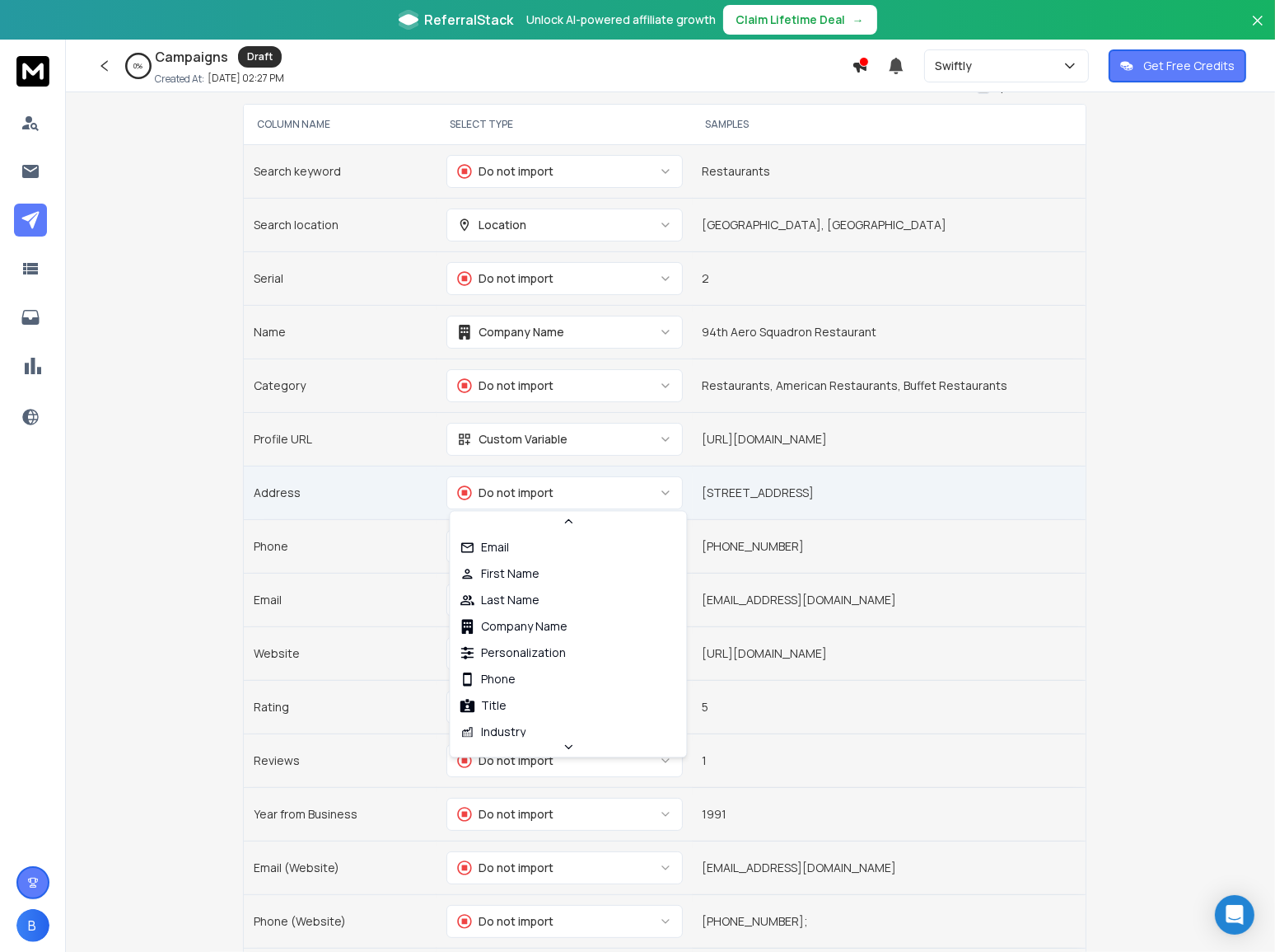
click at [590, 489] on button "Do not import" at bounding box center [564, 493] width 235 height 33
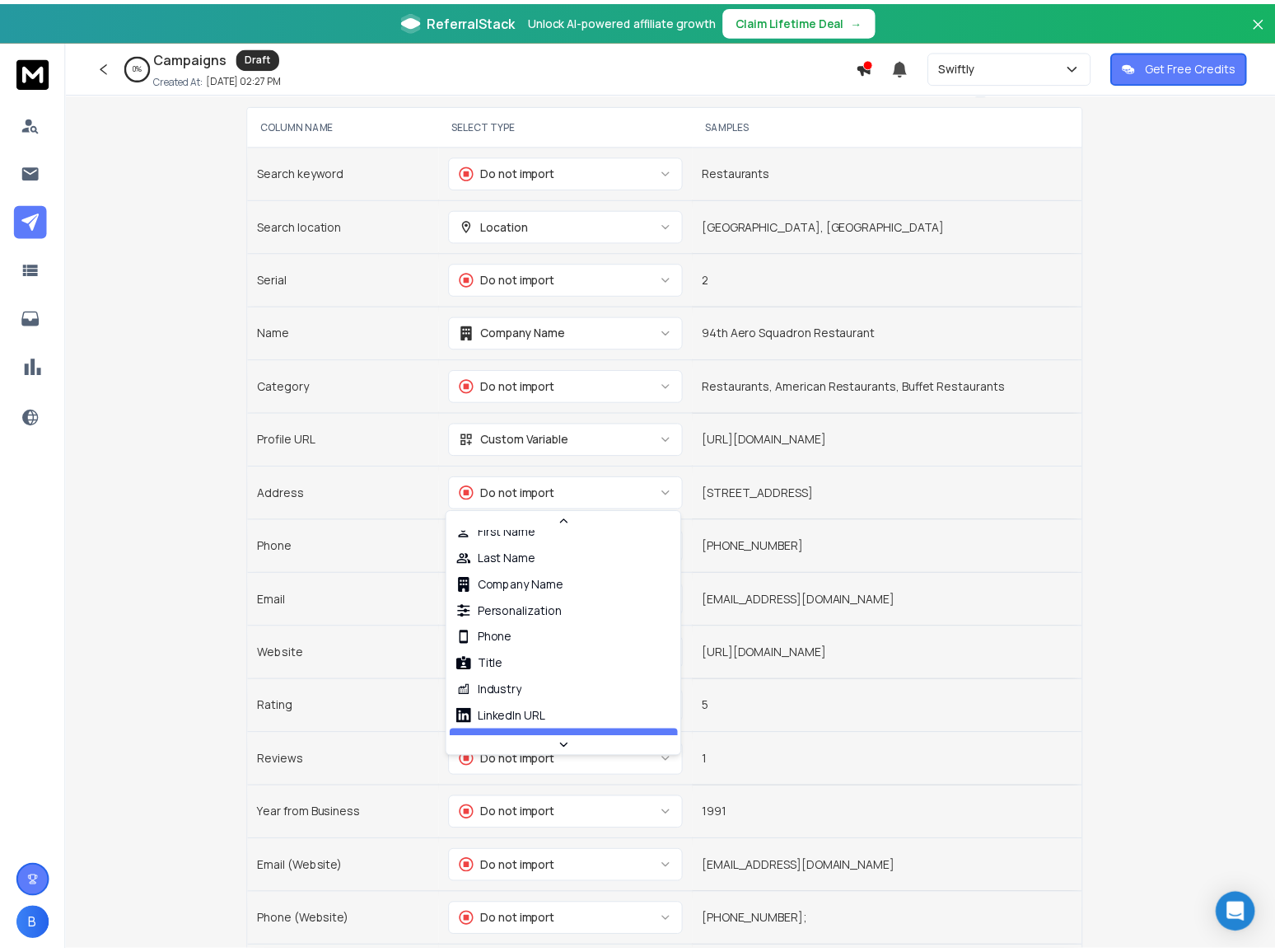
scroll to position [0, 0]
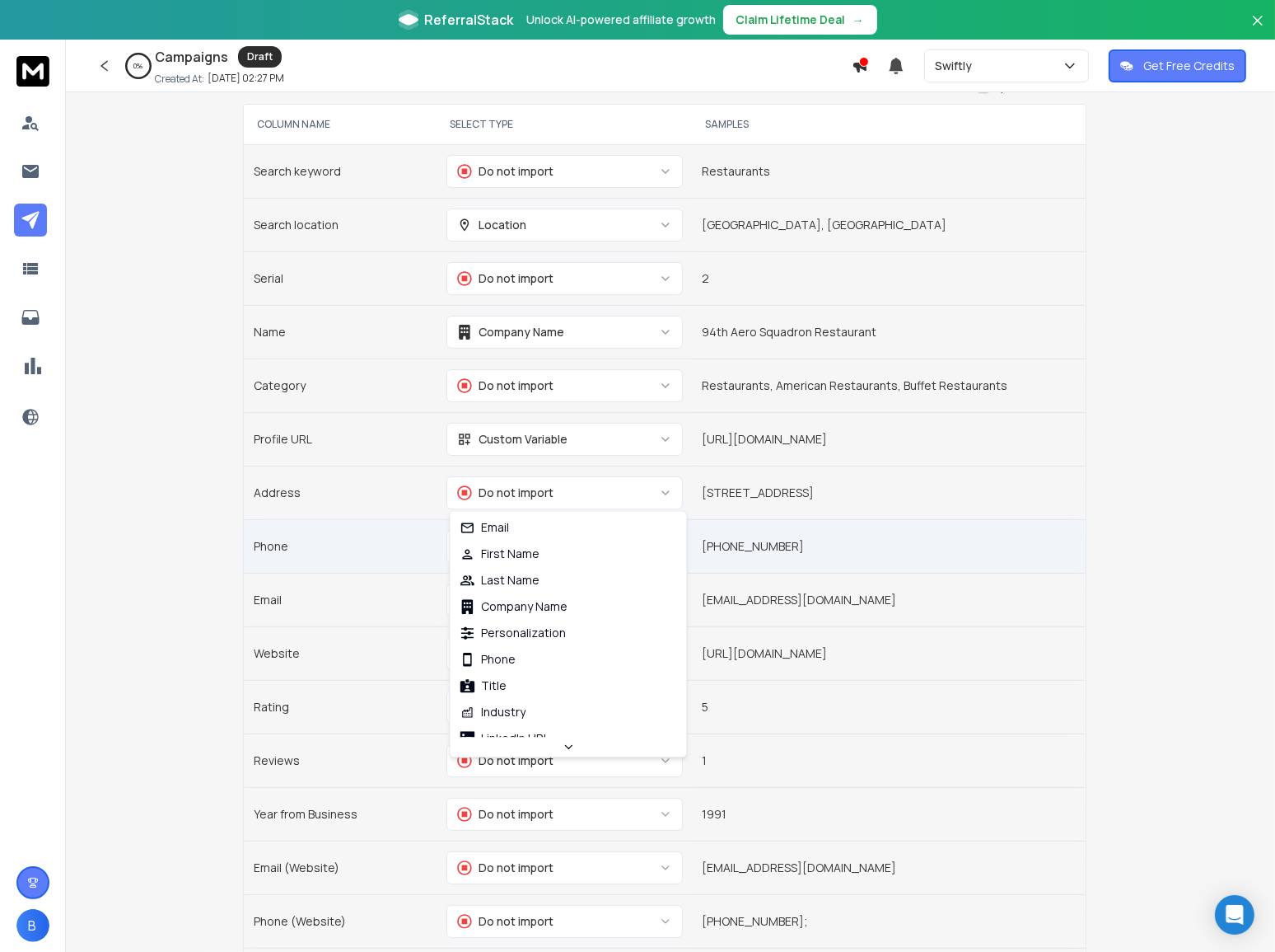
click at [980, 534] on td "[PHONE_NUMBER]" at bounding box center [890, 546] width 393 height 53
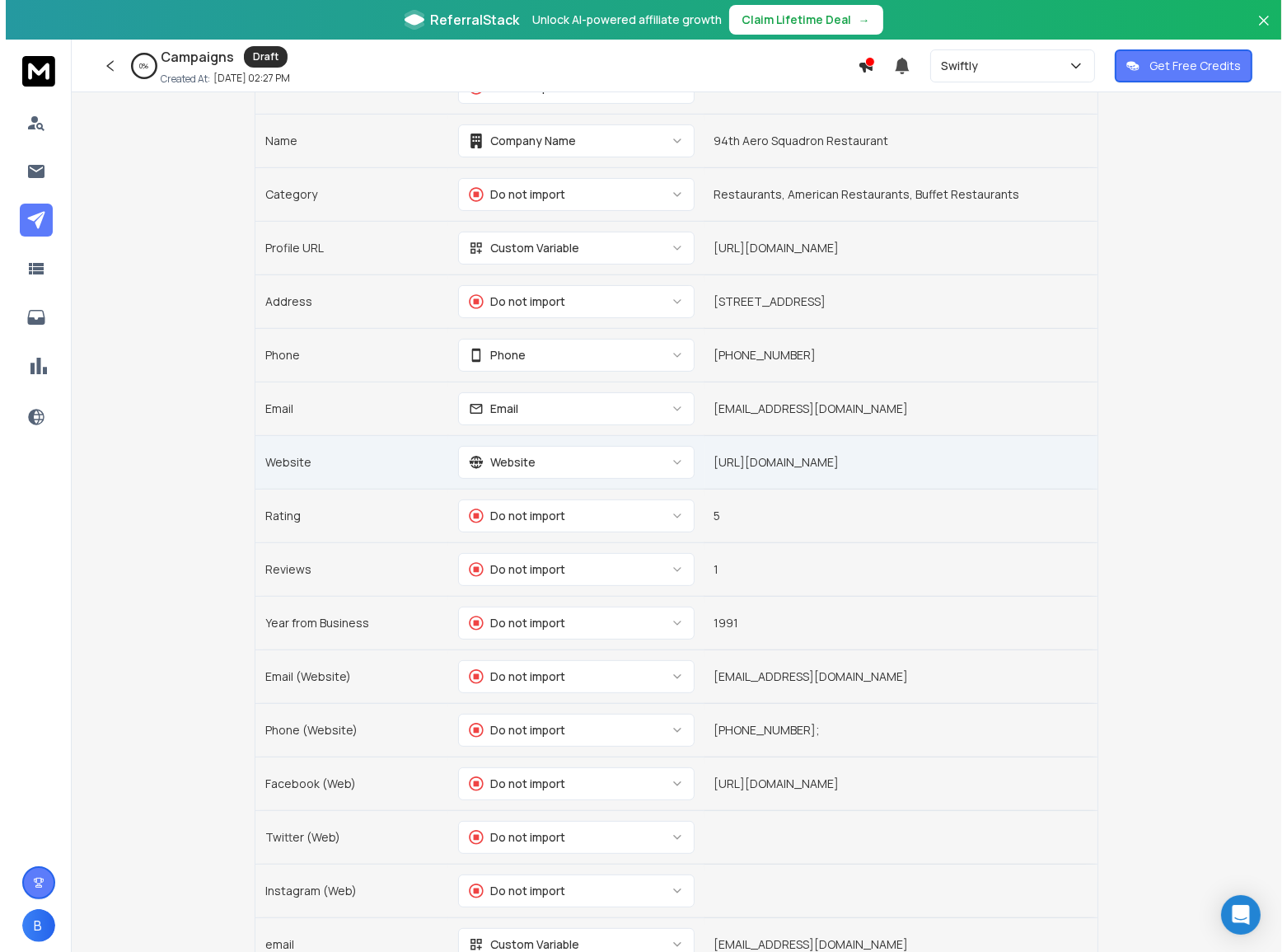
scroll to position [499, 0]
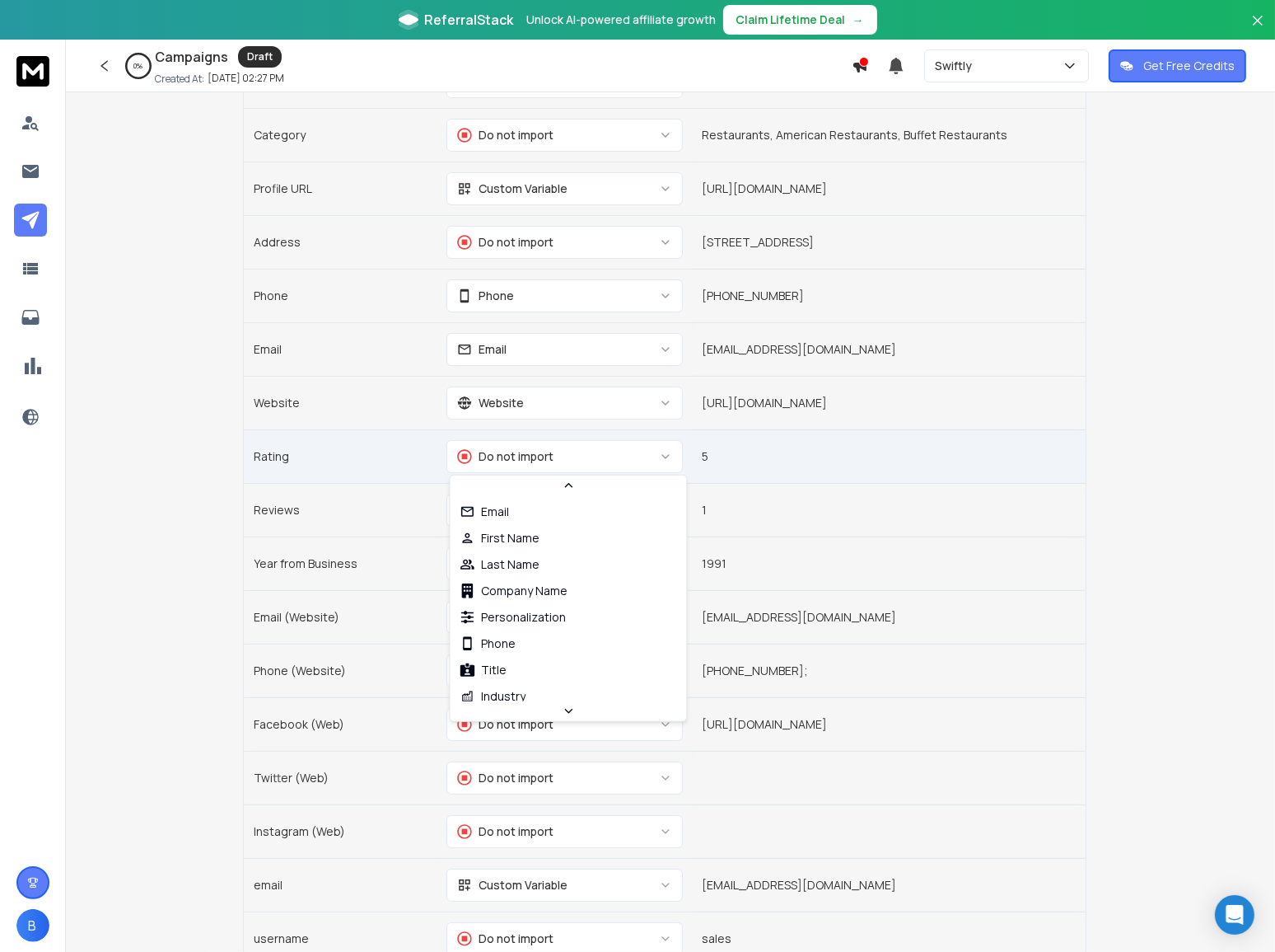
click at [648, 461] on button "Do not import" at bounding box center [564, 456] width 235 height 33
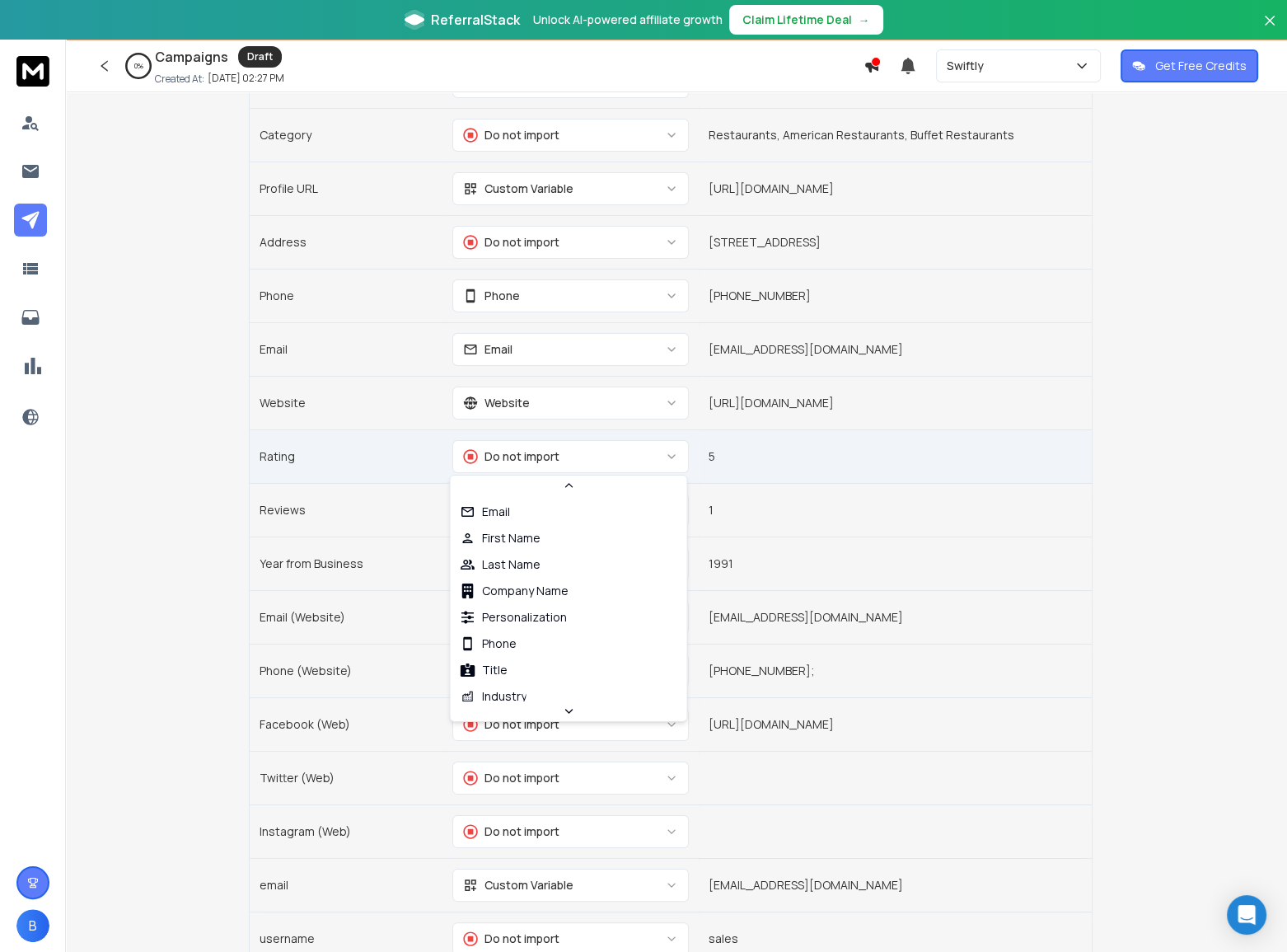
scroll to position [165, 0]
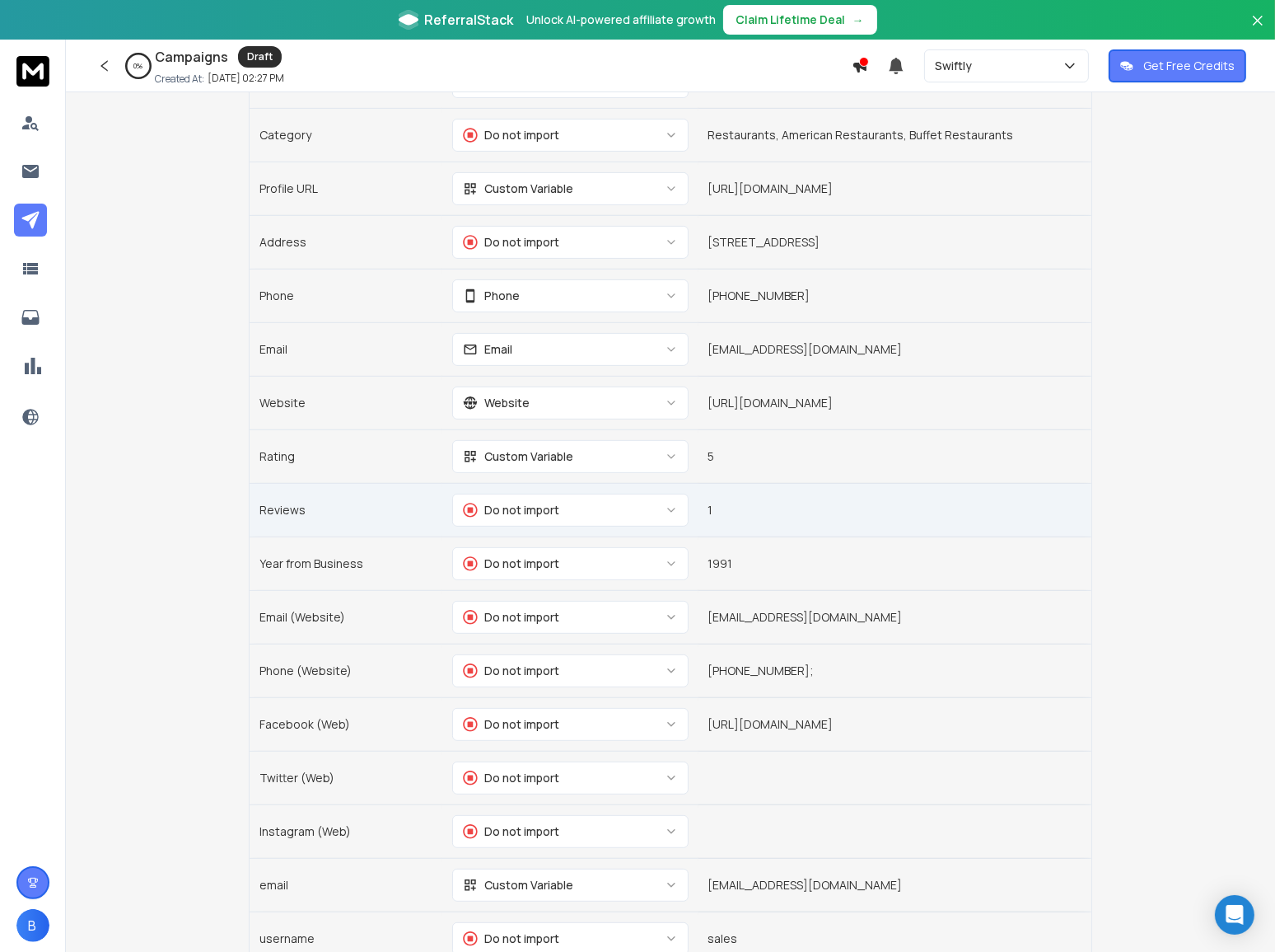
click at [548, 507] on div "Do not import" at bounding box center [511, 510] width 96 height 17
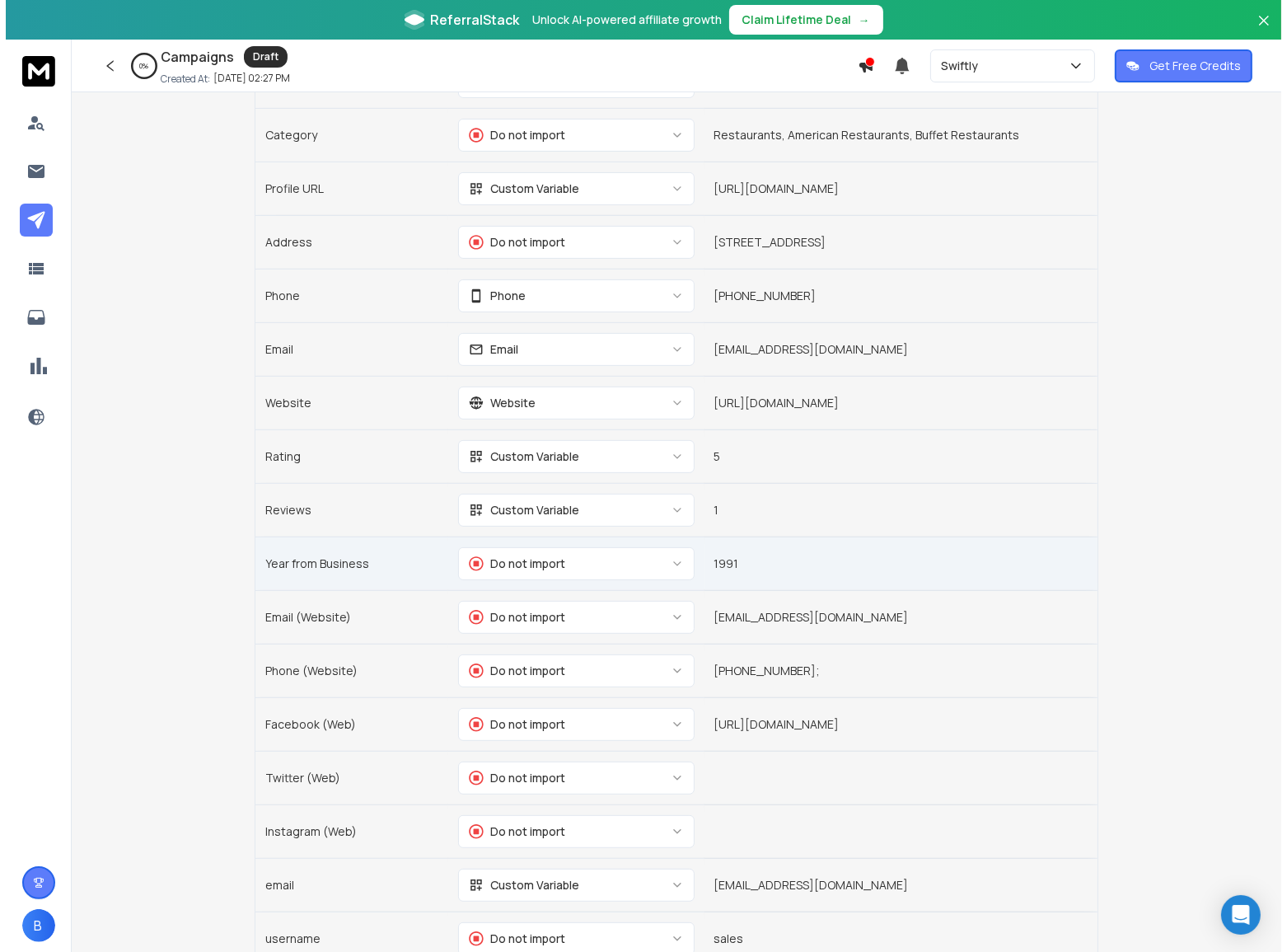
scroll to position [749, 0]
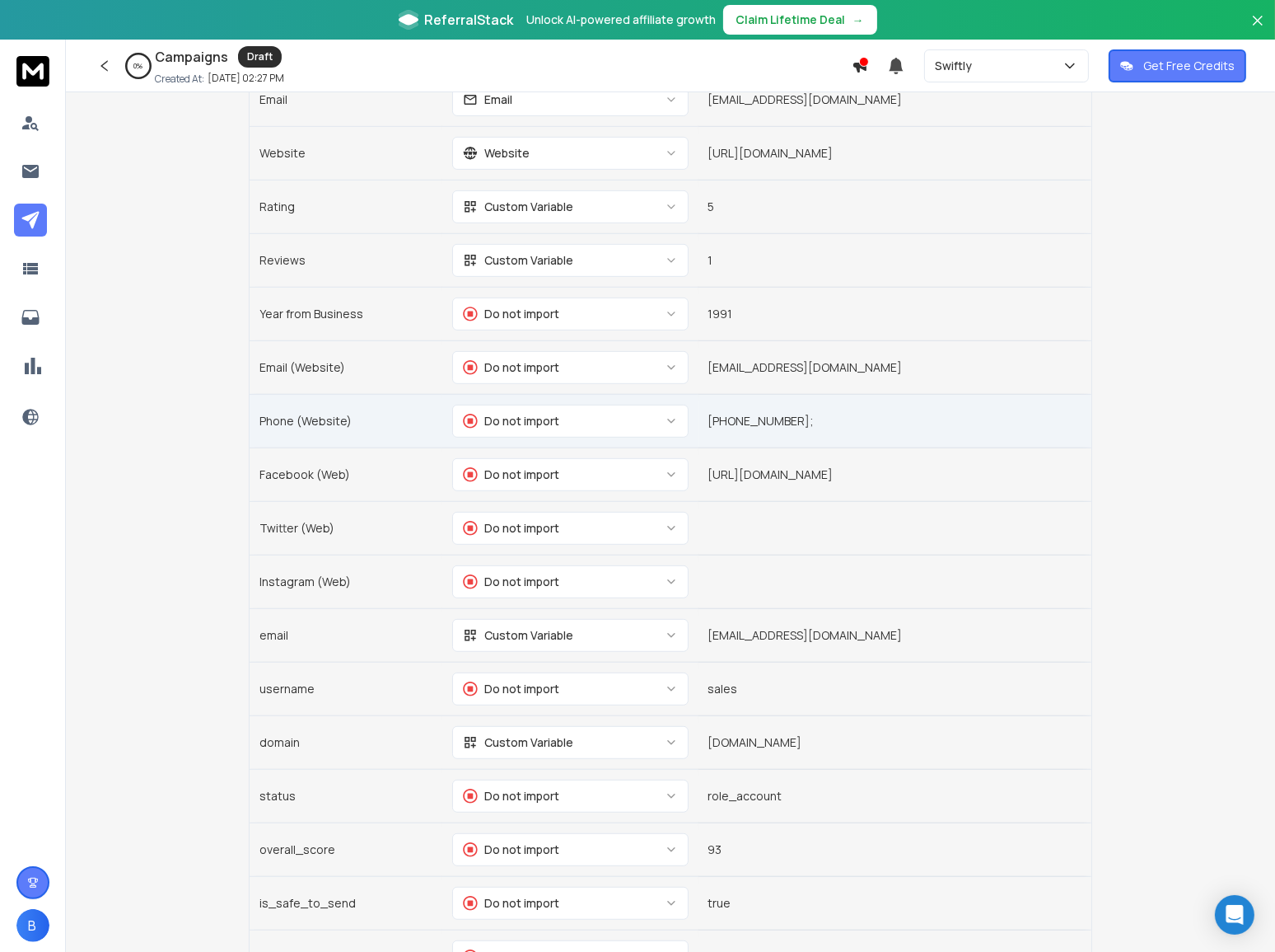
click at [542, 412] on div "Do not import" at bounding box center [511, 420] width 96 height 17
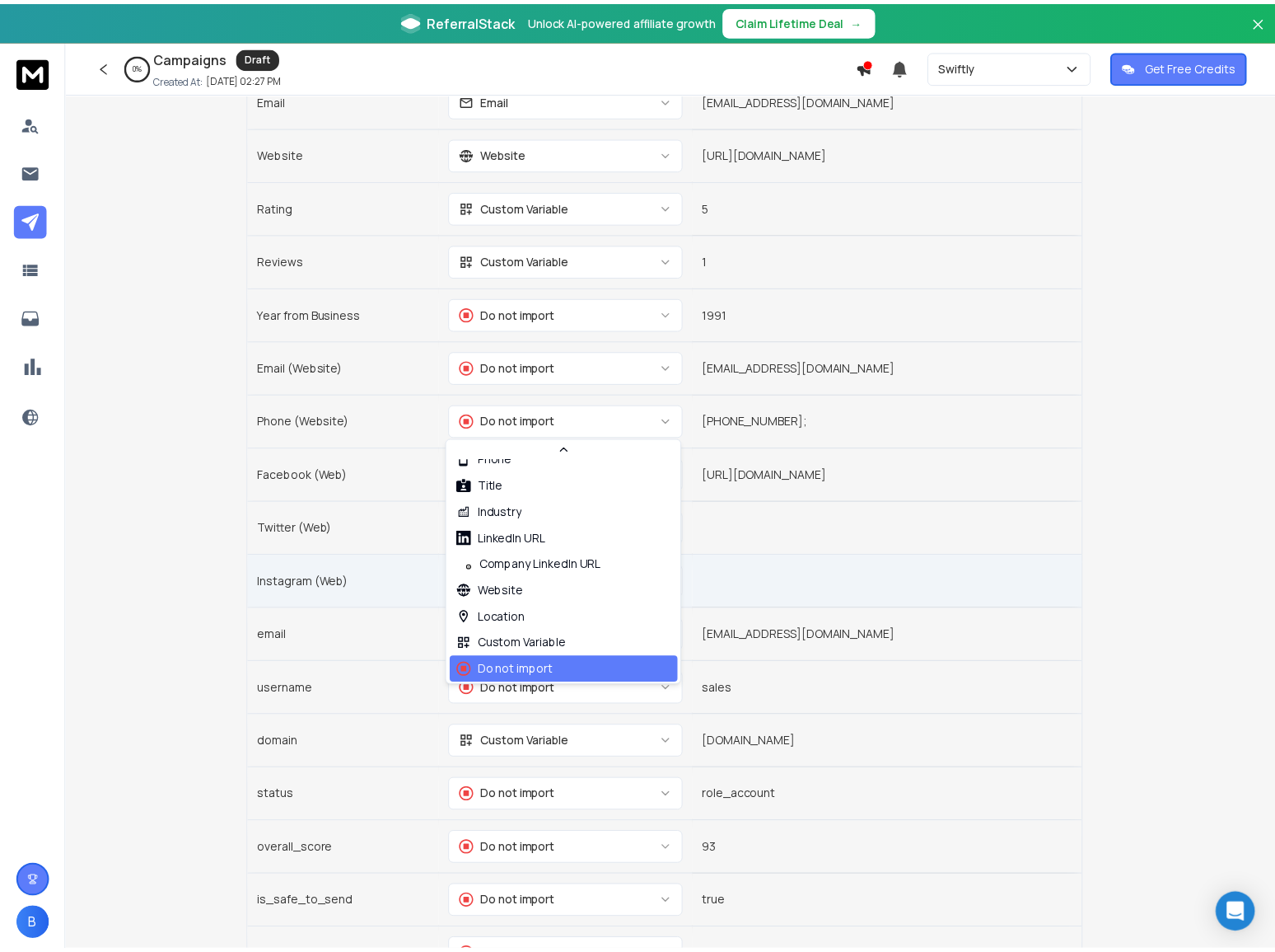
scroll to position [148, 0]
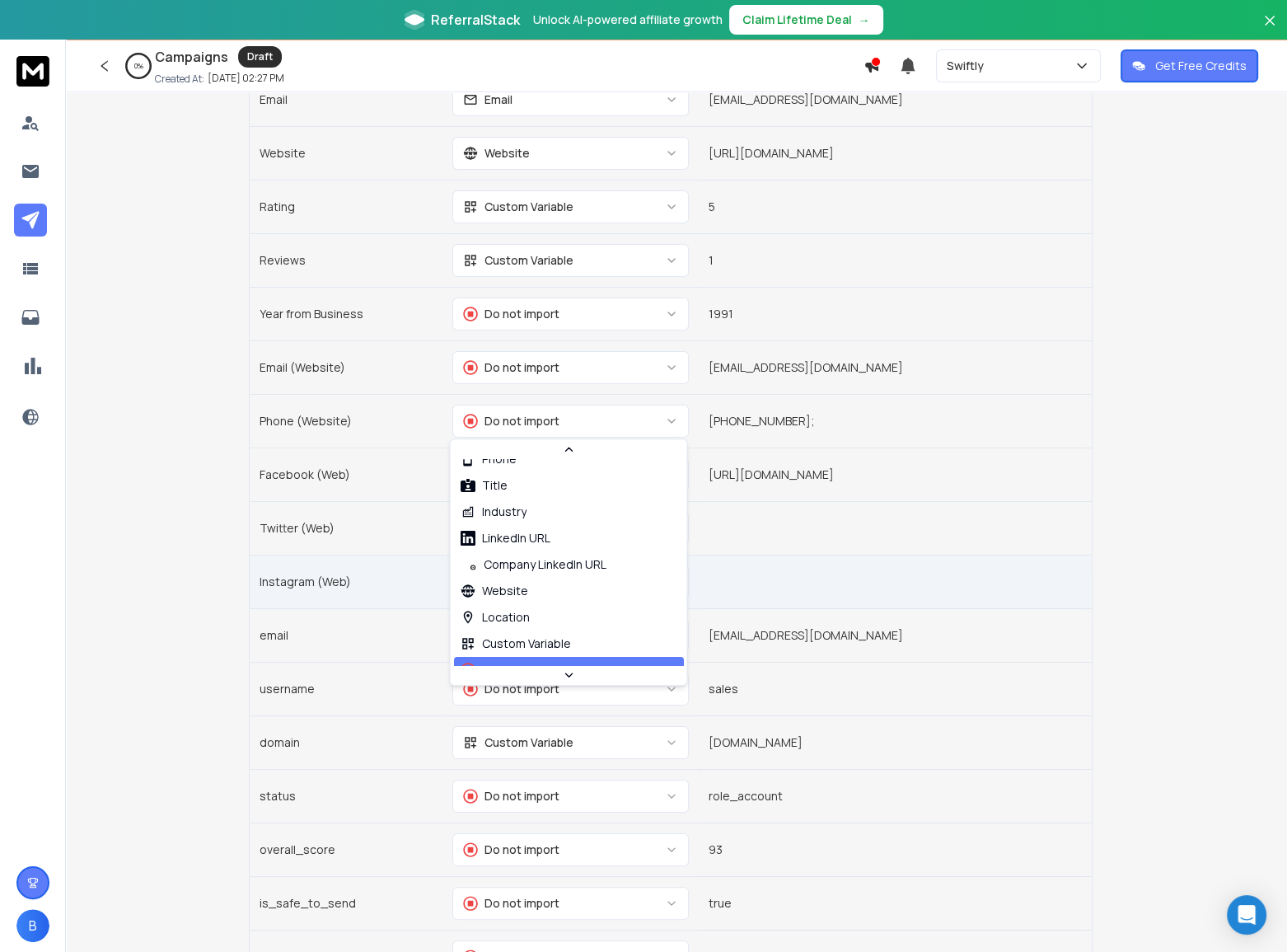
click at [744, 554] on td at bounding box center [895, 581] width 393 height 53
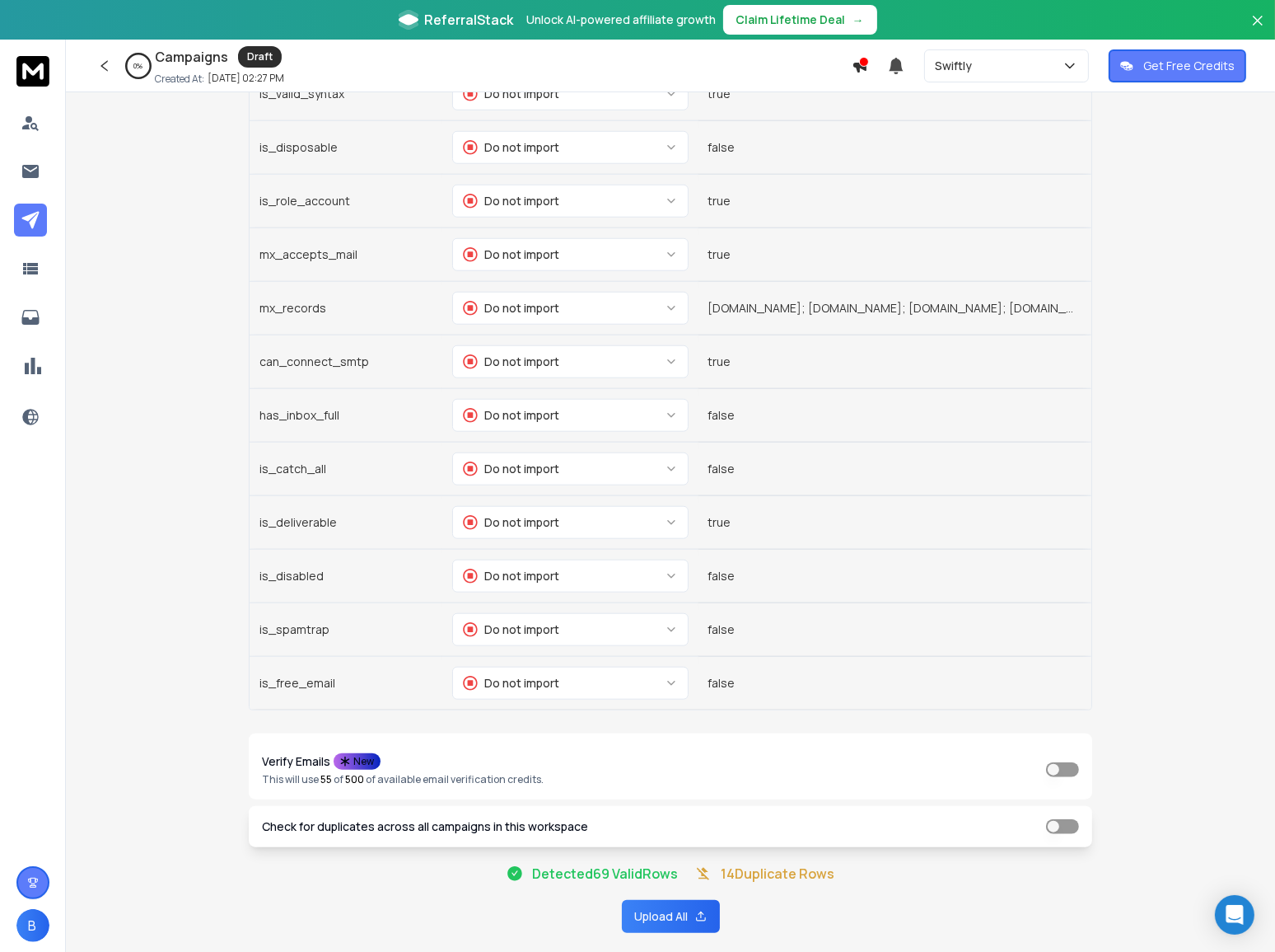
scroll to position [1615, 0]
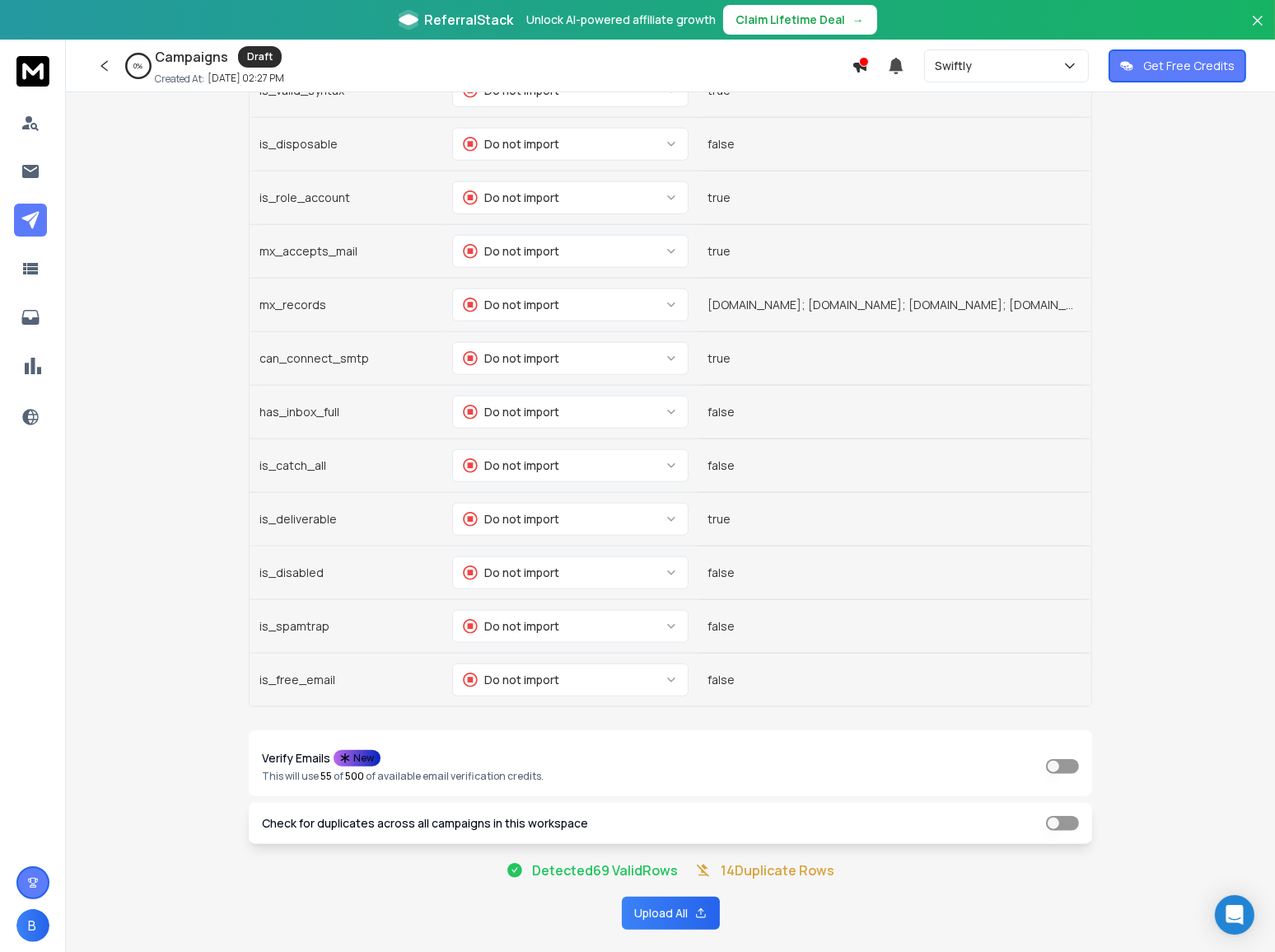
click at [1067, 817] on button "Check for duplicates across all campaigns in this workspace" at bounding box center [1063, 823] width 33 height 15
click at [675, 912] on button "Upload All" at bounding box center [671, 913] width 98 height 33
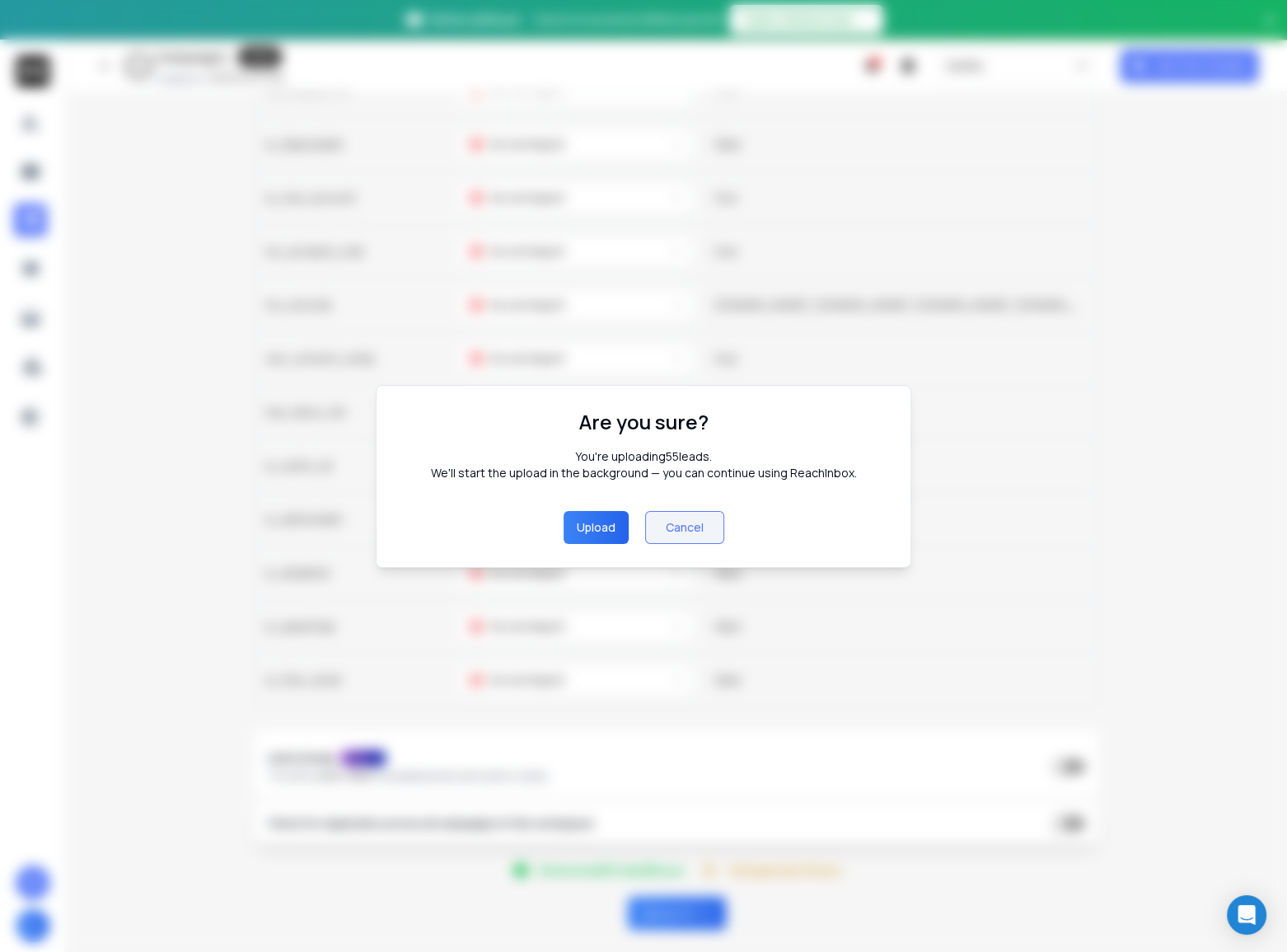
click at [600, 523] on button "Upload" at bounding box center [595, 527] width 65 height 33
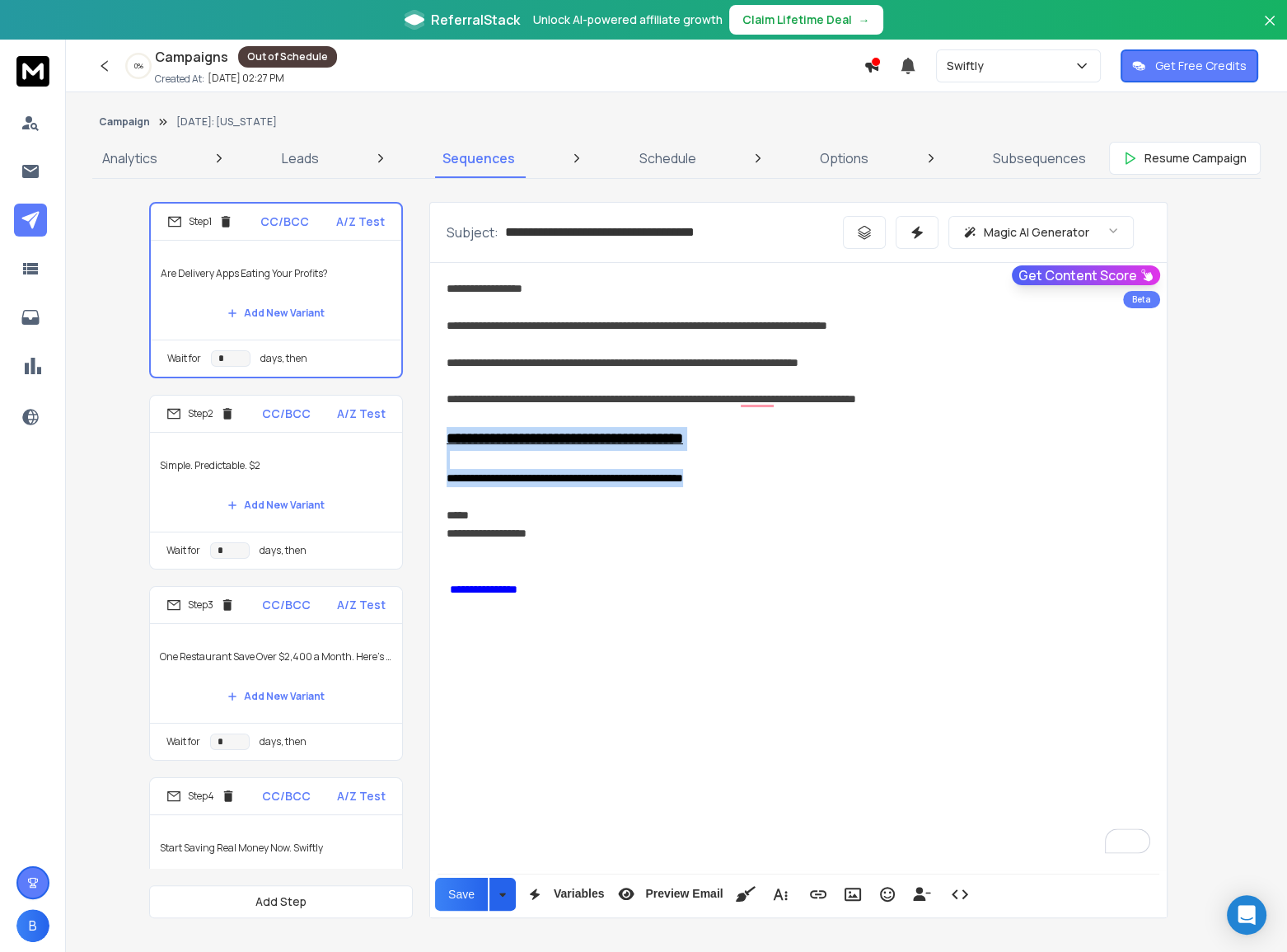
drag, startPoint x: 764, startPoint y: 483, endPoint x: 434, endPoint y: 428, distance: 334.6
click at [434, 428] on div "**********" at bounding box center [798, 566] width 736 height 607
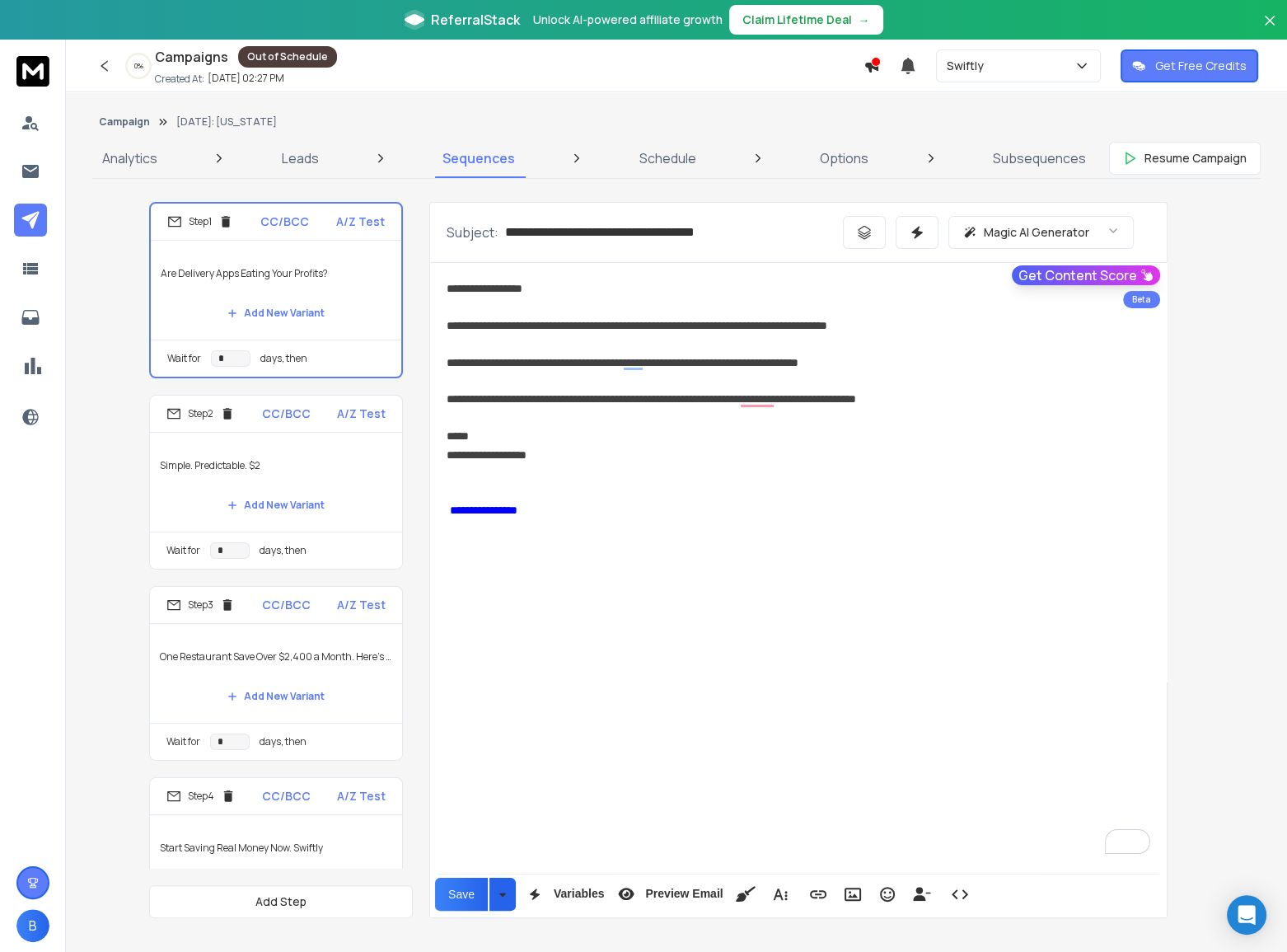
click at [329, 466] on p "Simple. Predictable. $2" at bounding box center [275, 465] width 232 height 46
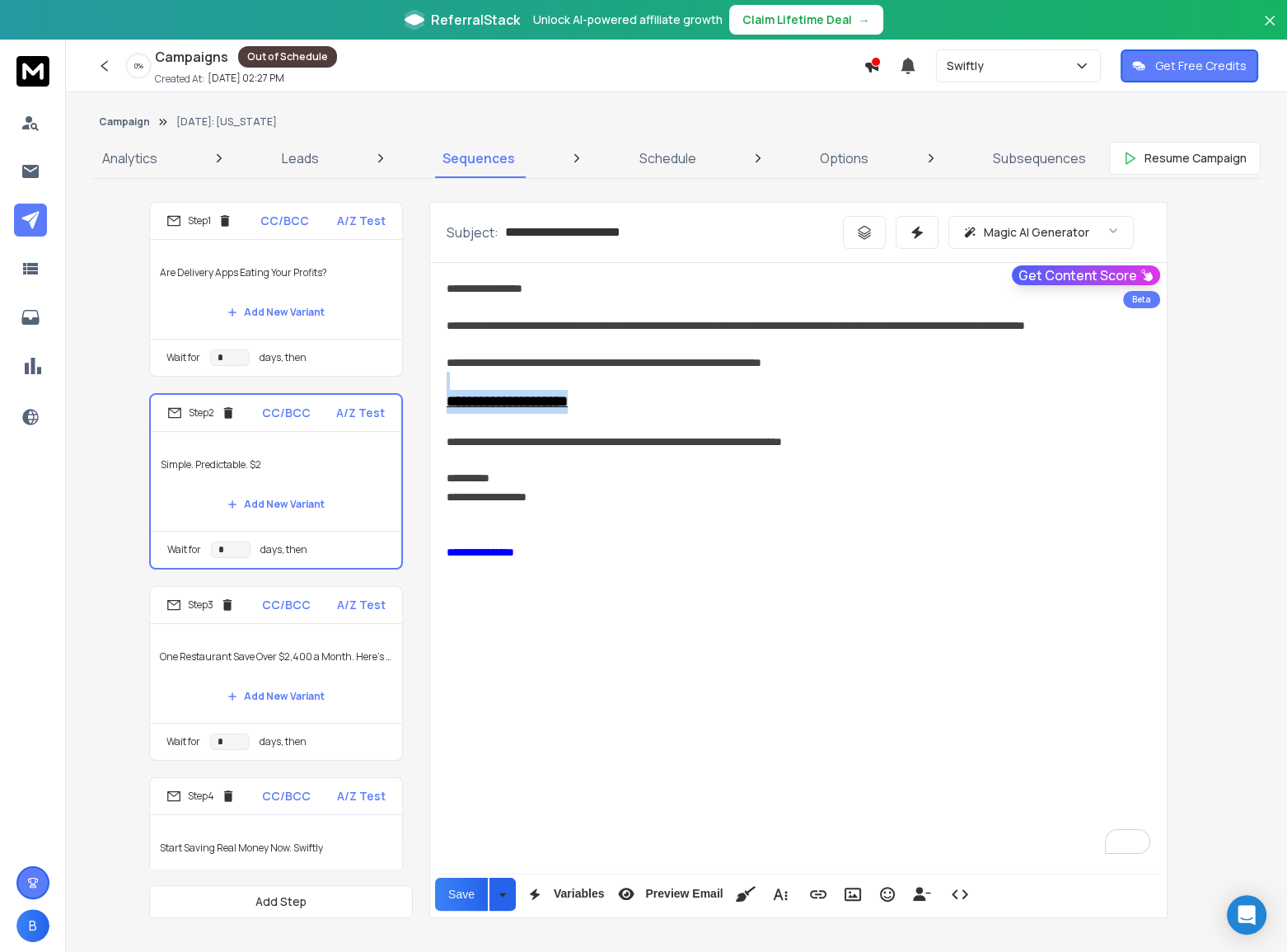
drag, startPoint x: 673, startPoint y: 404, endPoint x: 472, endPoint y: 386, distance: 201.8
click at [472, 386] on div "**********" at bounding box center [798, 566] width 736 height 607
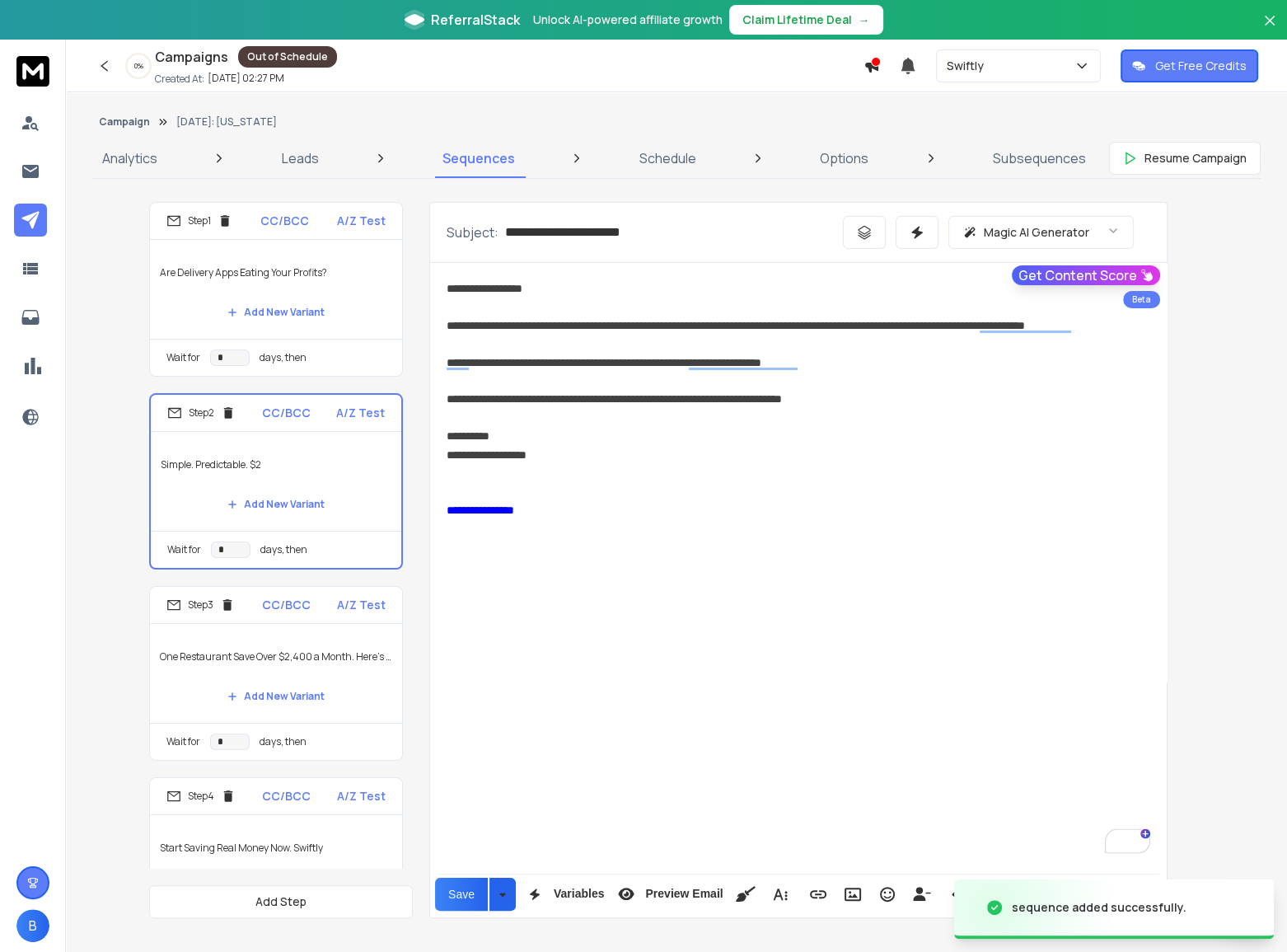
click at [250, 669] on p "One Restaurant Save Over $2,400 a Month. Here’s How..." at bounding box center [275, 656] width 232 height 46
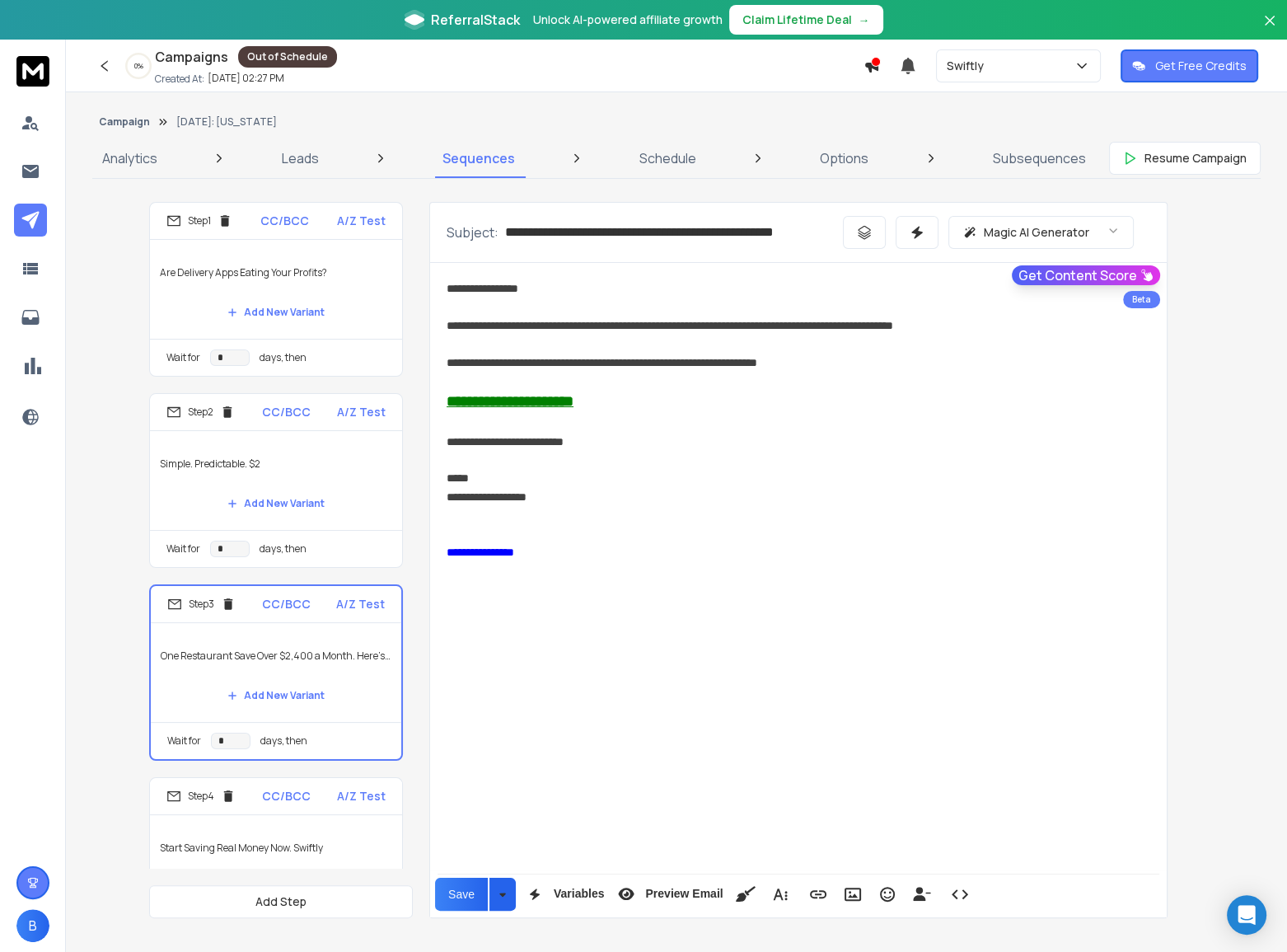
click at [224, 277] on p "Are Delivery Apps Eating Your Profits?" at bounding box center [275, 272] width 232 height 46
type input "**********"
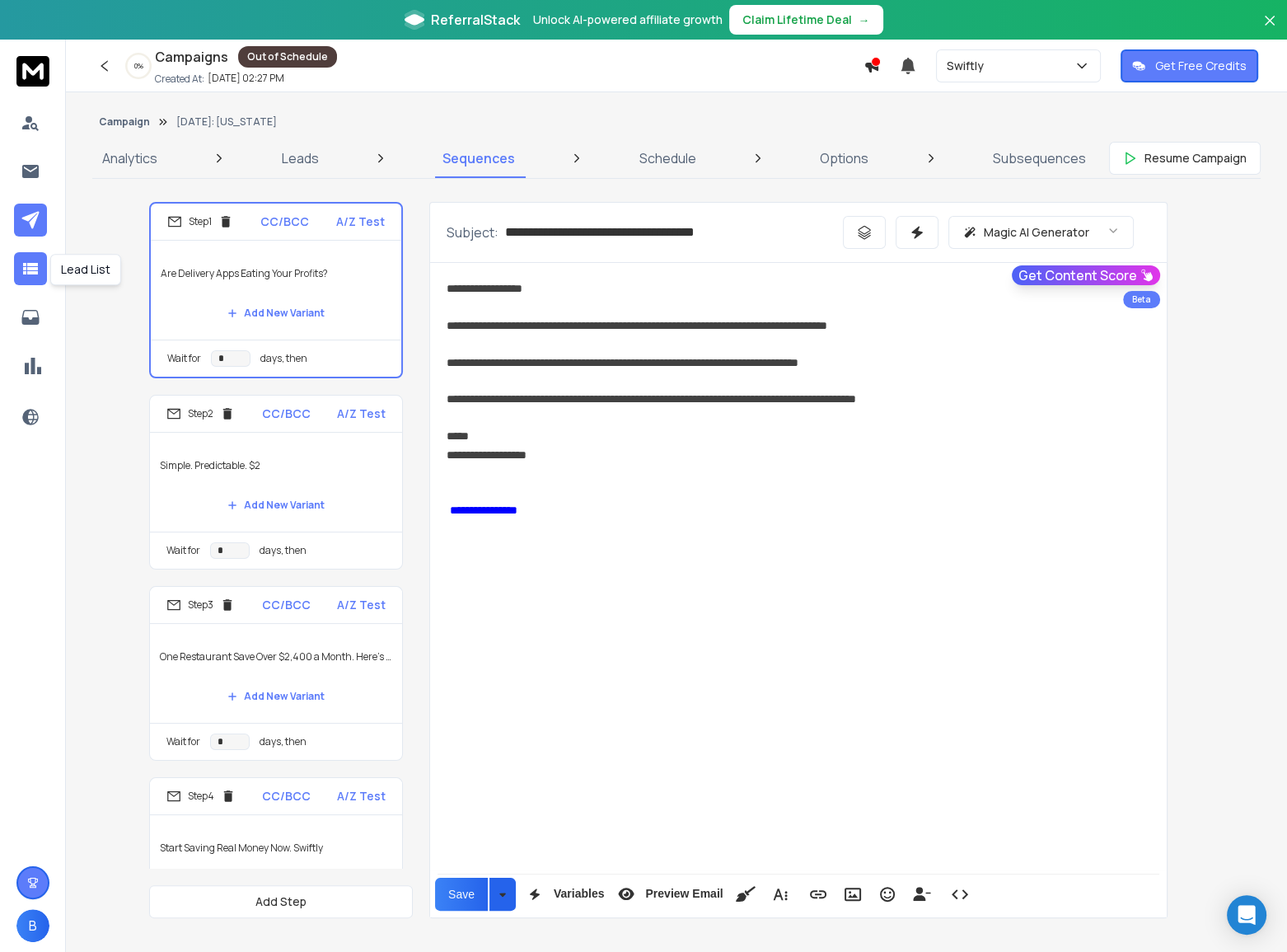
click at [29, 270] on icon at bounding box center [30, 268] width 15 height 12
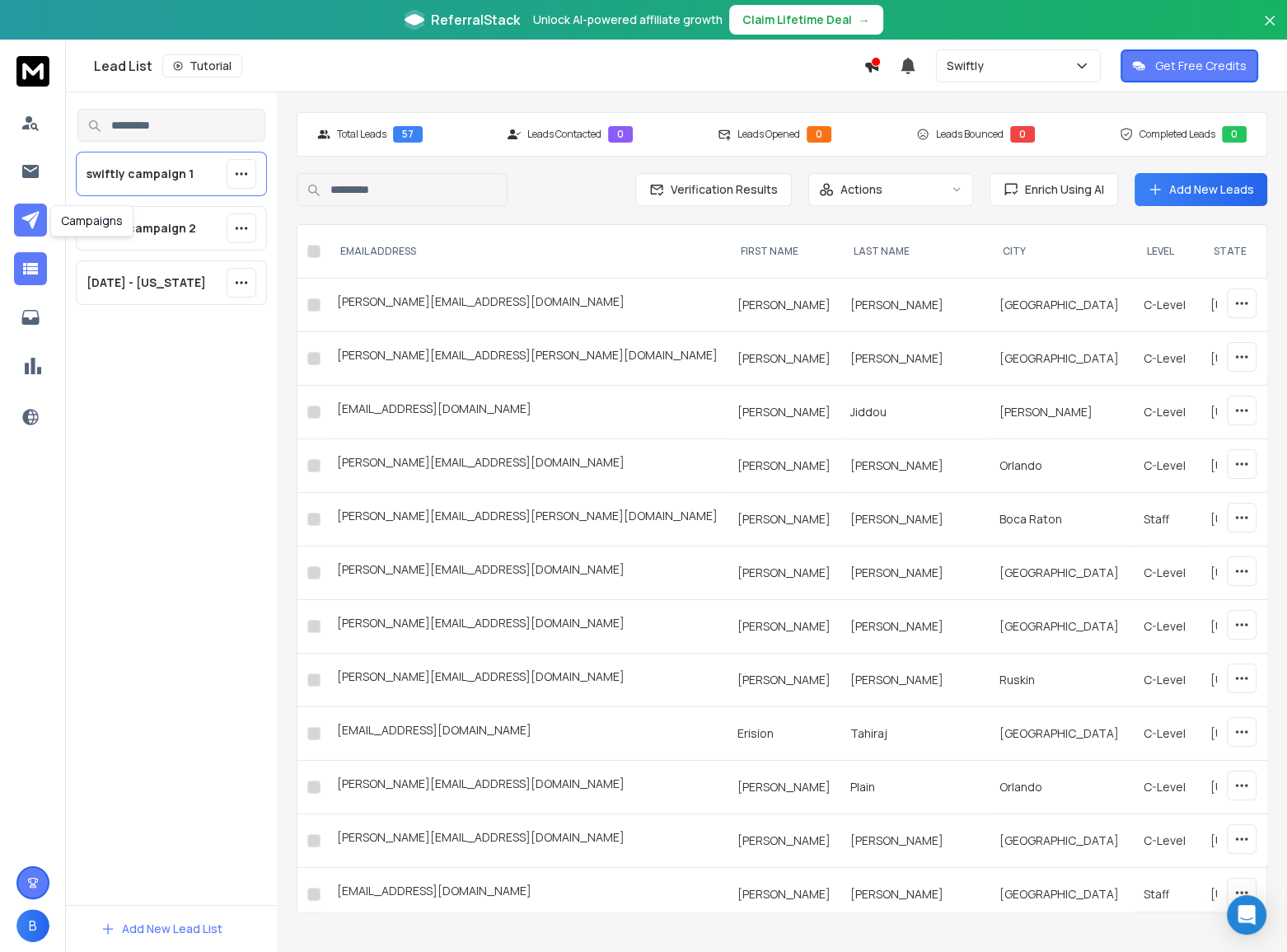
click at [24, 231] on link at bounding box center [30, 220] width 33 height 33
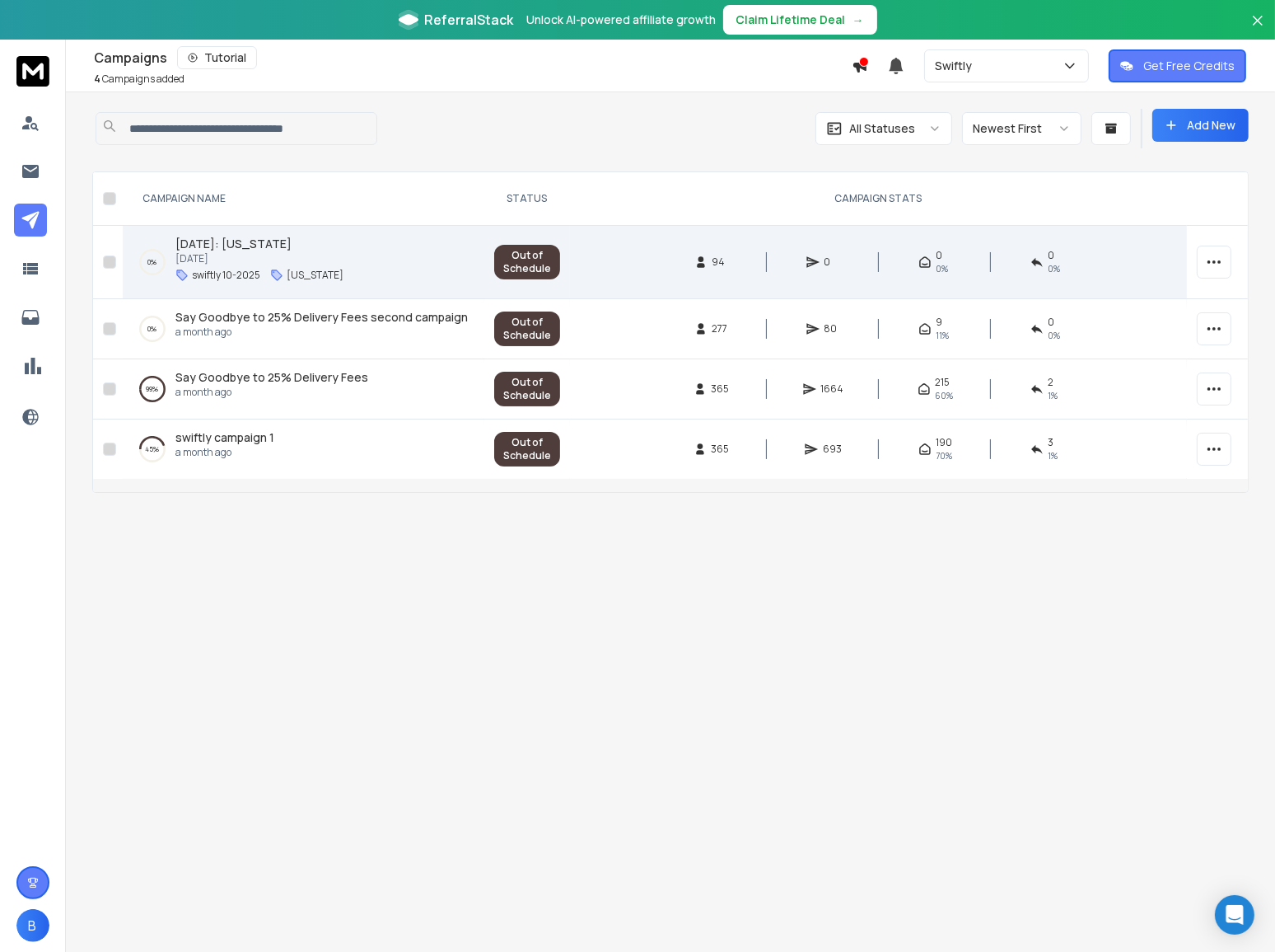
click at [234, 241] on span "[DATE]: [US_STATE]" at bounding box center [232, 243] width 116 height 16
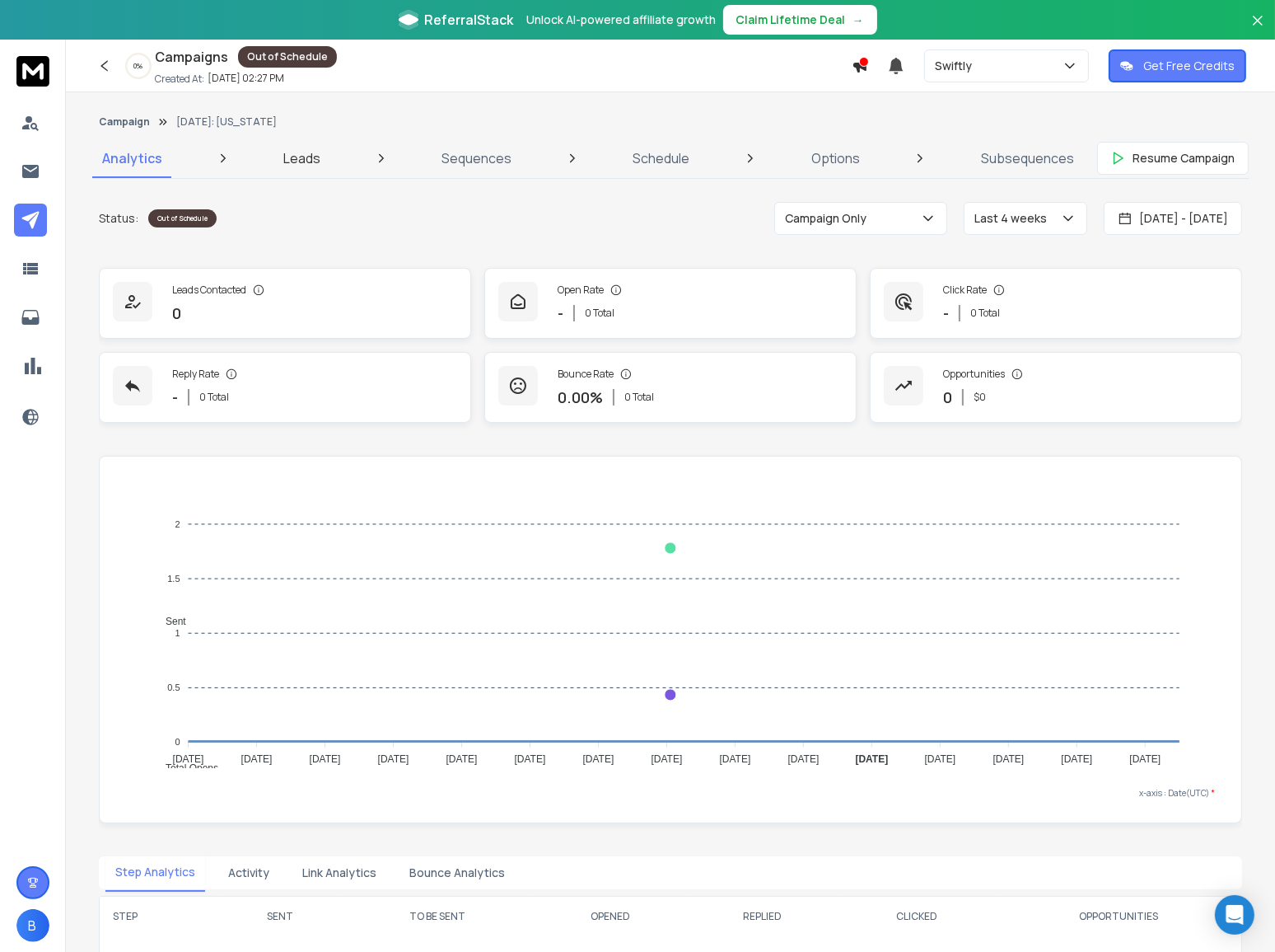
click at [300, 170] on link "Leads" at bounding box center [301, 158] width 56 height 40
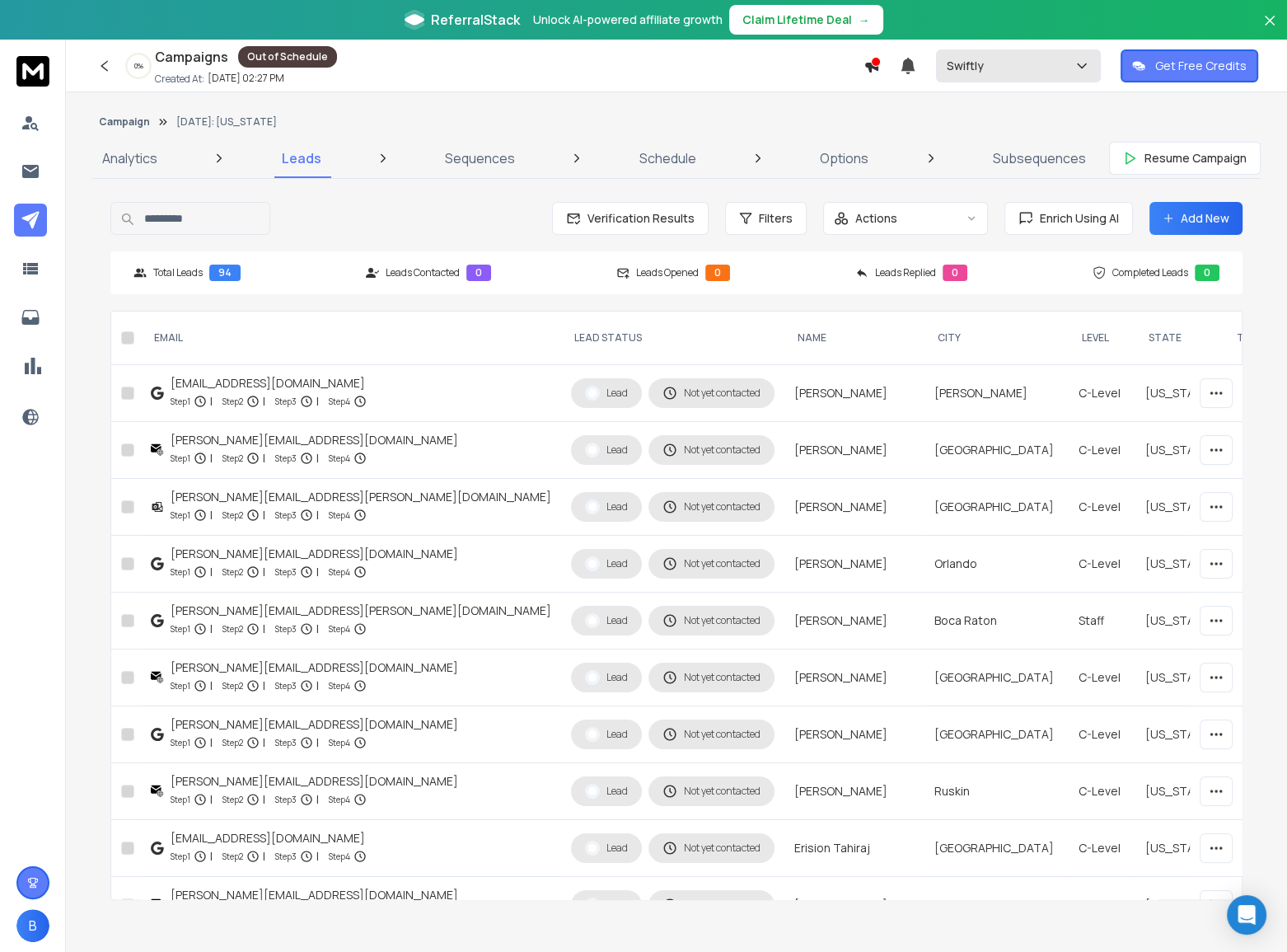
click at [995, 76] on button "Swiftly" at bounding box center [1018, 66] width 164 height 33
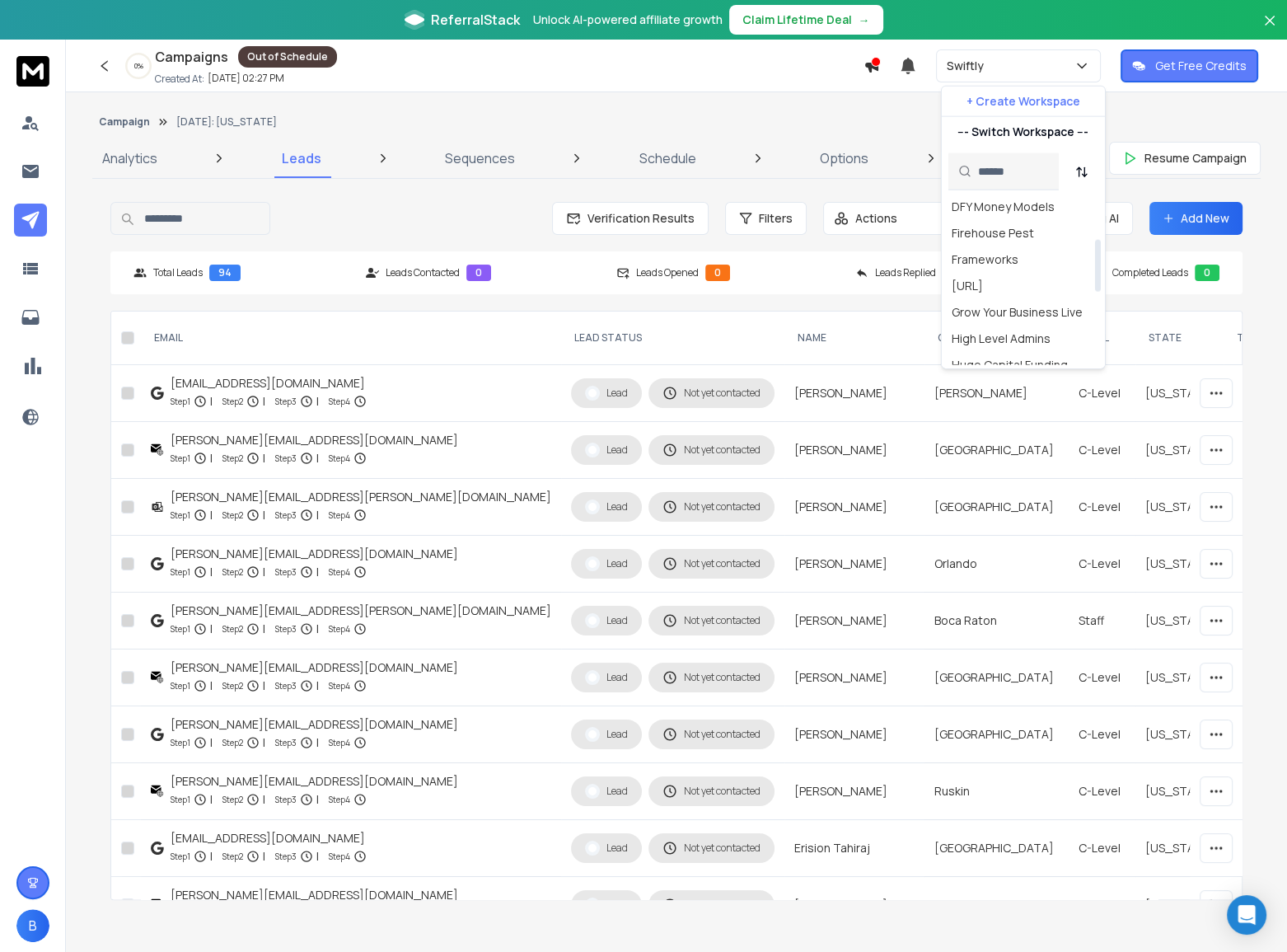
scroll to position [227, 0]
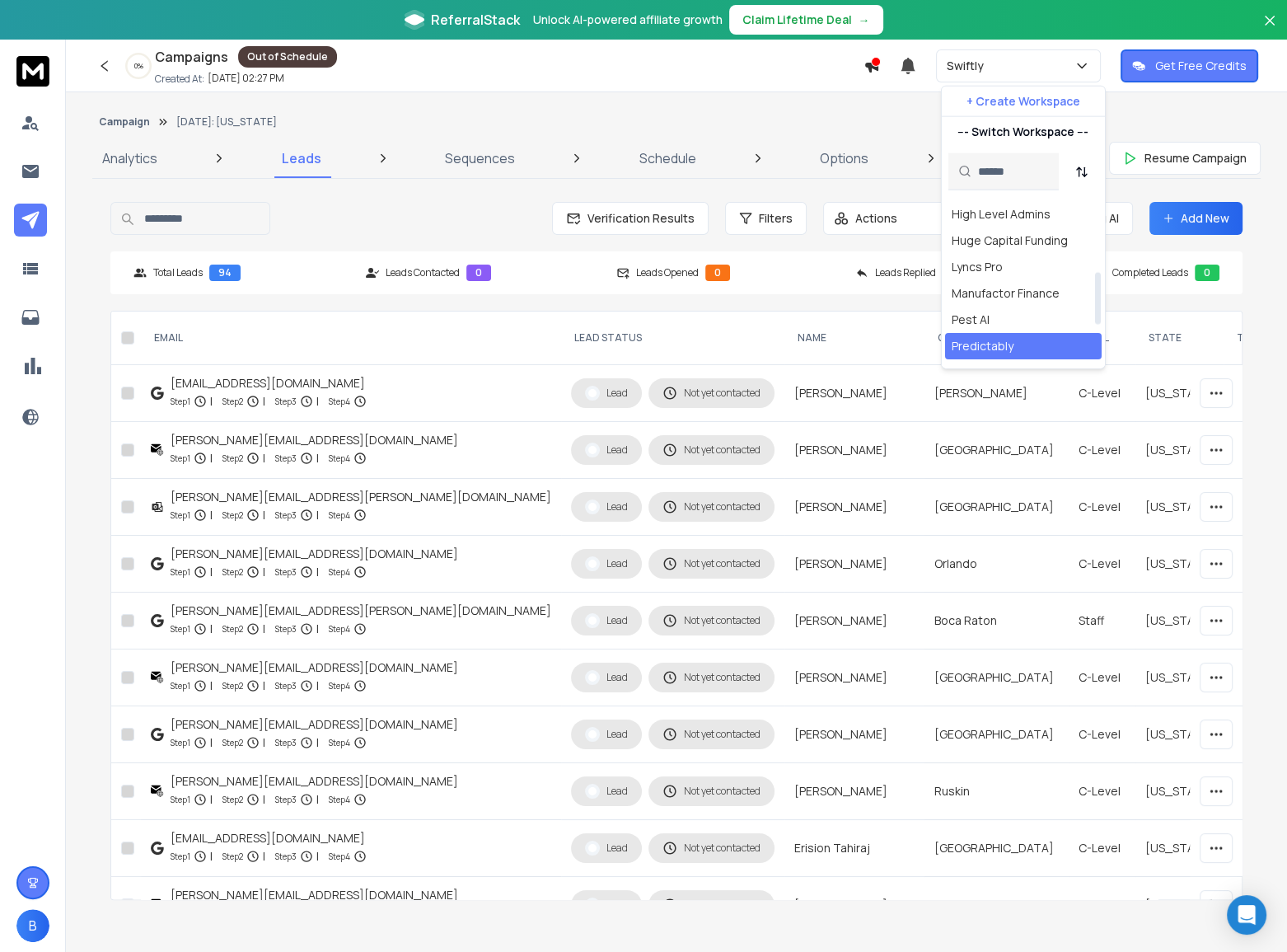
click at [974, 367] on body "ReferralStack Unlock AI-powered affiliate growth Lifetime Deals available! Clai…" at bounding box center [643, 476] width 1287 height 952
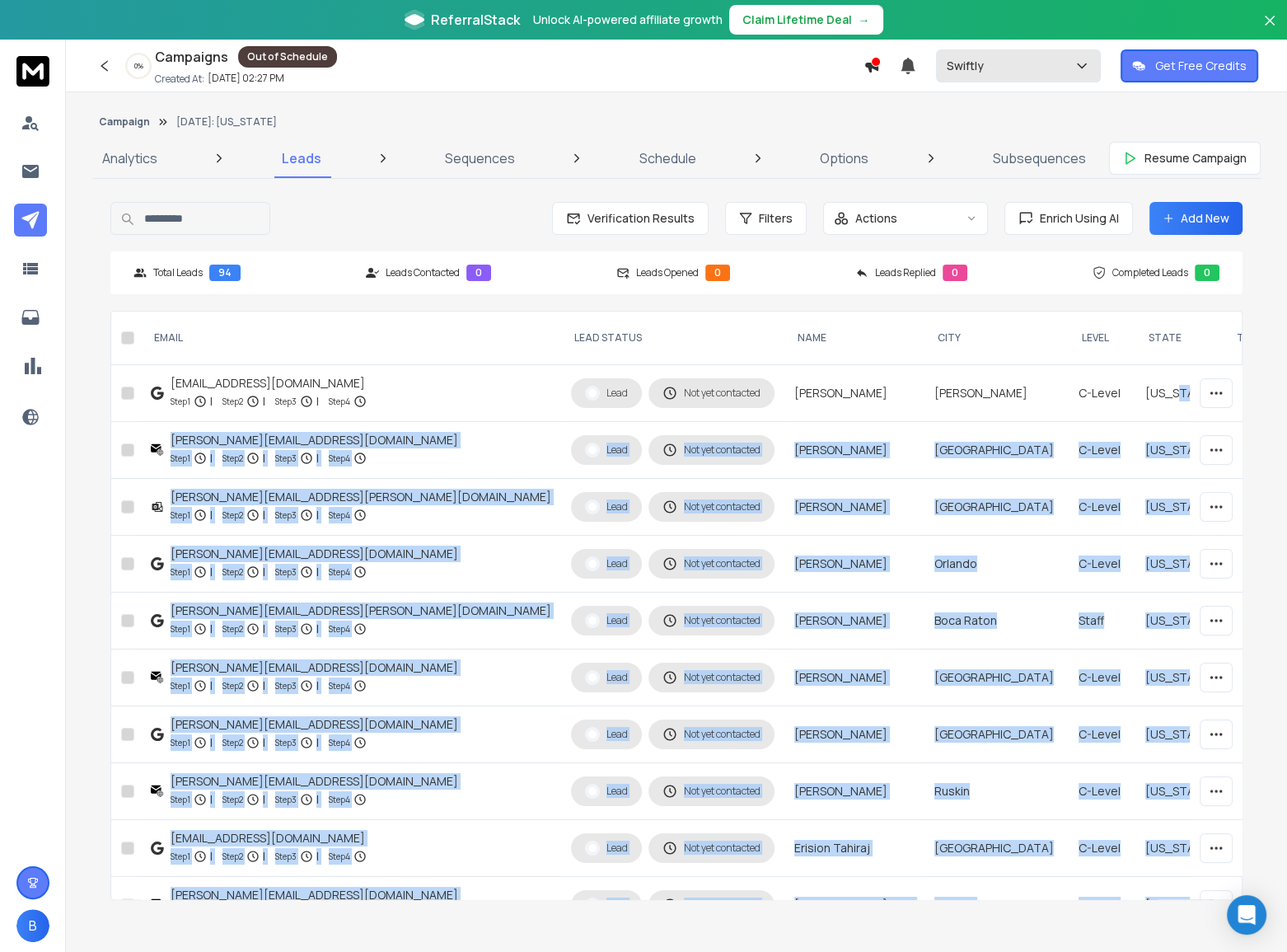
click at [1010, 57] on div "Swiftly" at bounding box center [1018, 65] width 143 height 17
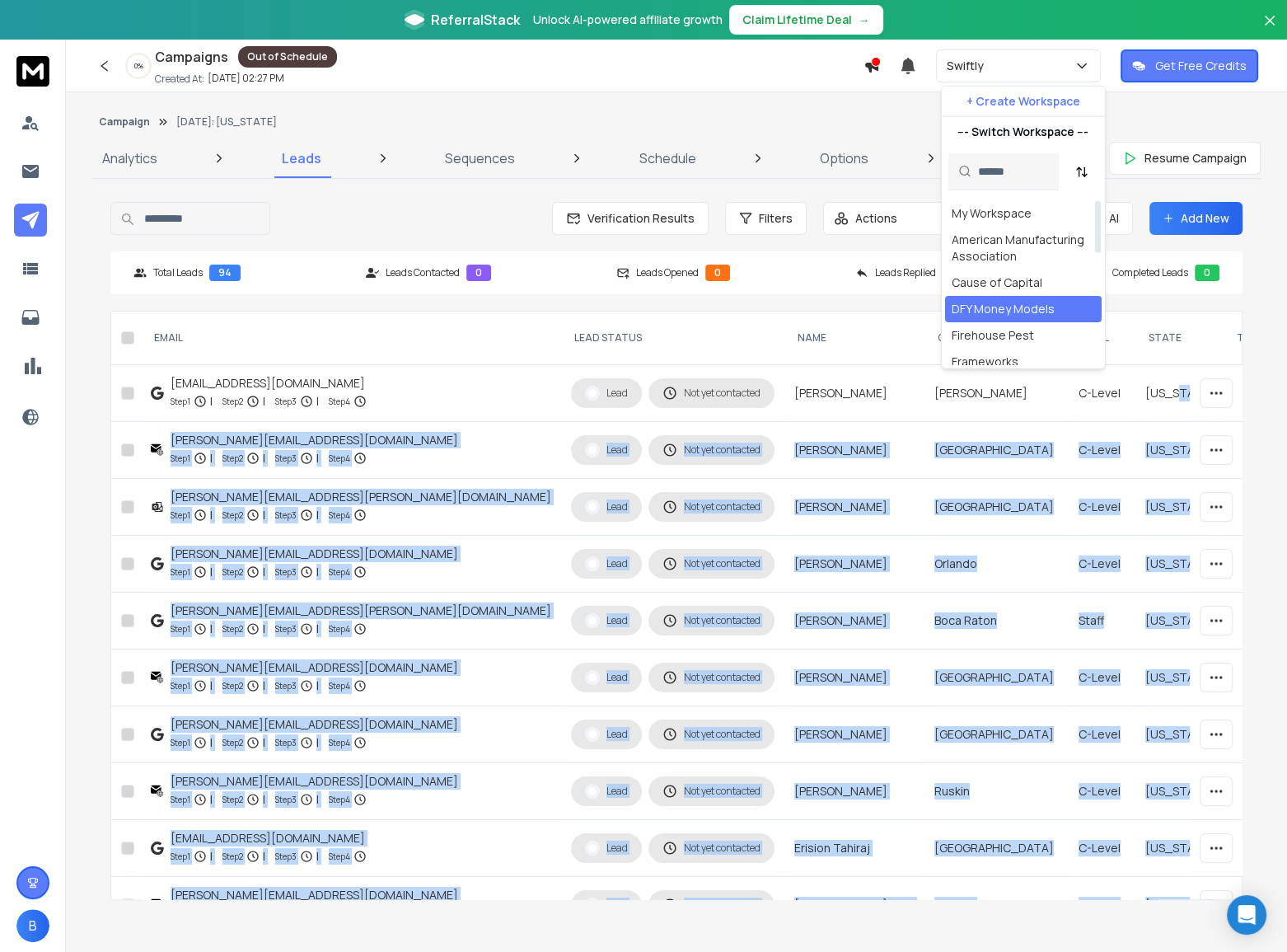
scroll to position [124, 0]
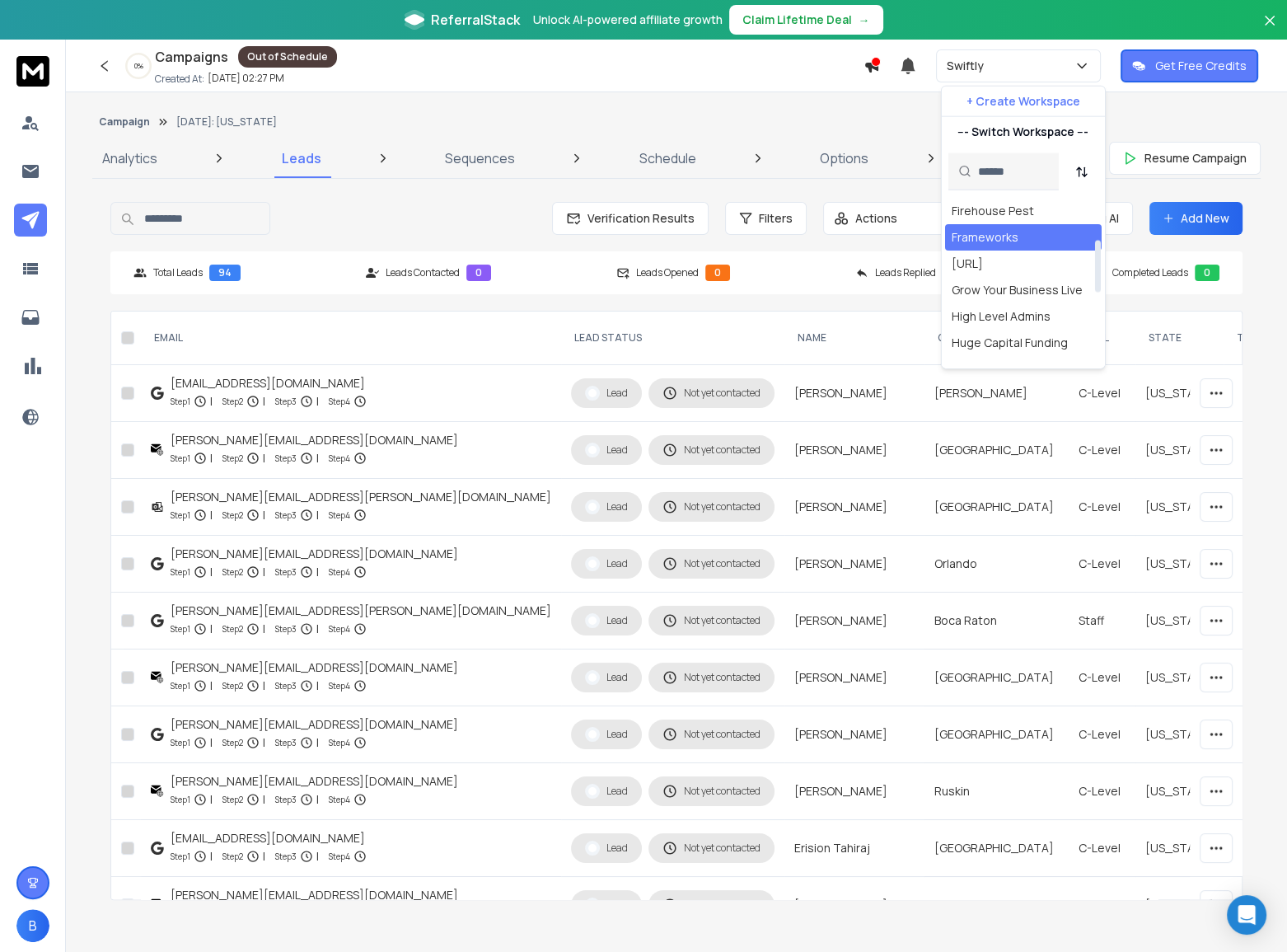
click at [756, 114] on div "Campaign [DATE]: [US_STATE]" at bounding box center [676, 122] width 1168 height 26
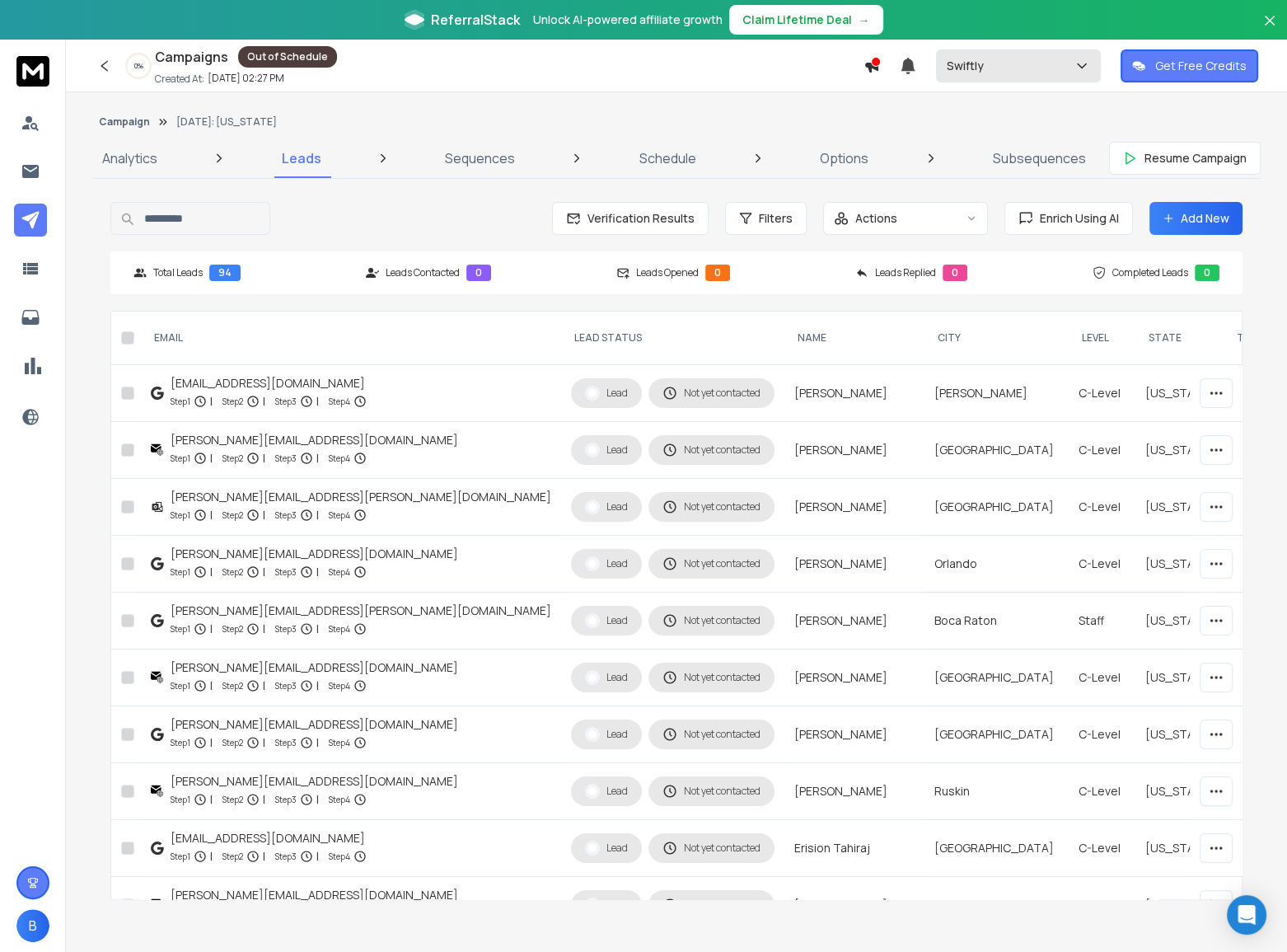
click at [1014, 66] on div "Swiftly" at bounding box center [1018, 65] width 143 height 17
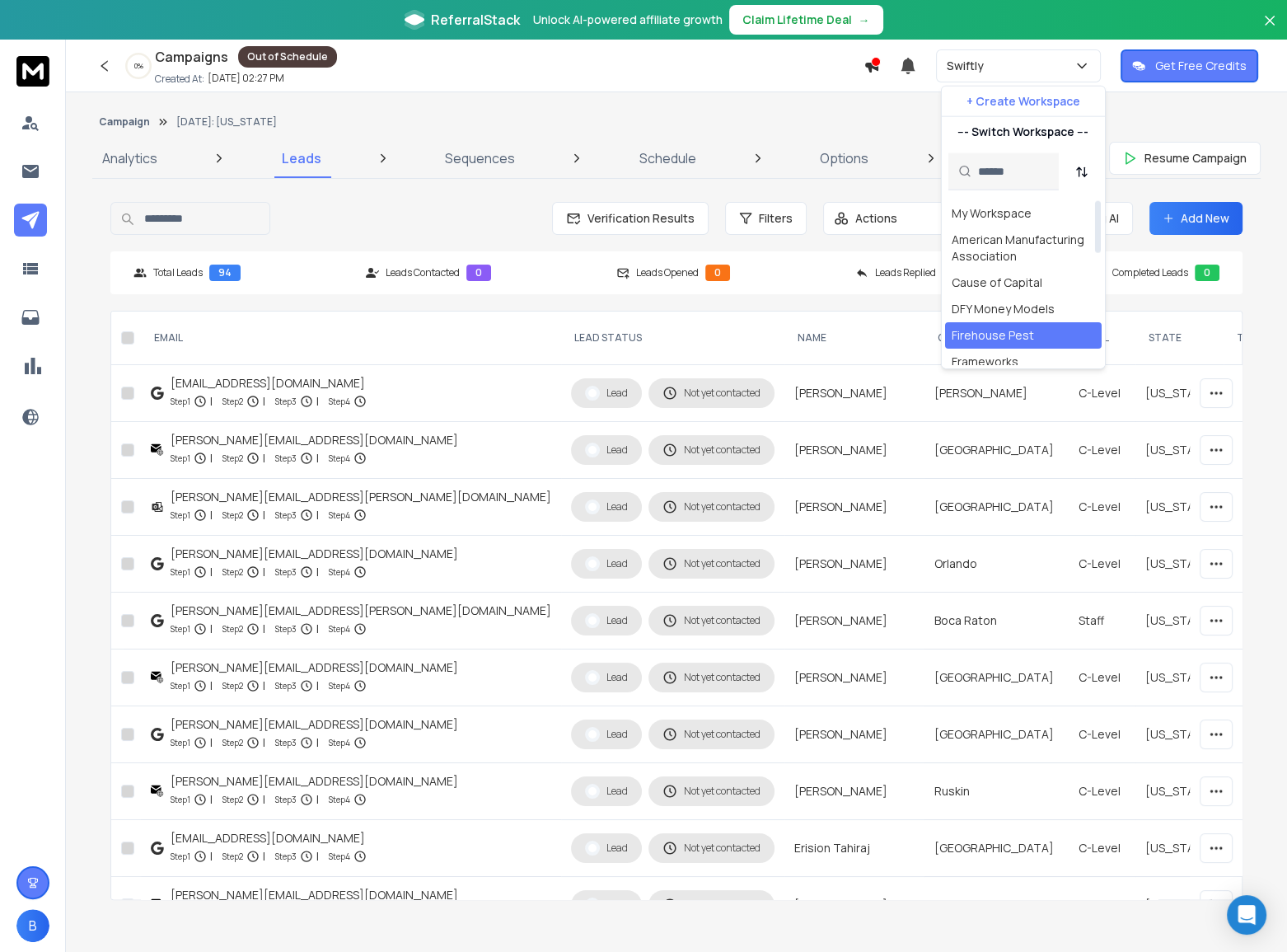
click at [1013, 337] on div "Firehouse Pest" at bounding box center [993, 335] width 83 height 17
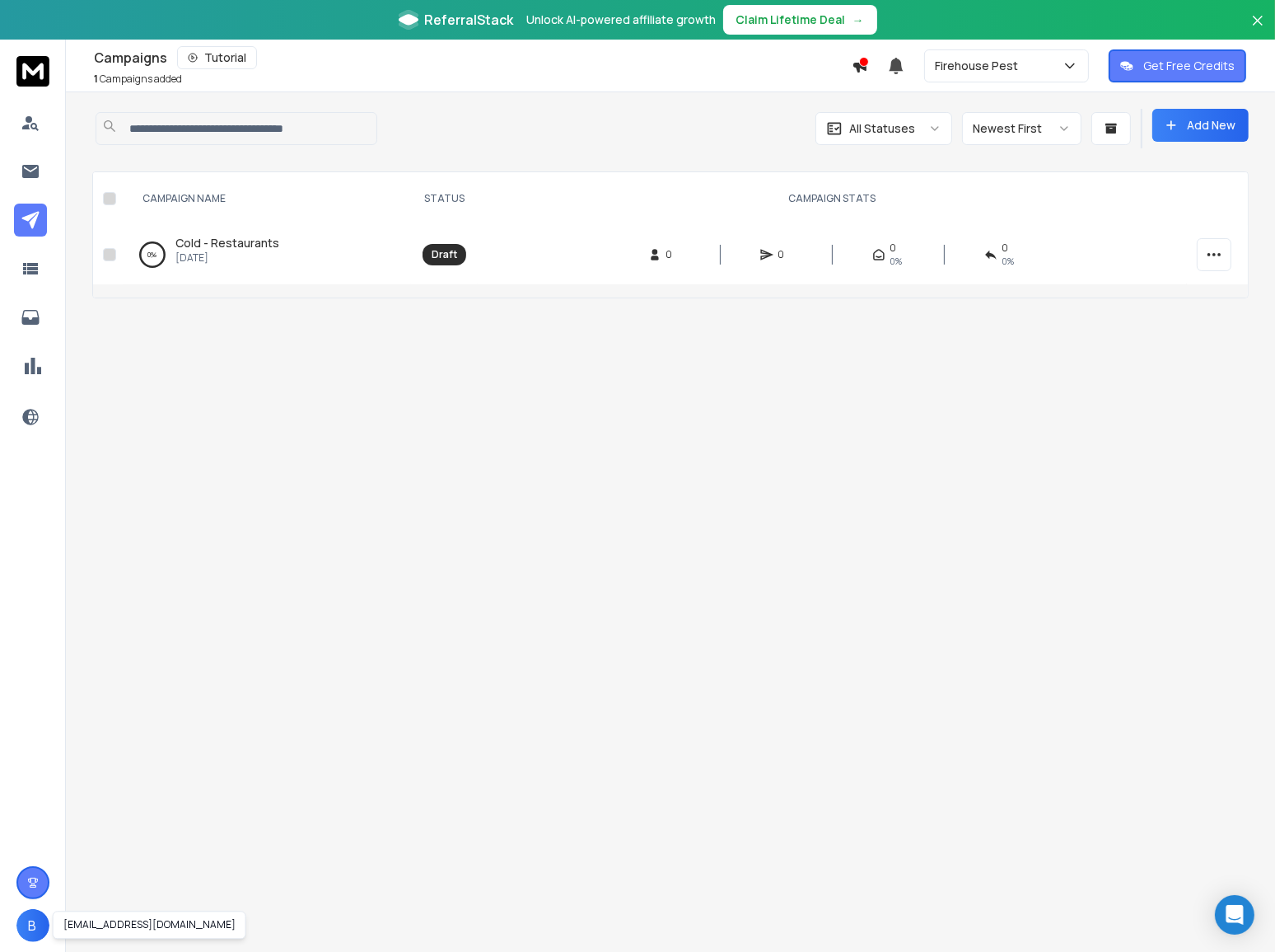
click at [22, 939] on button "B" at bounding box center [33, 925] width 33 height 33
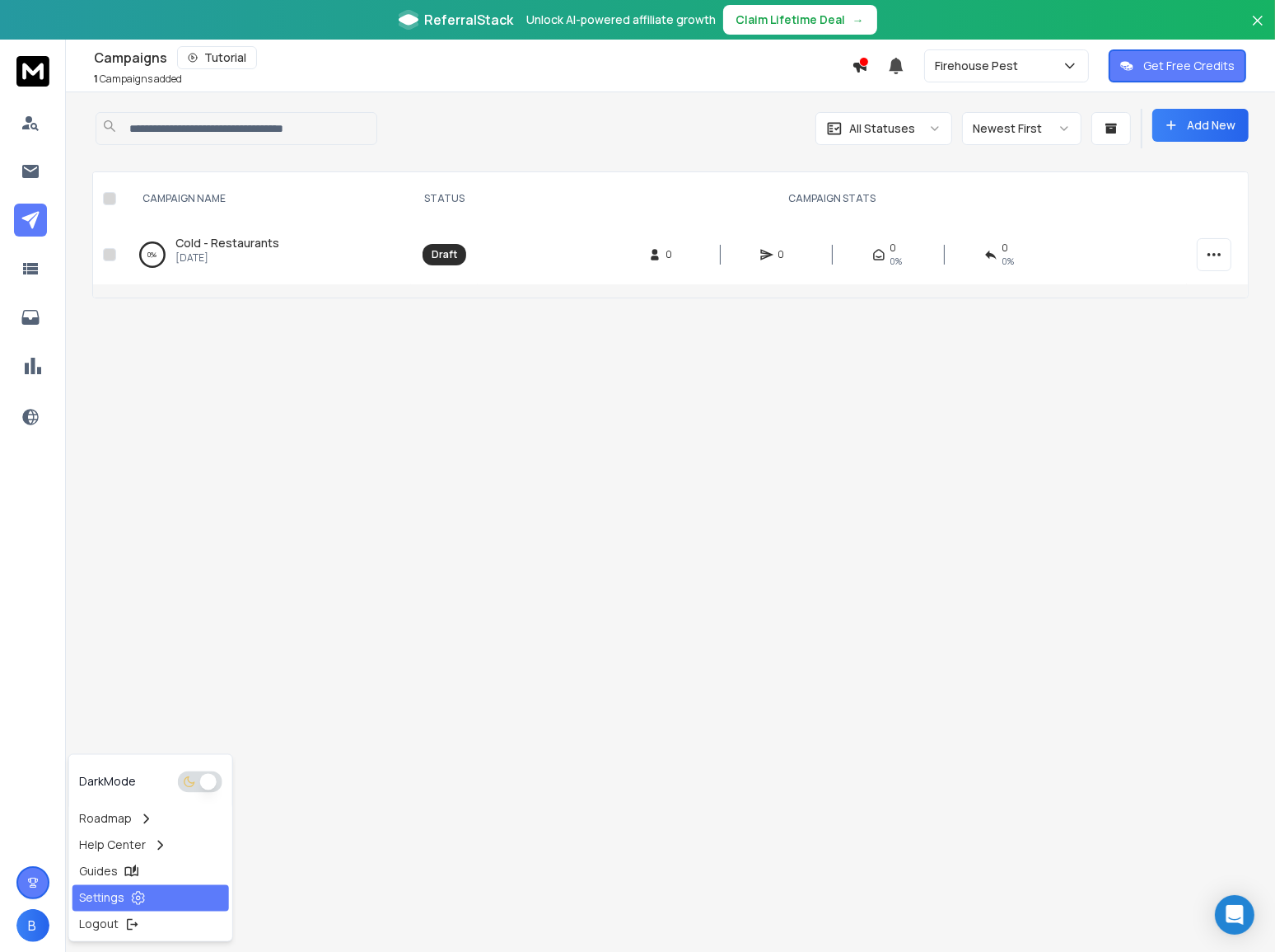
click at [124, 893] on p "Settings" at bounding box center [101, 898] width 46 height 17
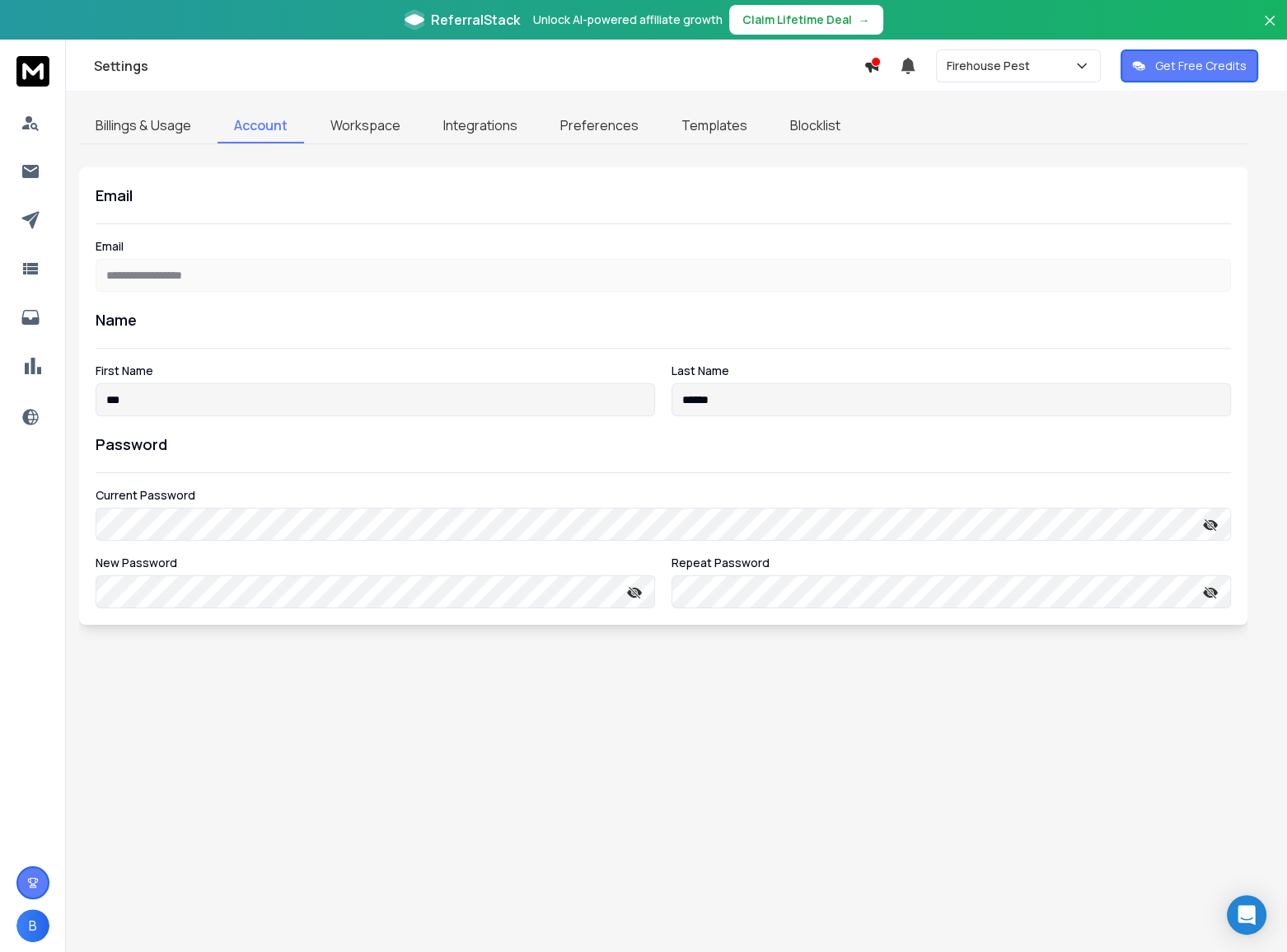
click at [391, 132] on link "Workspace" at bounding box center [366, 126] width 103 height 35
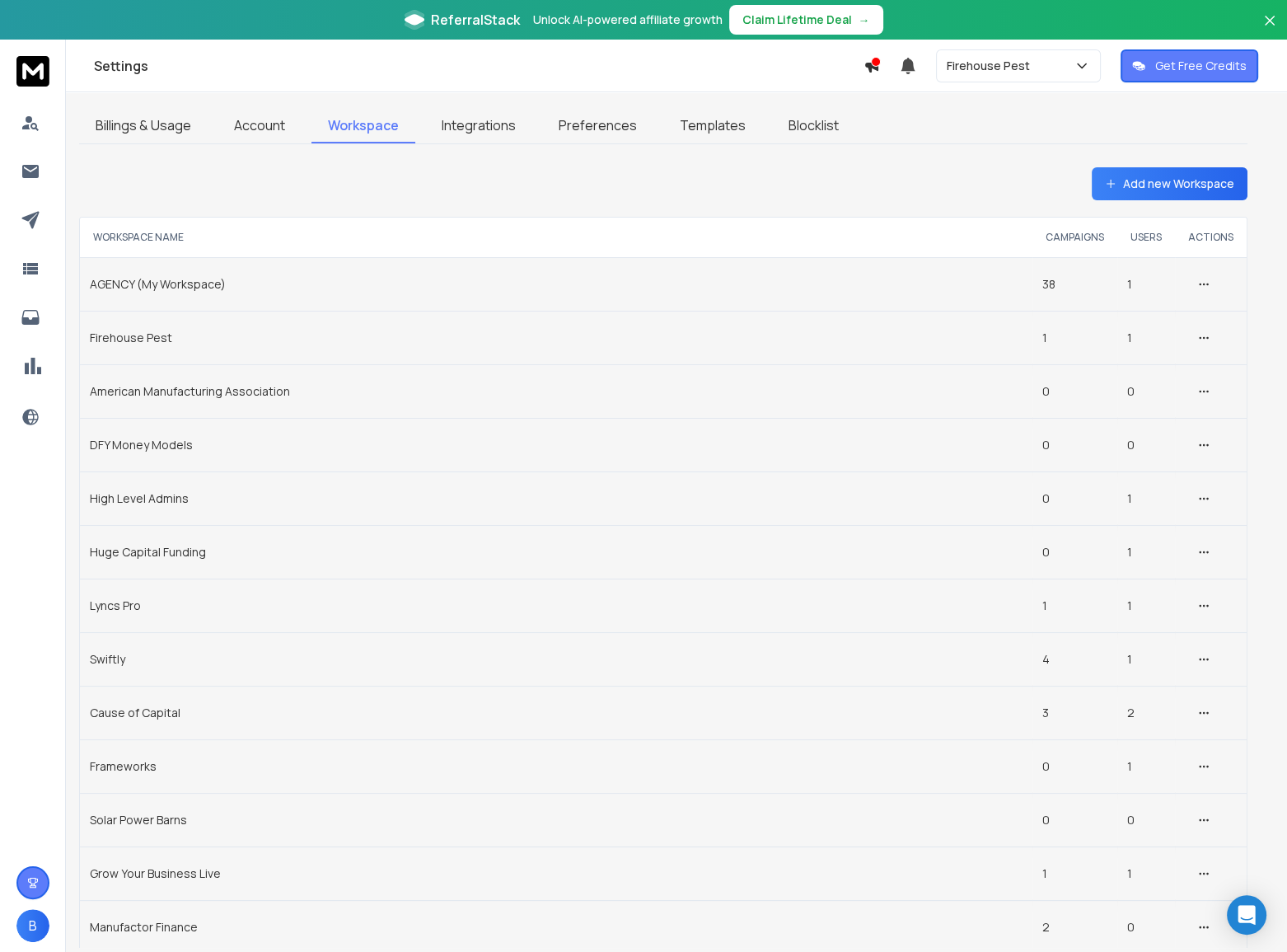
click at [241, 127] on link "Account" at bounding box center [260, 126] width 84 height 35
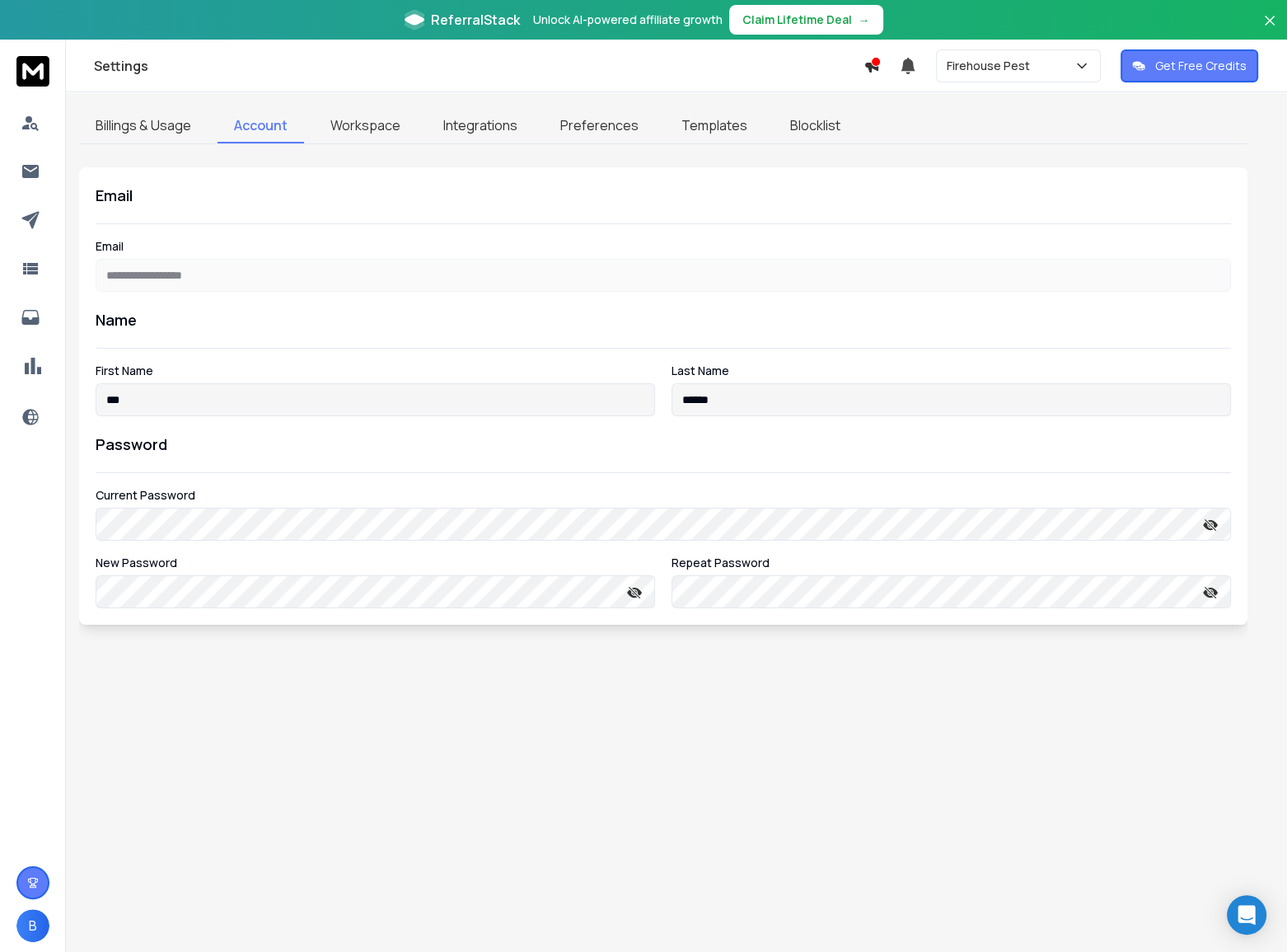
click at [344, 118] on link "Workspace" at bounding box center [366, 126] width 103 height 35
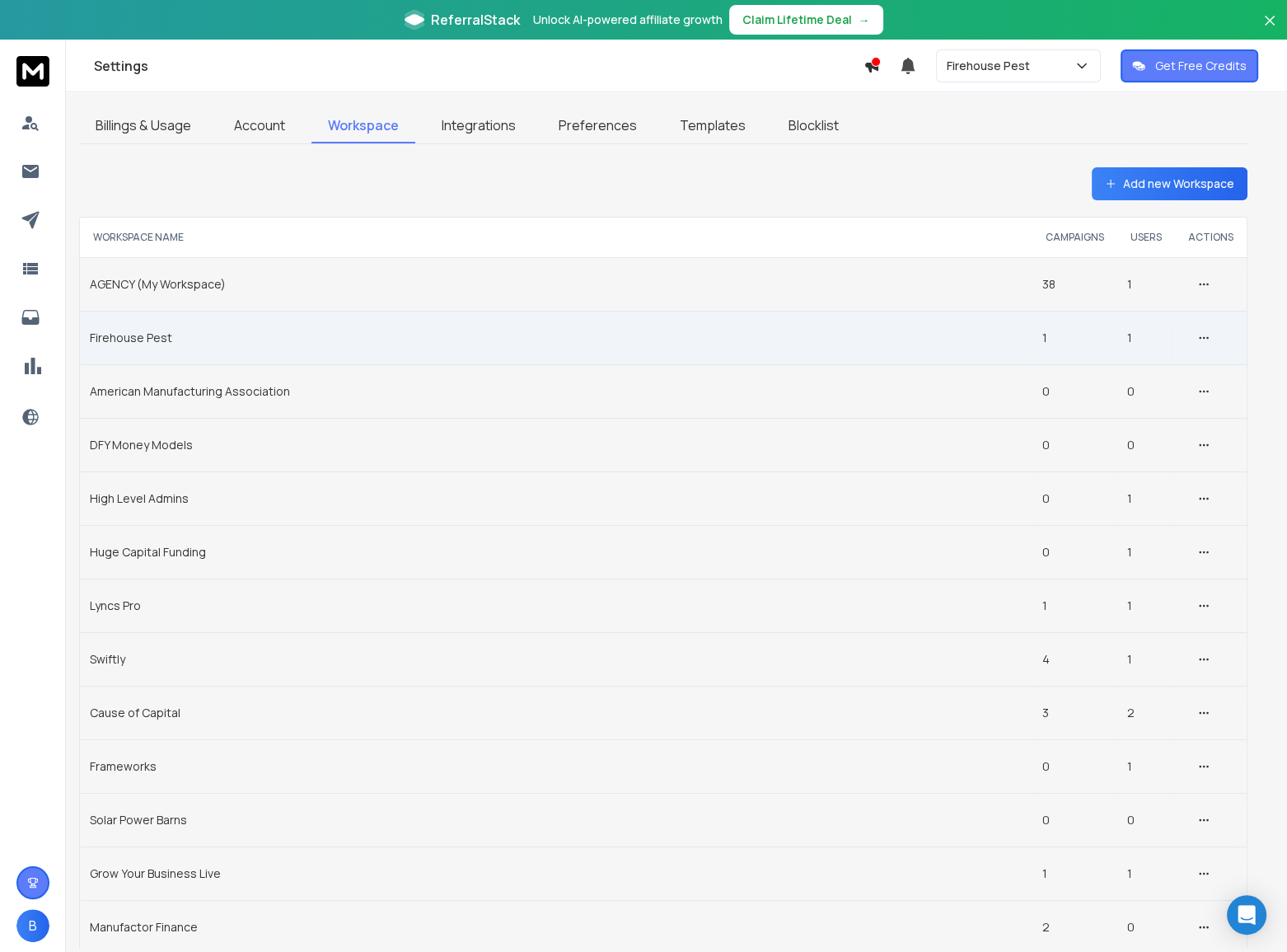
click at [356, 335] on td "Firehouse Pest" at bounding box center [555, 336] width 952 height 53
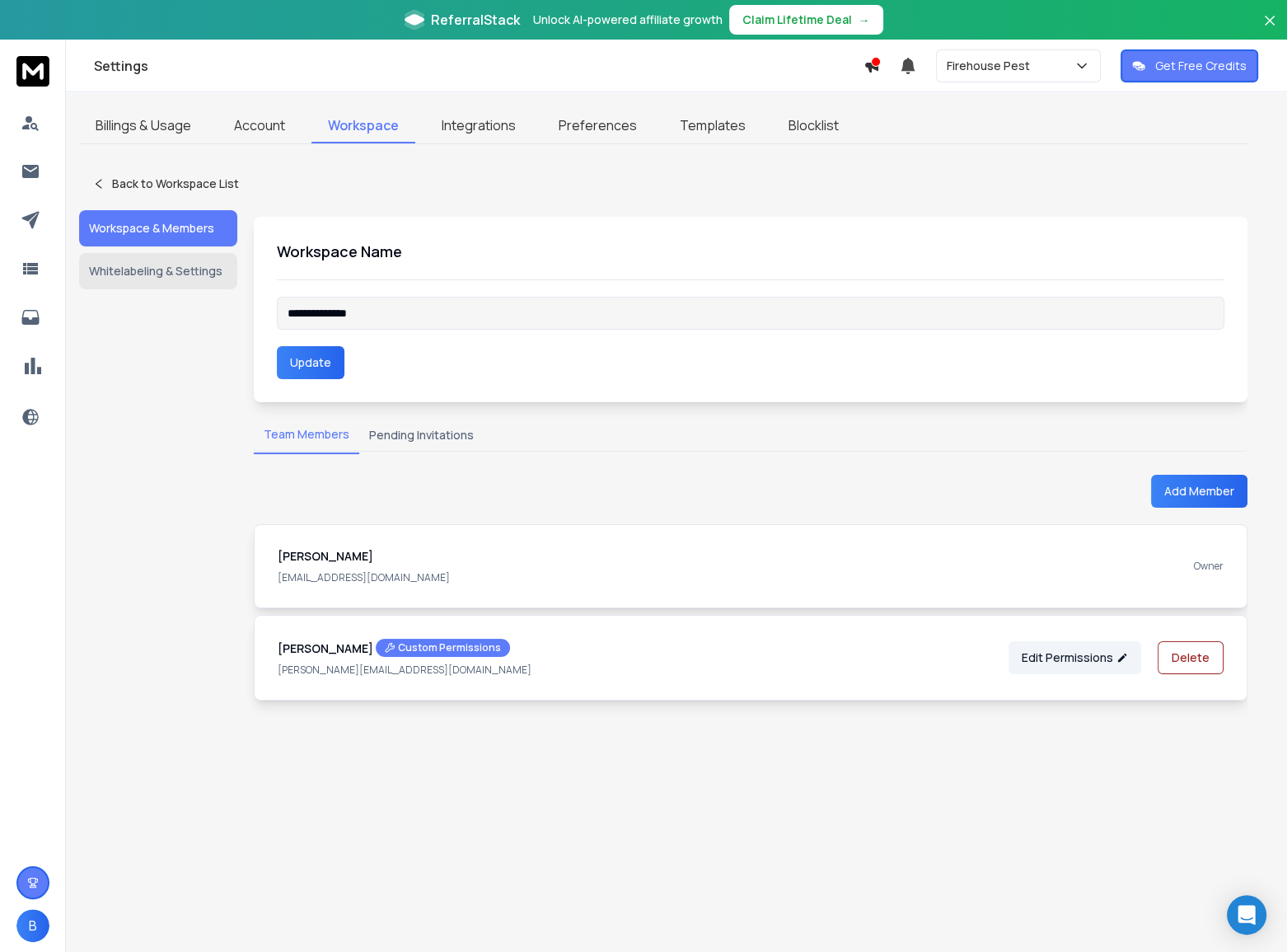
click at [479, 485] on div "Add Member" at bounding box center [751, 491] width 994 height 33
click at [443, 462] on div "Team Members Pending Invitations Add Member Ben McGary info@benmcgary.com Owner…" at bounding box center [751, 559] width 994 height 282
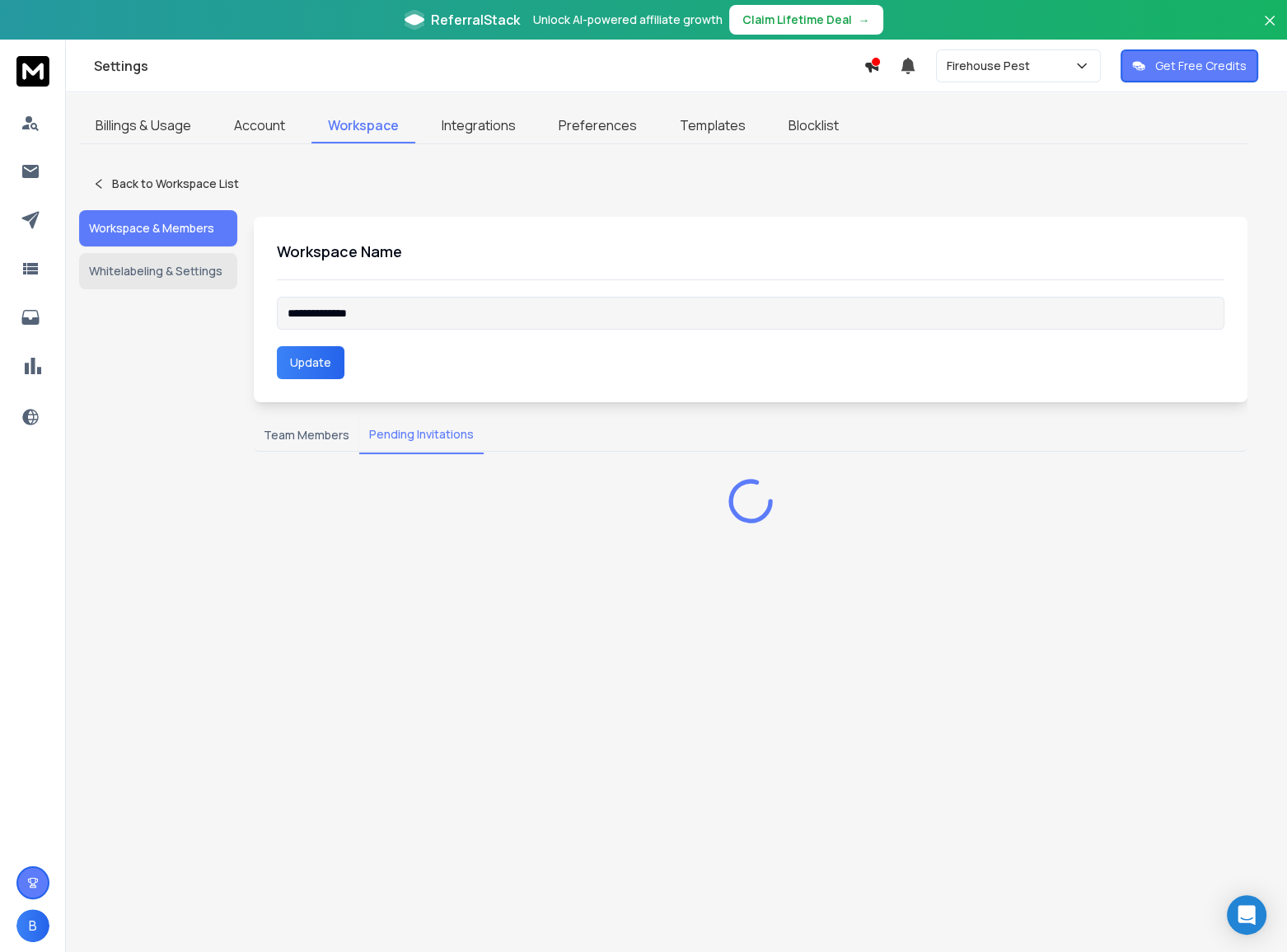
click at [440, 448] on button "Pending Invitations" at bounding box center [421, 435] width 125 height 38
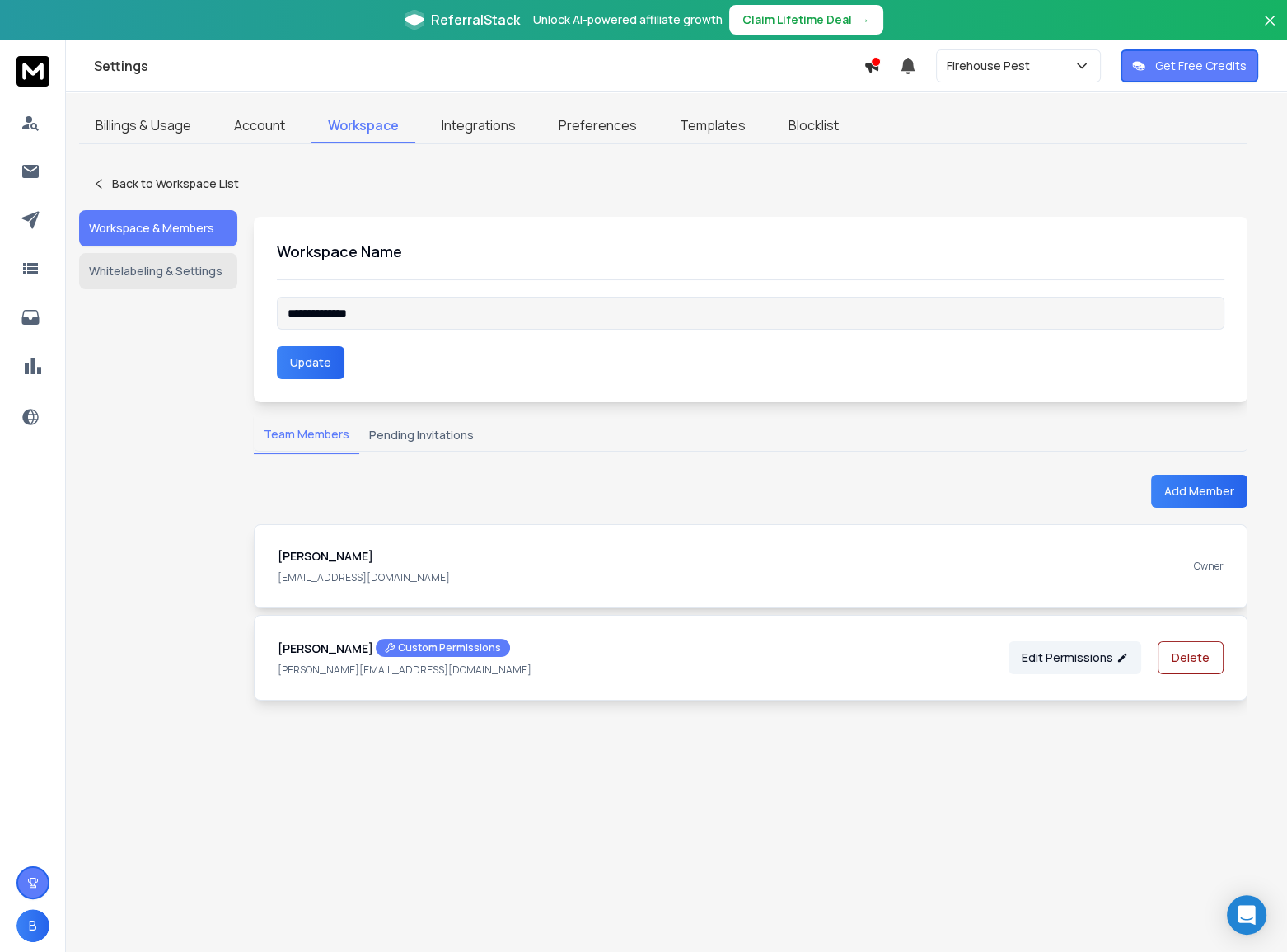
click at [334, 450] on button "Team Members" at bounding box center [306, 435] width 105 height 38
click at [142, 266] on button "Whitelabeling & Settings" at bounding box center [158, 270] width 159 height 36
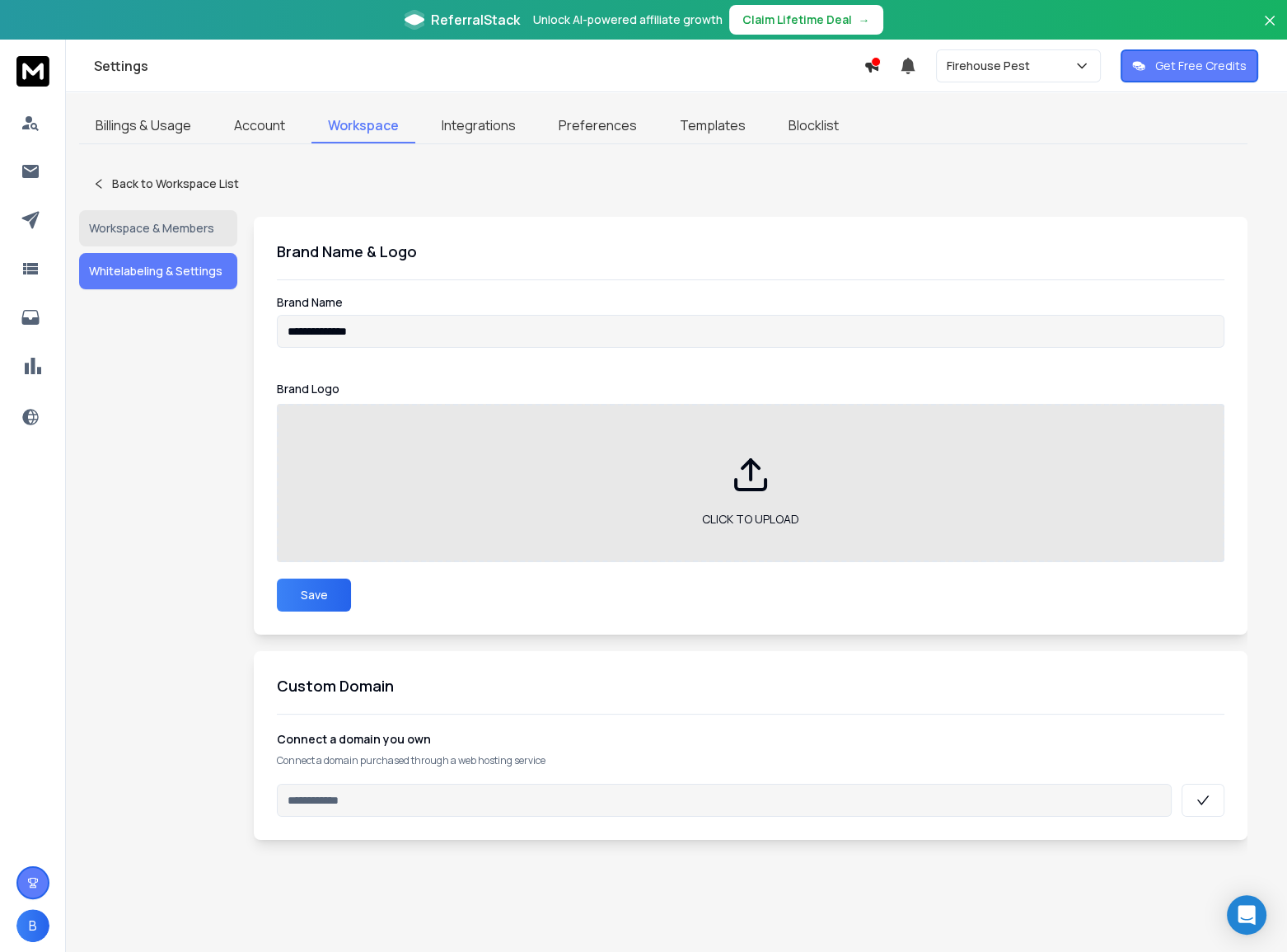
click at [850, 486] on div "Click to upload" at bounding box center [751, 482] width 947 height 159
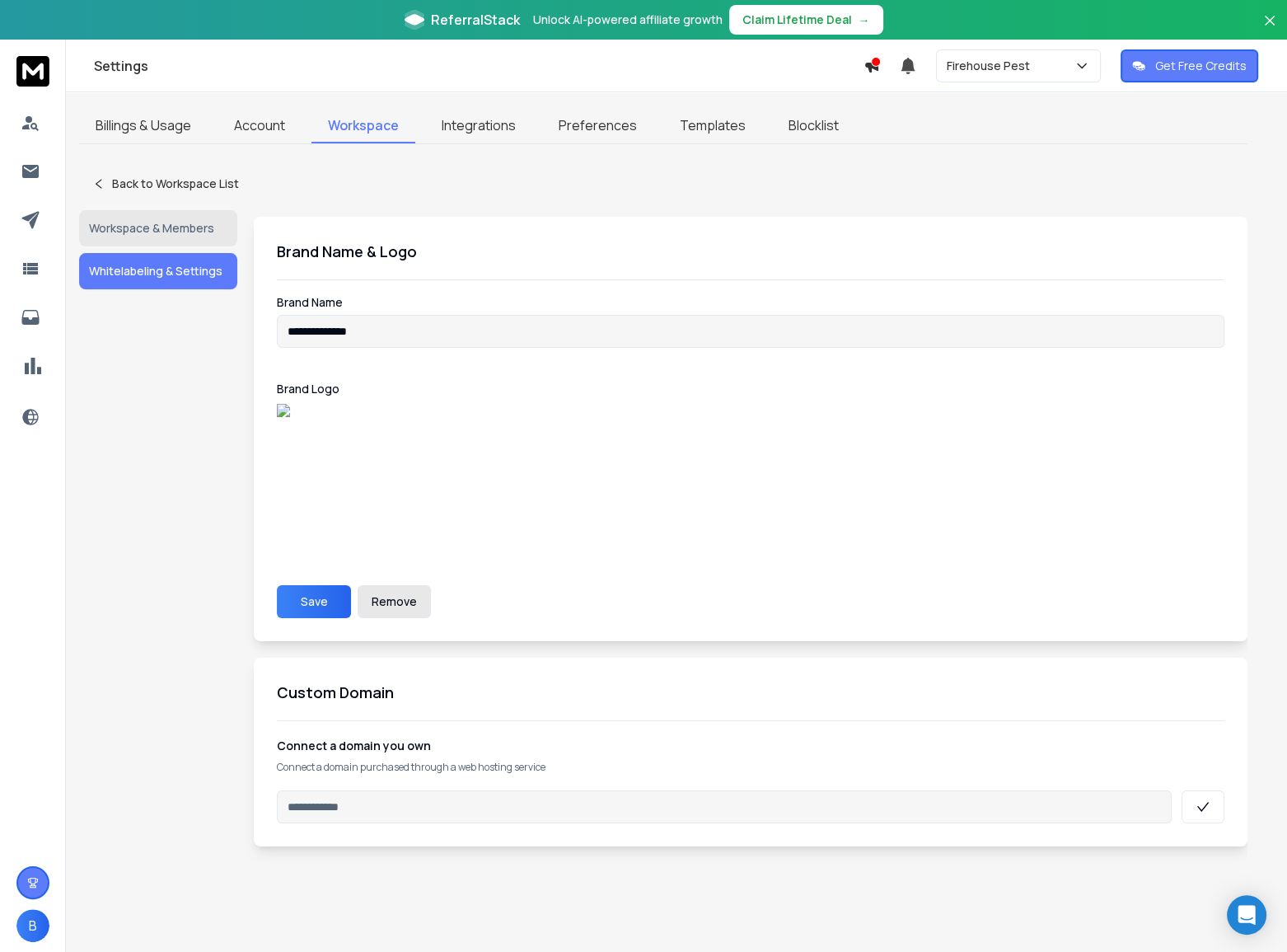
click at [406, 585] on button "Remove" at bounding box center [394, 602] width 73 height 33
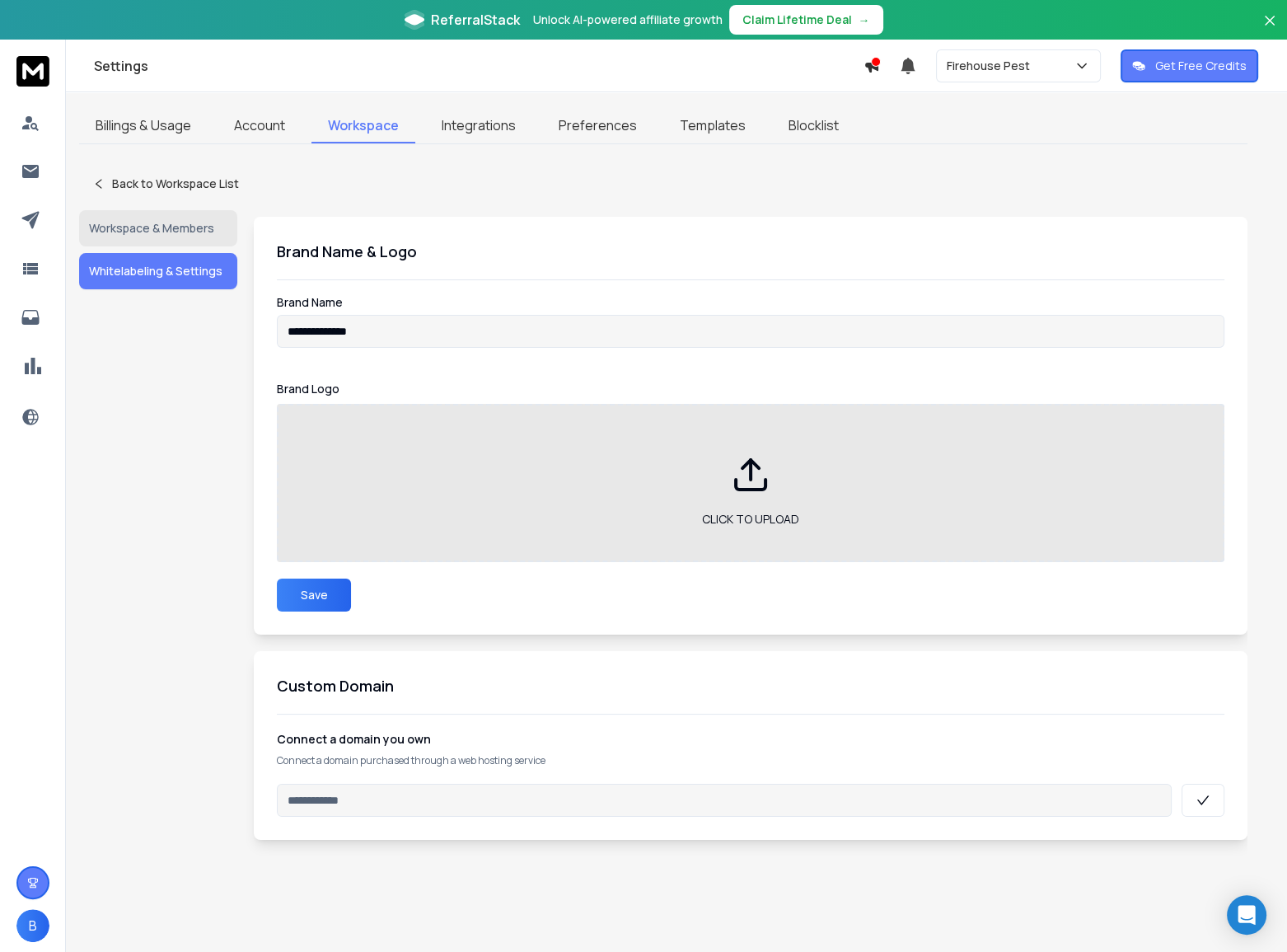
click at [685, 549] on div "Click to upload" at bounding box center [751, 482] width 947 height 159
